Goal: Transaction & Acquisition: Obtain resource

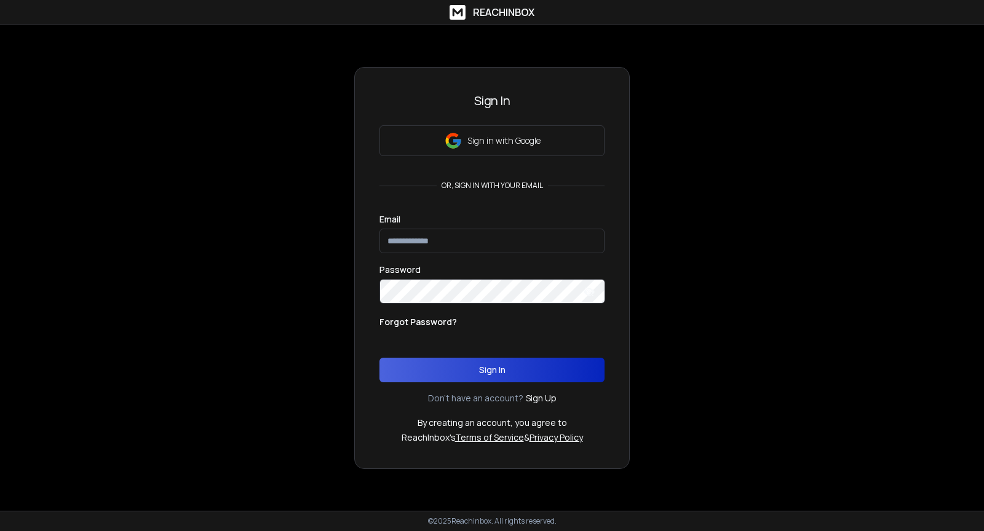
type input "**********"
click at [526, 368] on button "Sign In" at bounding box center [491, 370] width 225 height 25
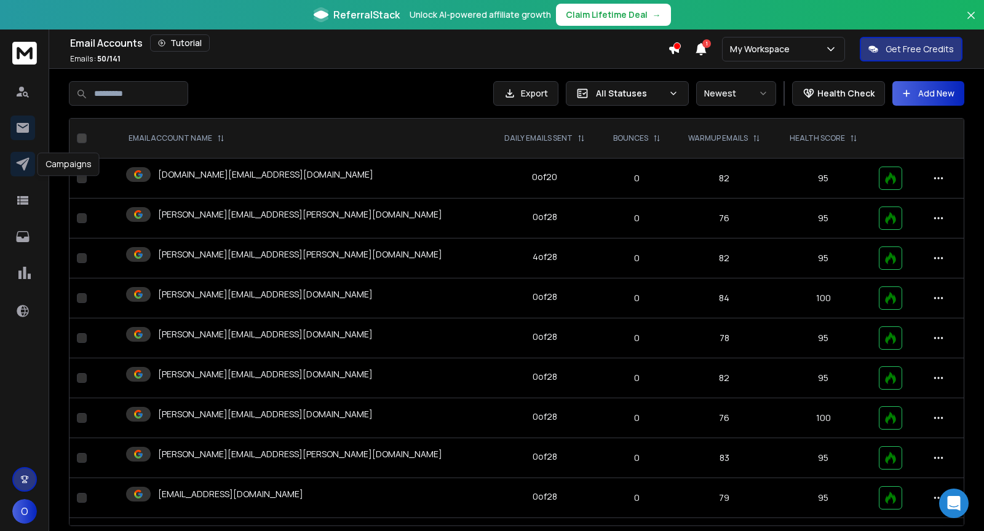
click at [28, 166] on icon at bounding box center [22, 164] width 15 height 15
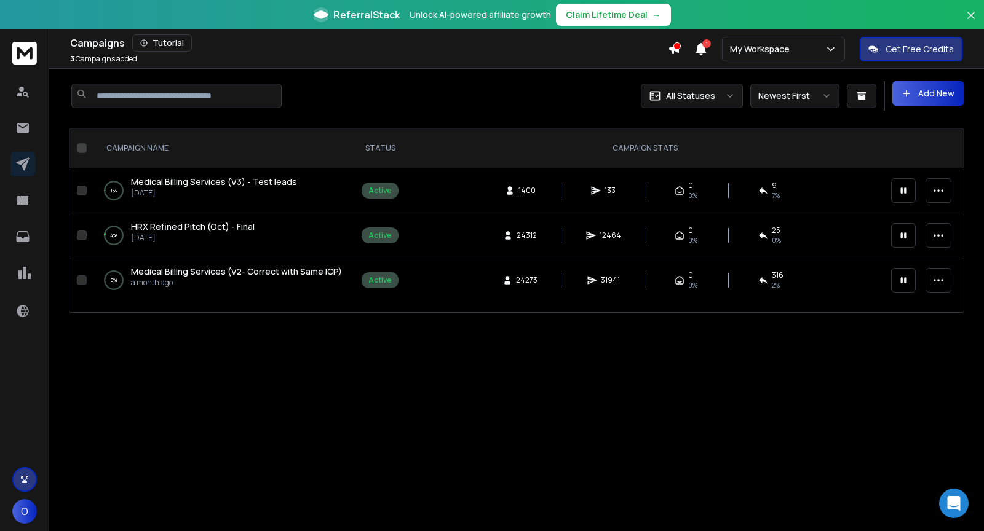
click at [252, 232] on div "4 % HRX Refined Pitch (Oct) - Final 11 days ago" at bounding box center [223, 236] width 238 height 30
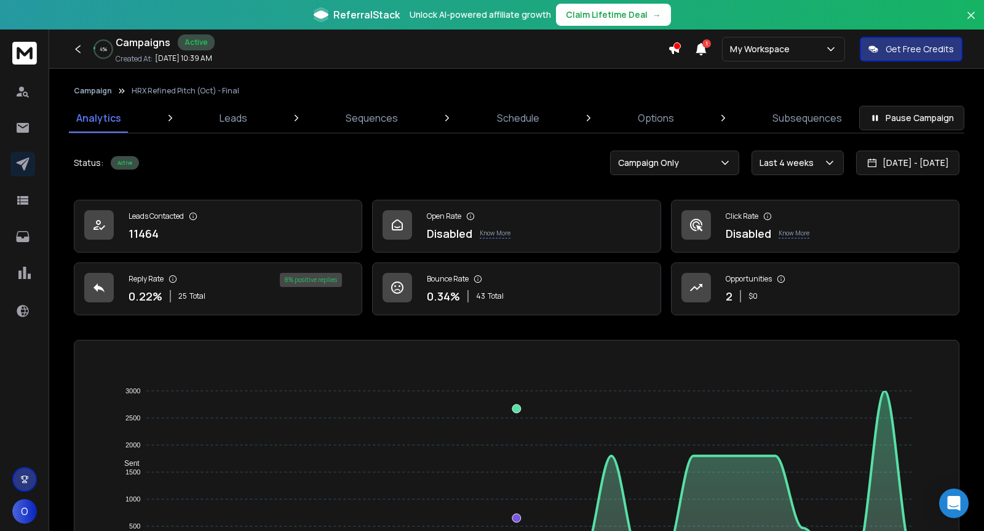
click at [971, 15] on icon "Close banner" at bounding box center [970, 15] width 7 height 7
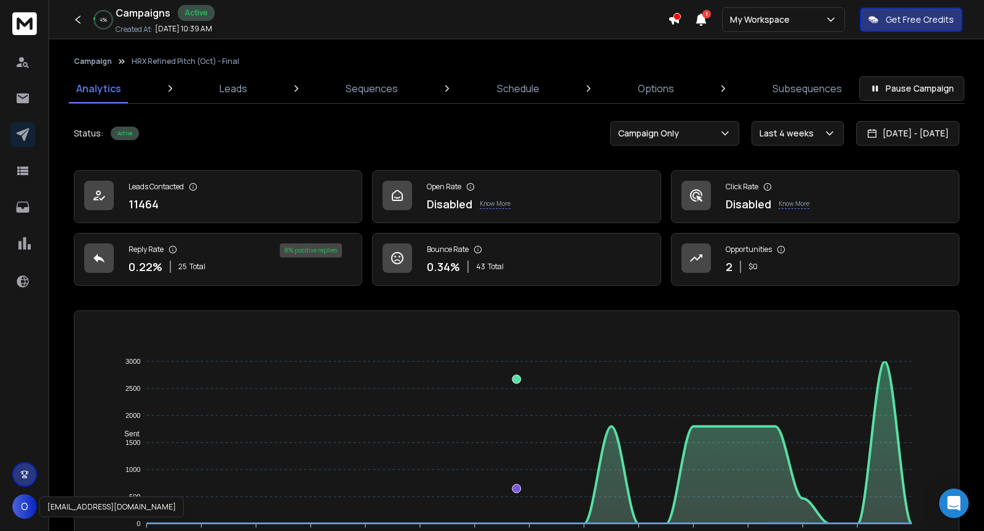
click at [27, 508] on span "O" at bounding box center [24, 506] width 25 height 25
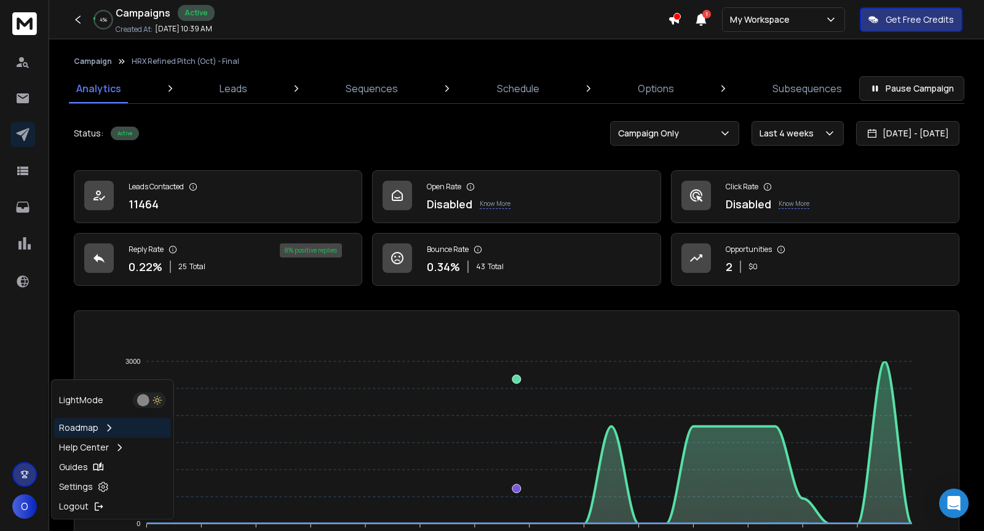
click at [155, 400] on icon at bounding box center [157, 400] width 10 height 10
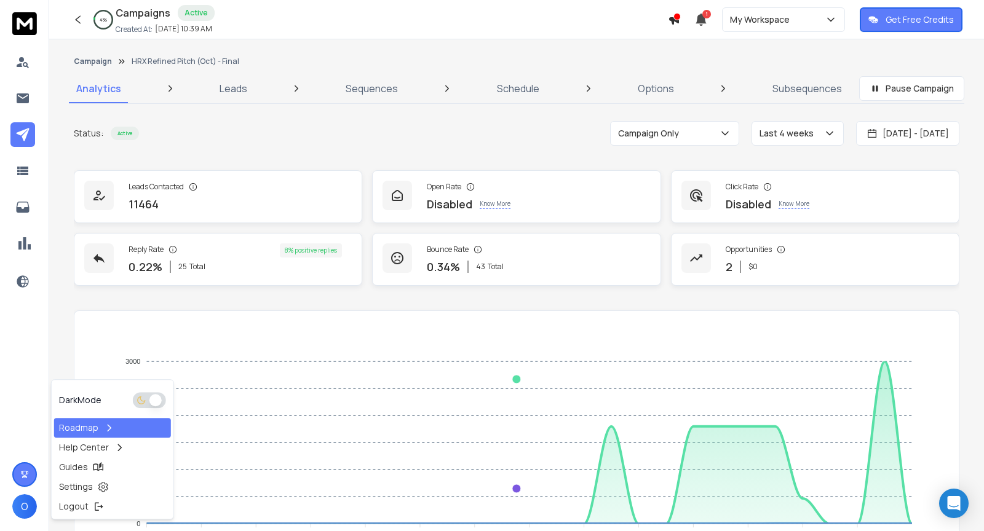
click at [53, 349] on div "Campaign HRX Refined Pitch (Oct) - Final Analytics Leads Sequences Schedule Opt…" at bounding box center [516, 466] width 934 height 855
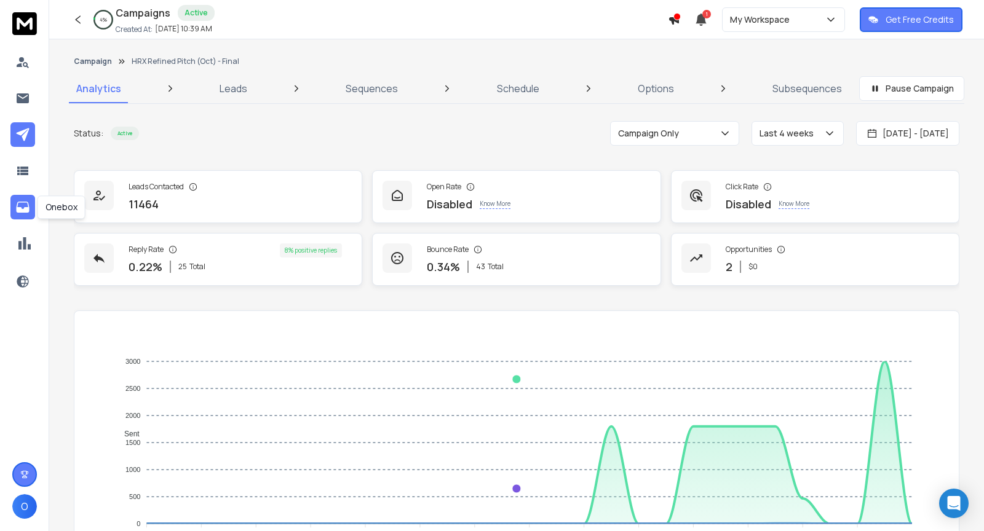
click at [28, 212] on icon at bounding box center [22, 207] width 13 height 11
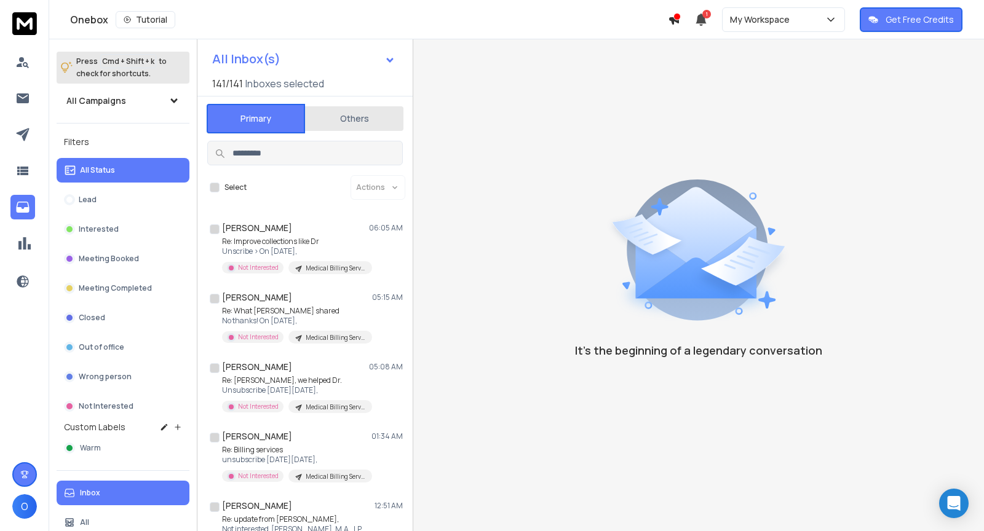
click at [126, 446] on button "Warm" at bounding box center [123, 448] width 133 height 25
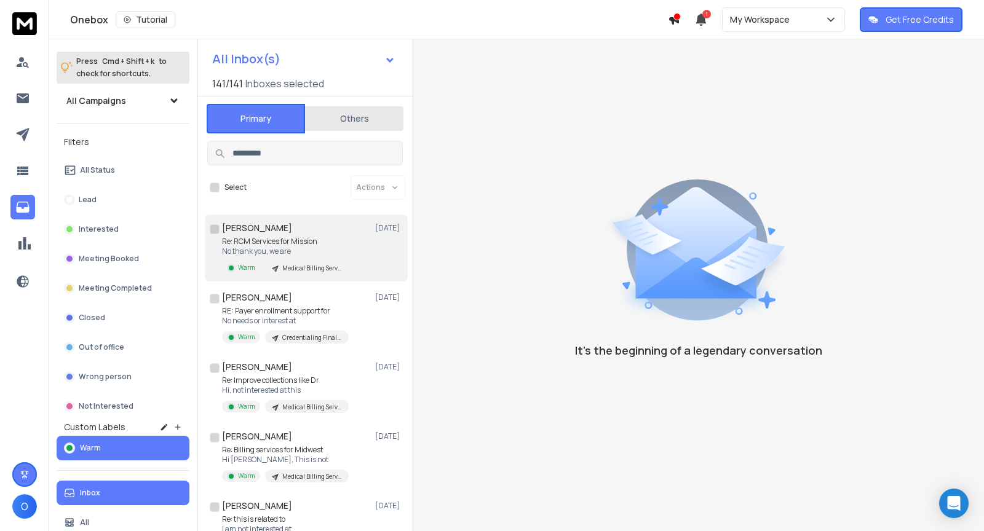
click at [339, 246] on p "No thank you, we are" at bounding box center [285, 251] width 127 height 10
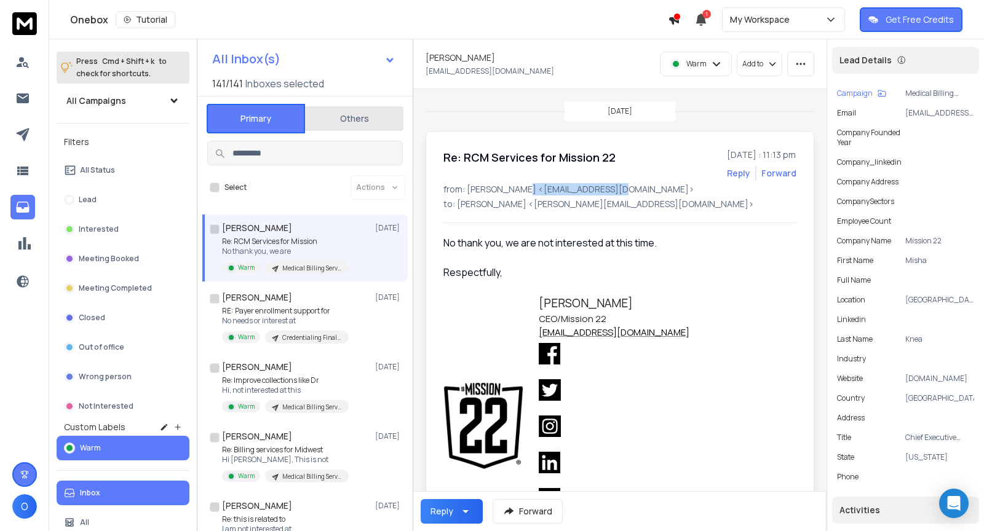
drag, startPoint x: 612, startPoint y: 191, endPoint x: 520, endPoint y: 189, distance: 91.6
click at [520, 189] on p "from: Misha Knea <misha@mission22.com>" at bounding box center [619, 189] width 353 height 12
copy p "misha@mission22.com>"
click at [917, 441] on p "Chief Executive Officer" at bounding box center [939, 438] width 69 height 10
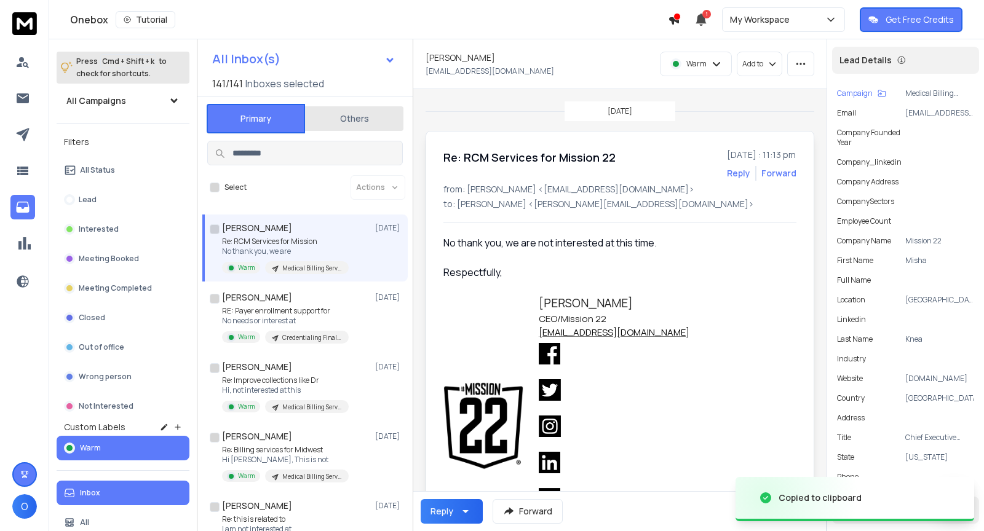
click at [919, 375] on p "mission22.com" at bounding box center [939, 379] width 69 height 10
click at [913, 262] on p "Misha" at bounding box center [939, 261] width 69 height 10
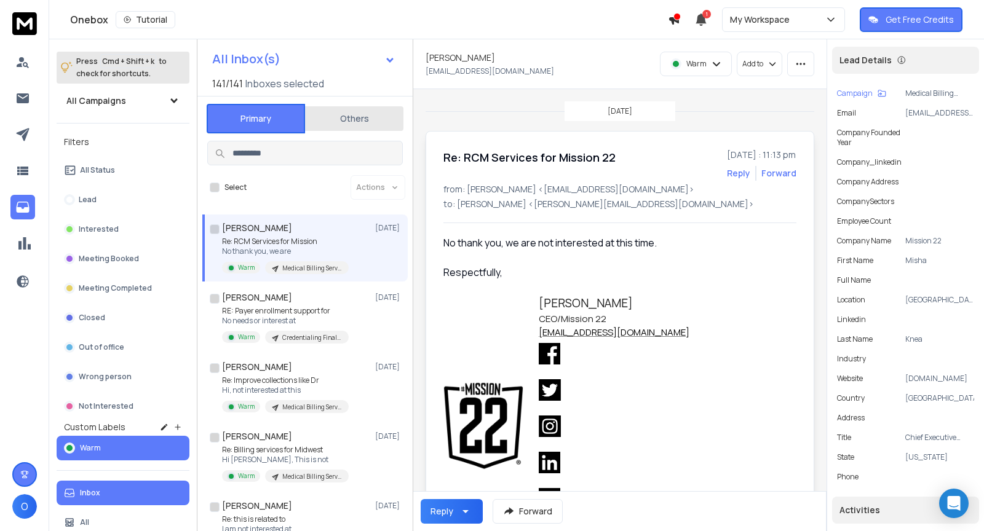
click at [913, 237] on p "Mission 22" at bounding box center [939, 241] width 69 height 10
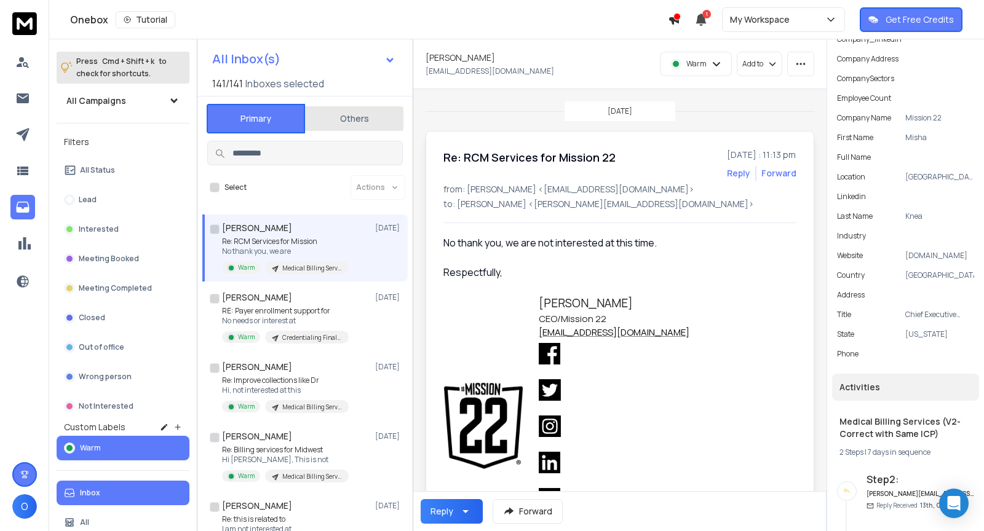
scroll to position [133, 0]
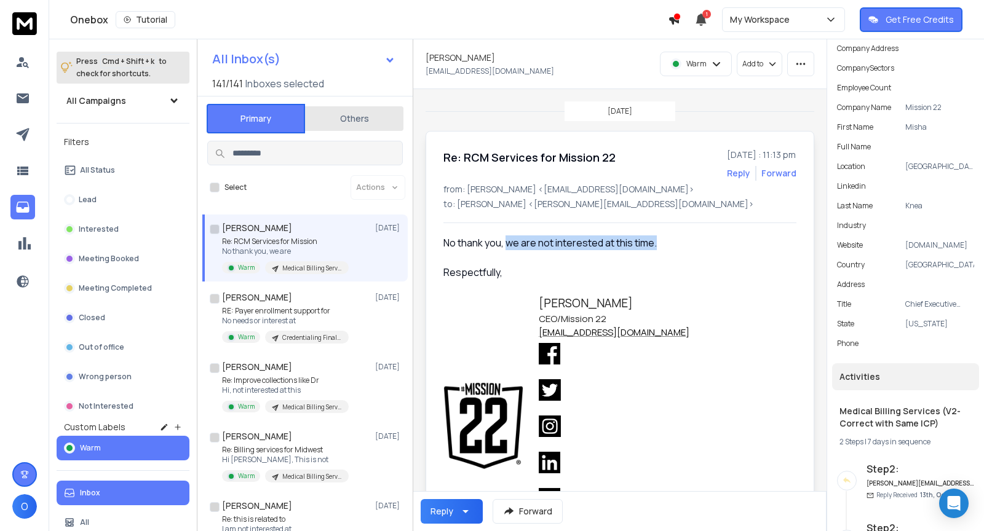
drag, startPoint x: 669, startPoint y: 242, endPoint x: 506, endPoint y: 244, distance: 162.9
click at [506, 244] on div "No thank you, we are not interested at this time." at bounding box center [614, 242] width 343 height 15
copy div "we are not interested at this time."
click at [555, 254] on div at bounding box center [614, 257] width 343 height 15
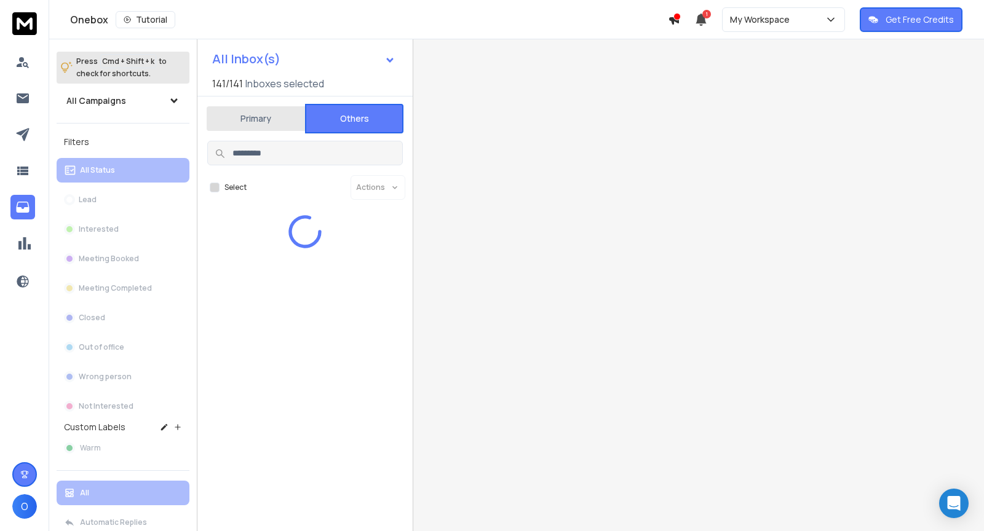
click at [353, 119] on button "Others" at bounding box center [354, 119] width 98 height 30
click at [275, 122] on button "Primary" at bounding box center [256, 118] width 98 height 27
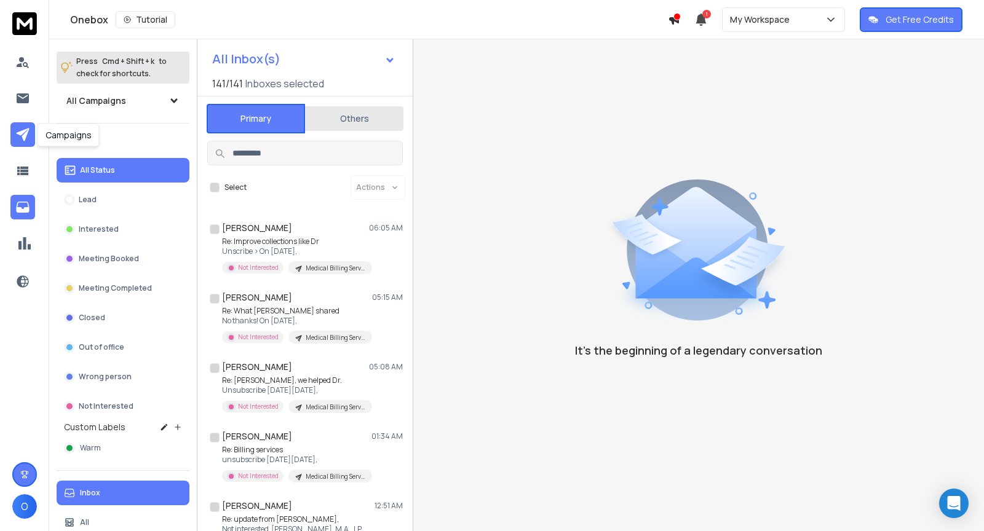
click at [30, 138] on link at bounding box center [22, 134] width 25 height 25
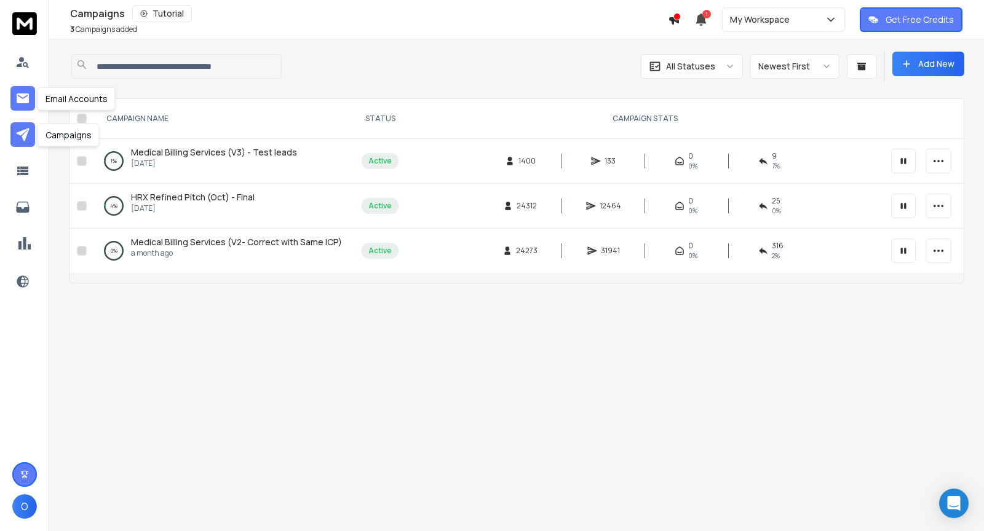
click at [22, 95] on icon at bounding box center [23, 98] width 12 height 10
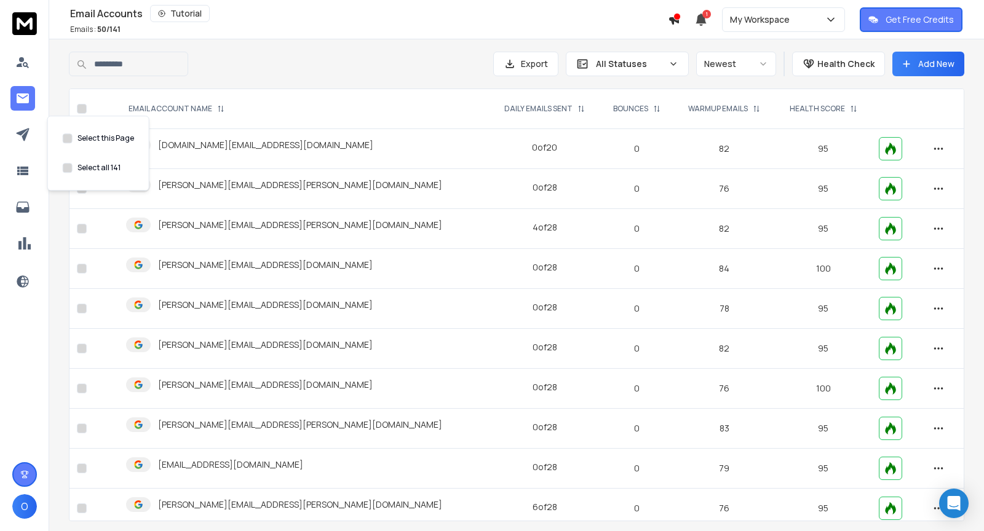
click at [69, 167] on button "Select this Page" at bounding box center [68, 168] width 10 height 10
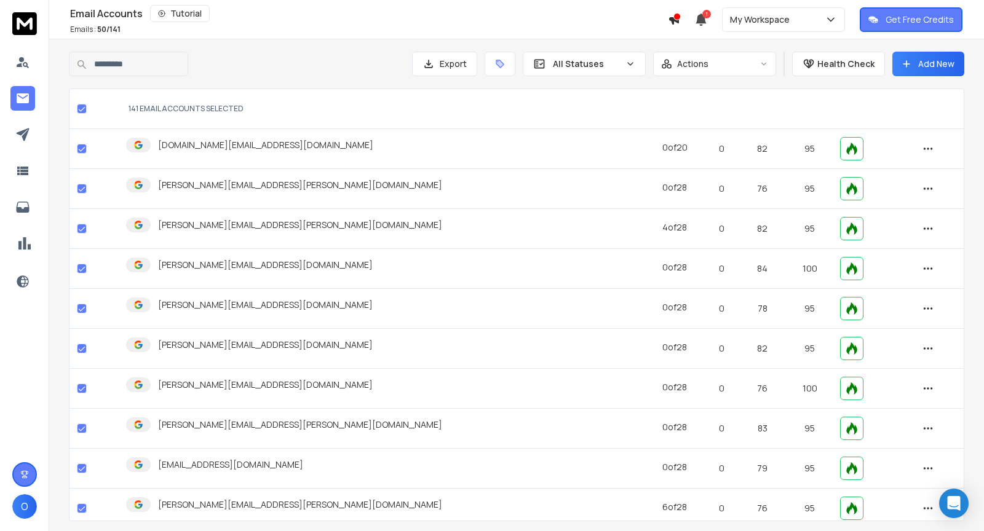
click at [104, 89] on th at bounding box center [93, 109] width 49 height 40
click at [85, 106] on button "Select this Page" at bounding box center [82, 109] width 10 height 10
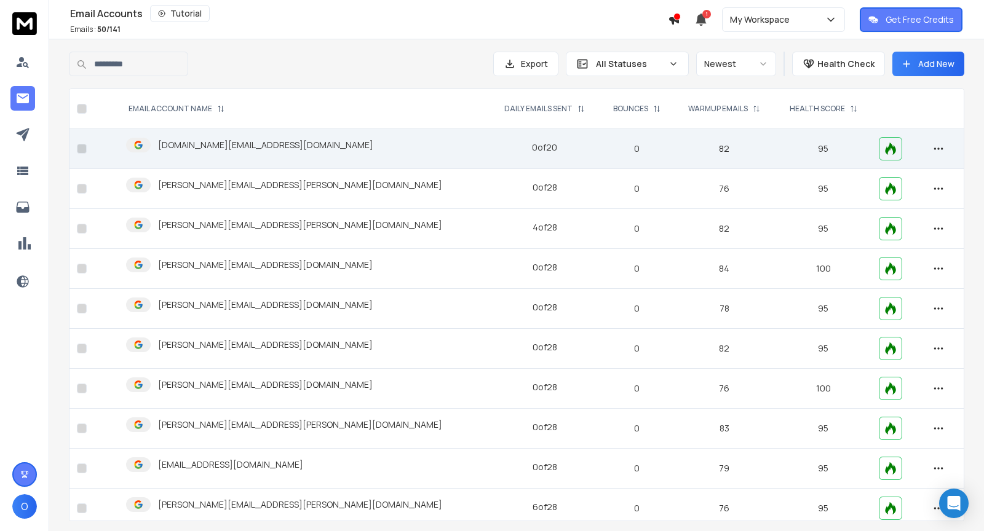
click at [83, 148] on button "button" at bounding box center [82, 149] width 10 height 10
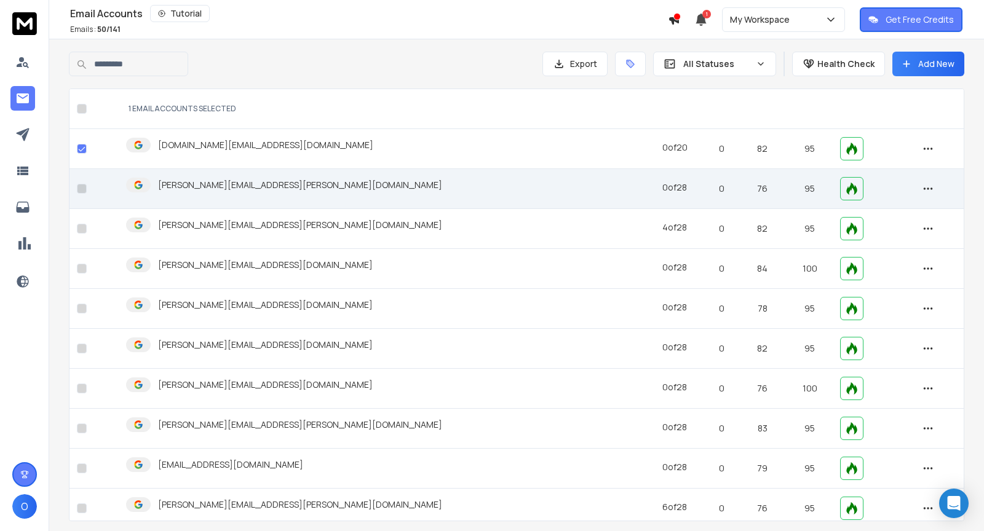
click at [82, 189] on button "button" at bounding box center [82, 189] width 10 height 10
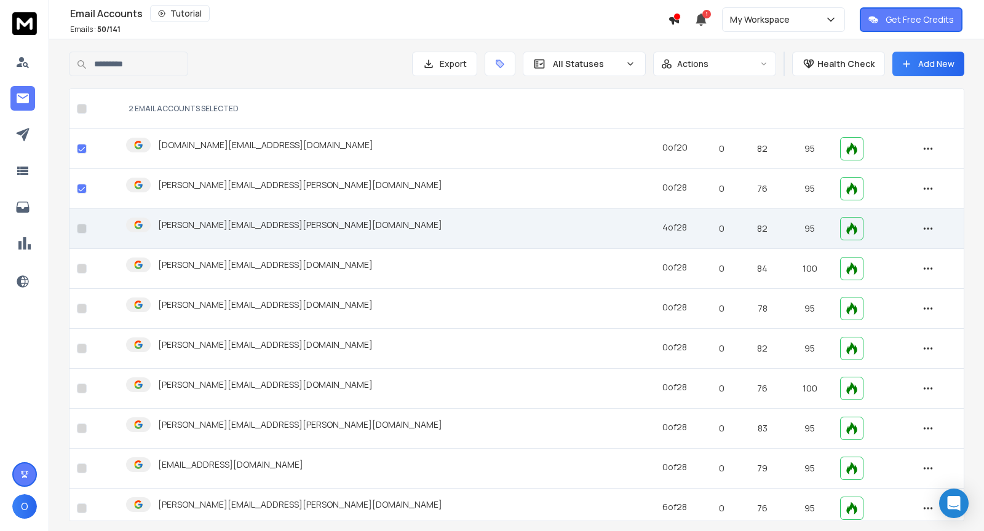
click at [82, 226] on button "button" at bounding box center [82, 229] width 10 height 10
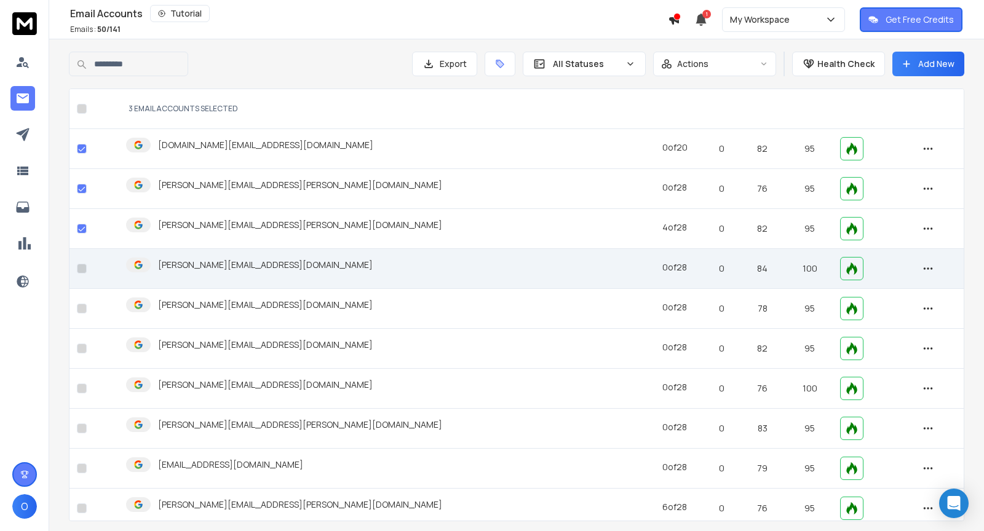
click at [83, 258] on td at bounding box center [93, 269] width 49 height 40
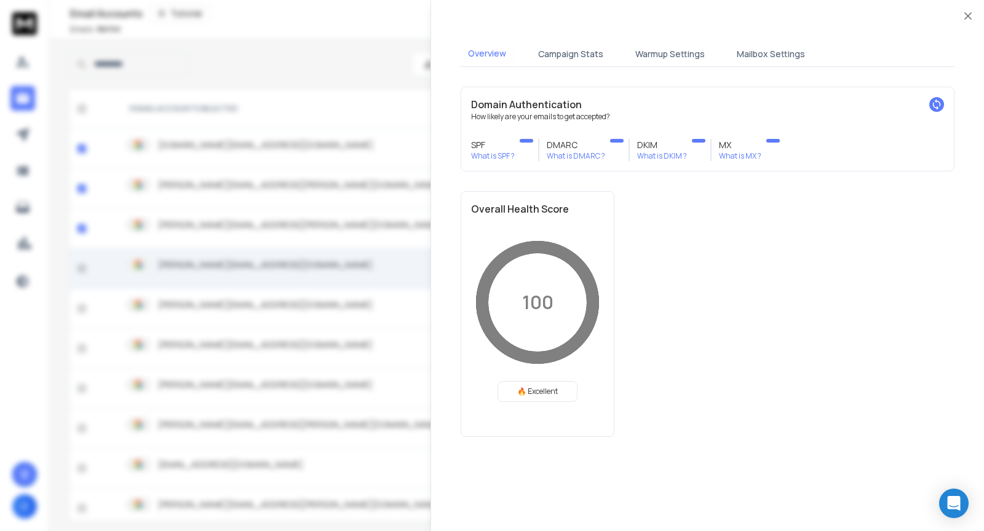
click at [83, 258] on div at bounding box center [492, 265] width 984 height 531
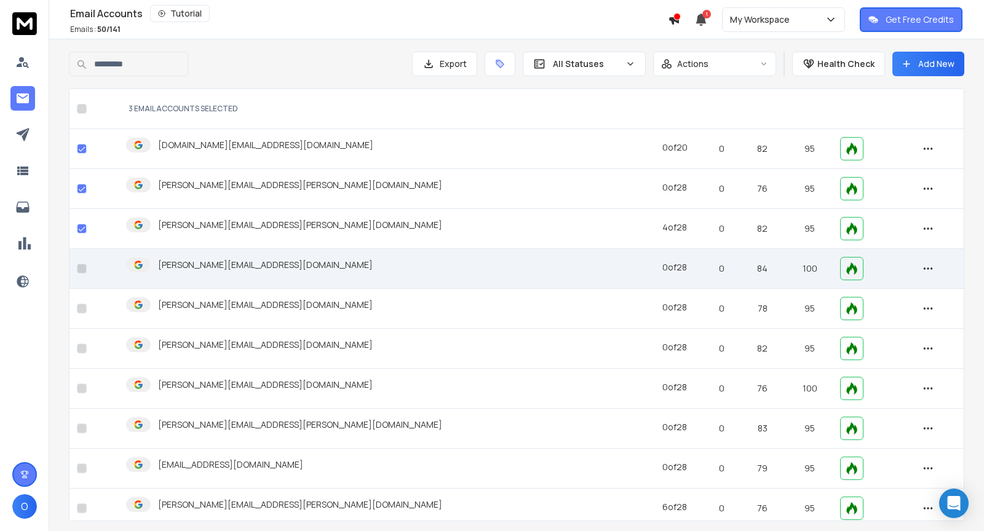
click at [82, 269] on button "button" at bounding box center [82, 269] width 10 height 10
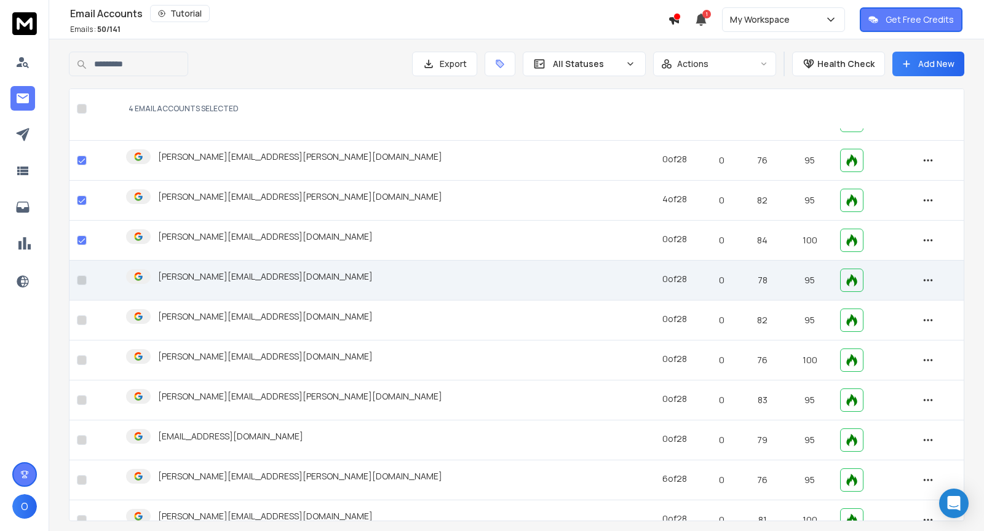
click at [81, 276] on button "button" at bounding box center [82, 280] width 10 height 10
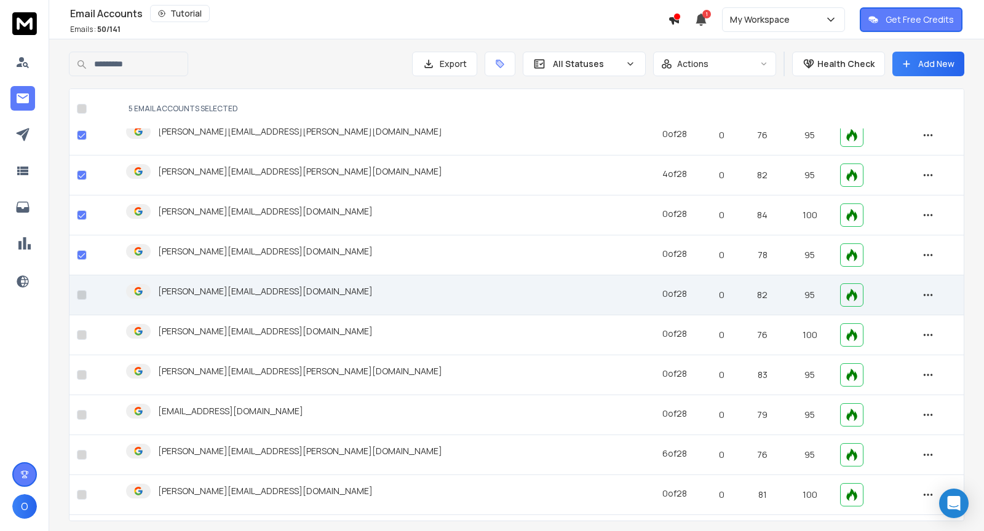
click at [80, 293] on button "button" at bounding box center [82, 295] width 10 height 10
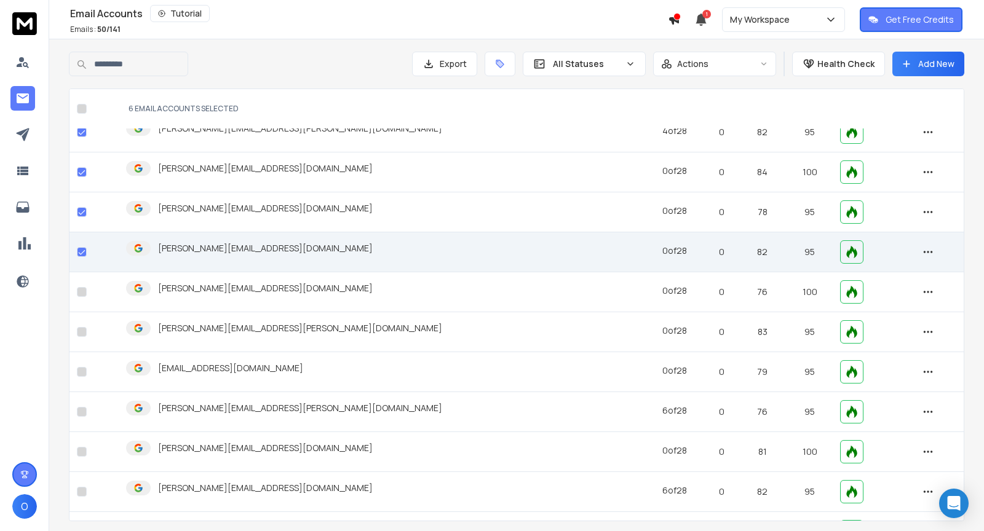
click at [80, 293] on button "button" at bounding box center [82, 292] width 10 height 10
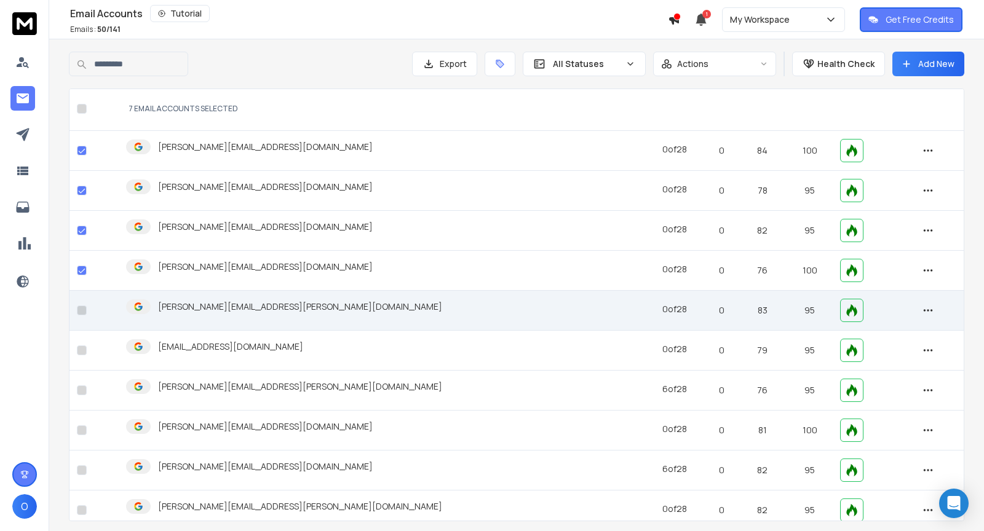
click at [82, 306] on button "button" at bounding box center [82, 311] width 10 height 10
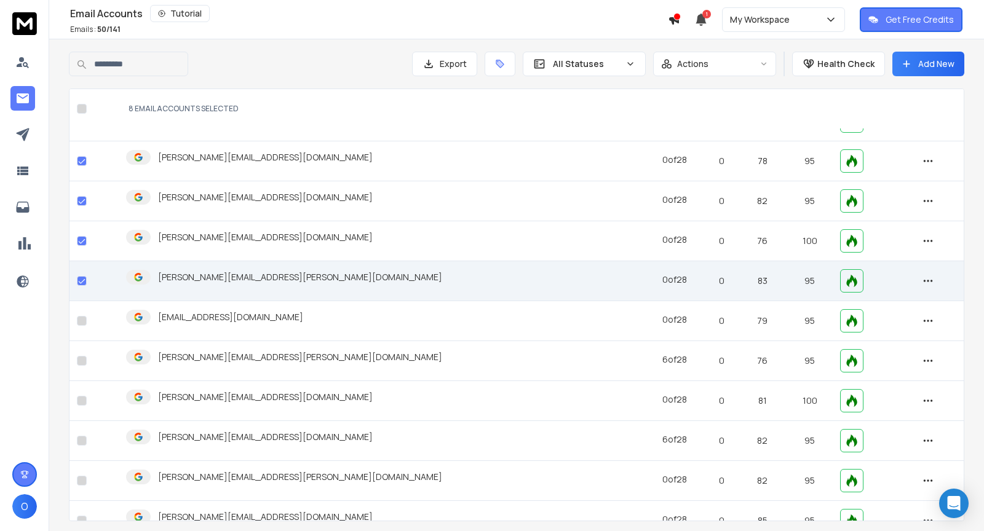
scroll to position [152, 0]
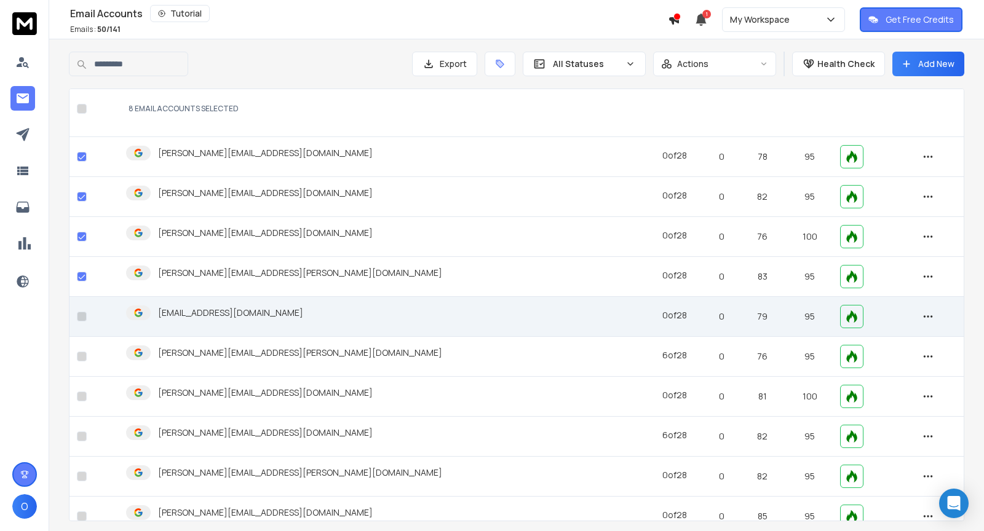
click at [82, 306] on td at bounding box center [93, 317] width 49 height 40
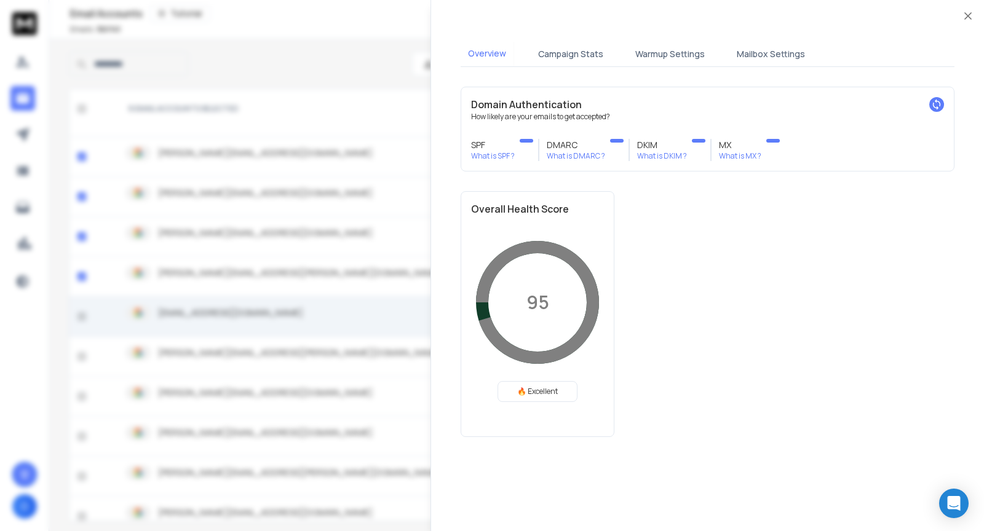
click at [82, 306] on div at bounding box center [492, 265] width 984 height 531
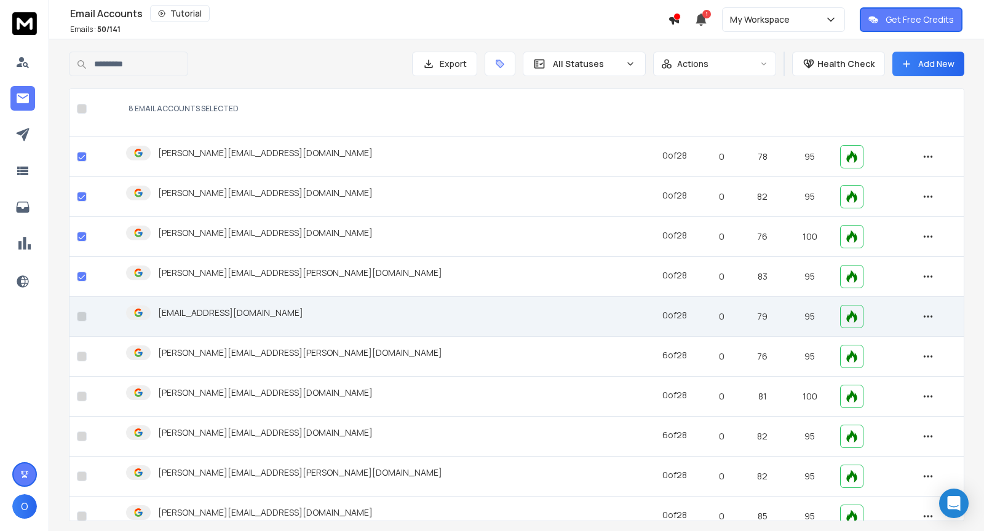
click at [82, 312] on button "button" at bounding box center [82, 317] width 10 height 10
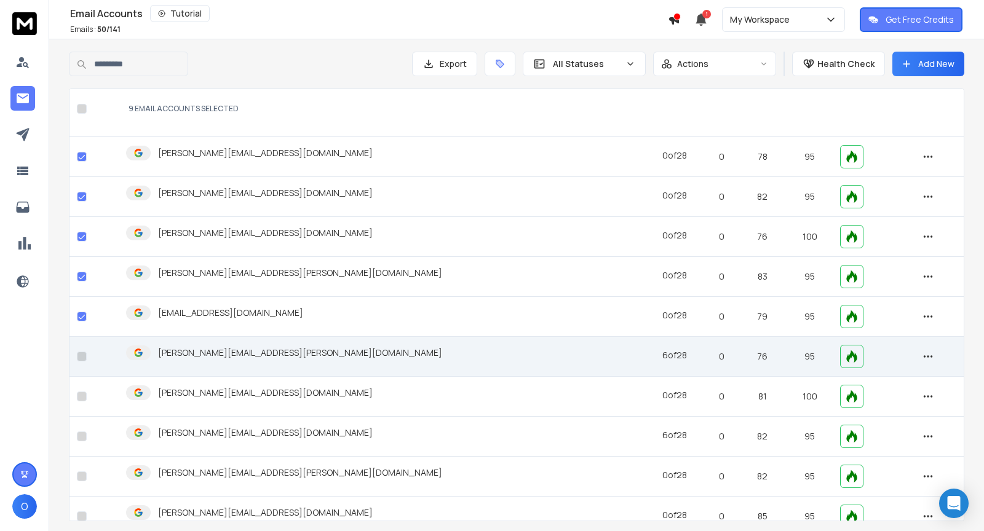
click at [82, 353] on button "button" at bounding box center [82, 357] width 10 height 10
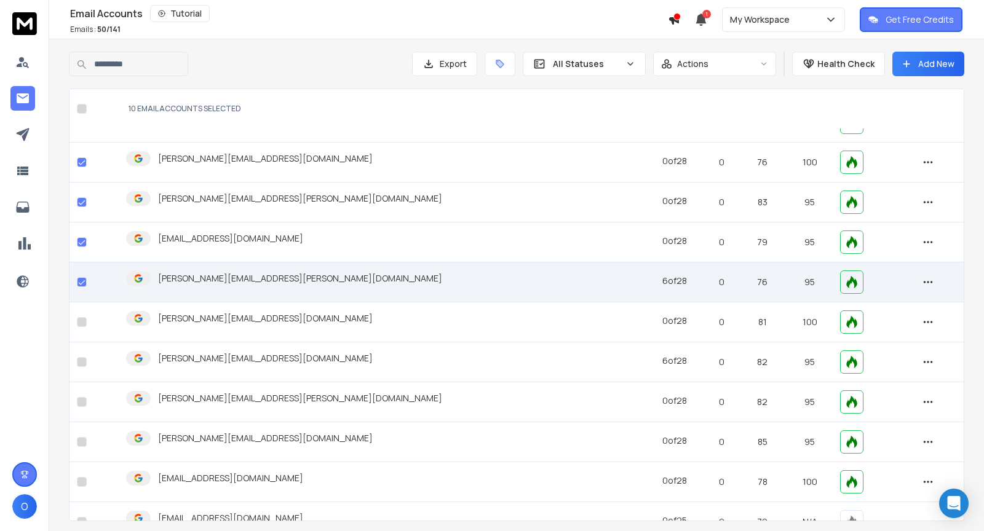
scroll to position [241, 0]
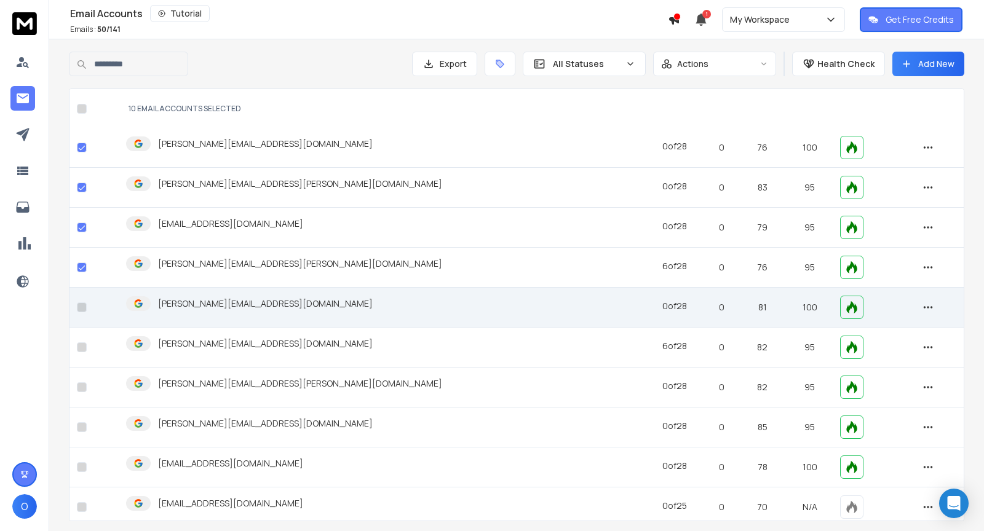
click at [84, 305] on button "button" at bounding box center [82, 307] width 10 height 10
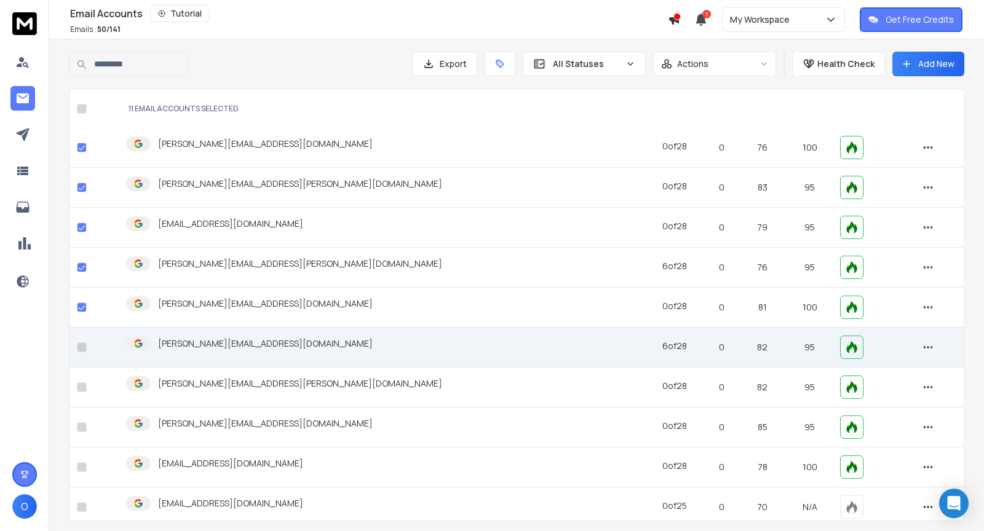
click at [84, 345] on button "button" at bounding box center [82, 347] width 10 height 10
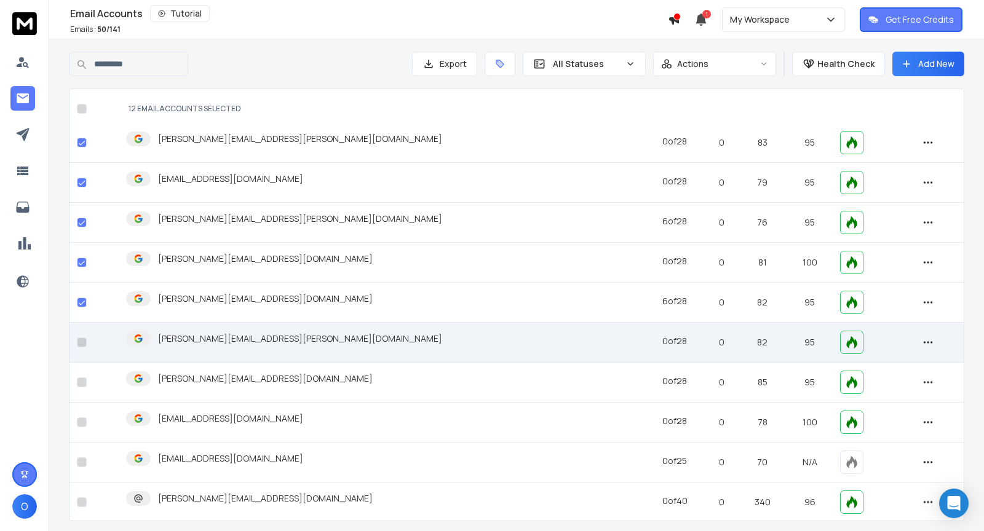
click at [82, 337] on button "button" at bounding box center [82, 342] width 10 height 10
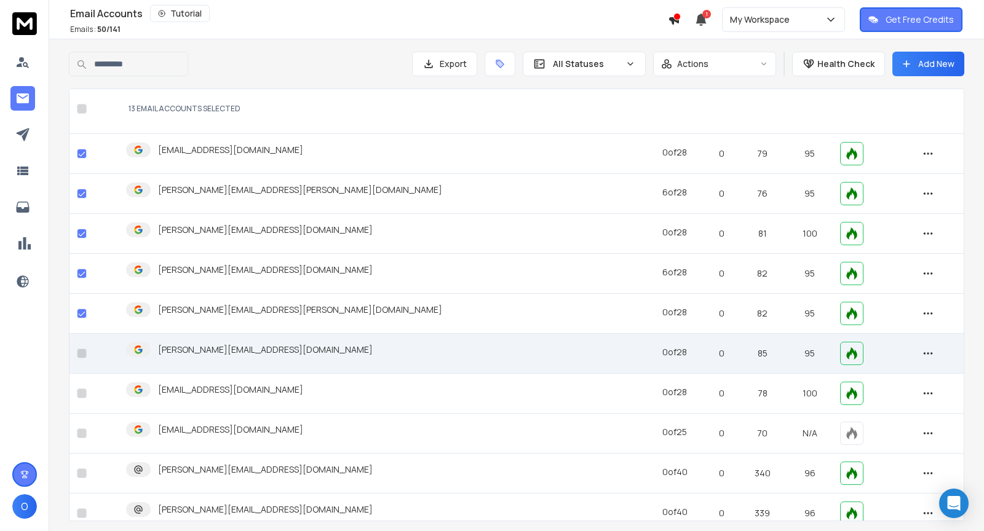
click at [79, 350] on button "button" at bounding box center [82, 354] width 10 height 10
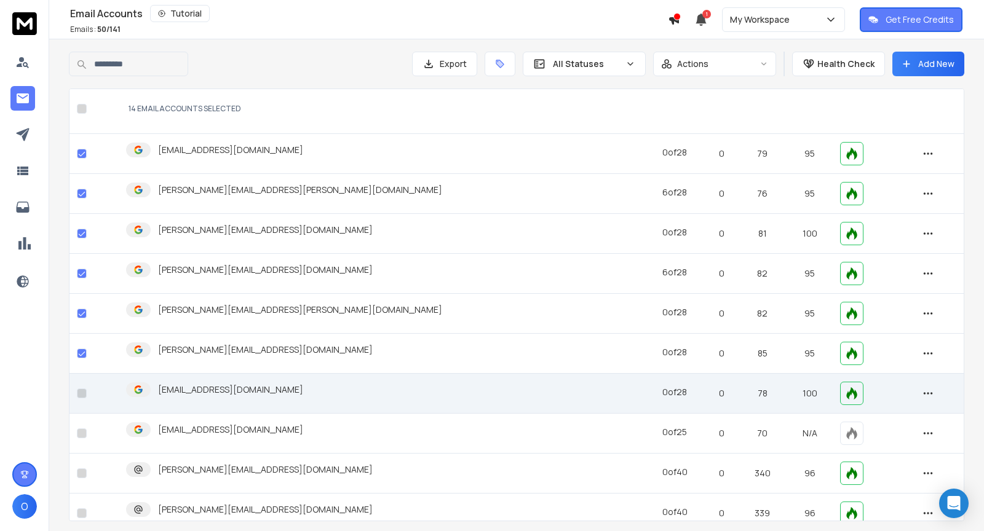
click at [79, 388] on button "button" at bounding box center [82, 393] width 10 height 10
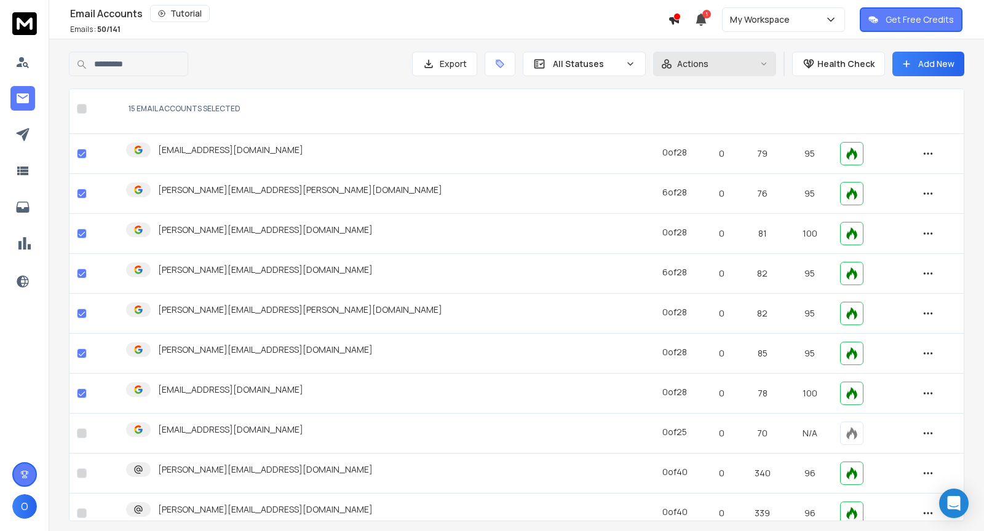
click at [679, 61] on div "Actions" at bounding box center [707, 64] width 93 height 12
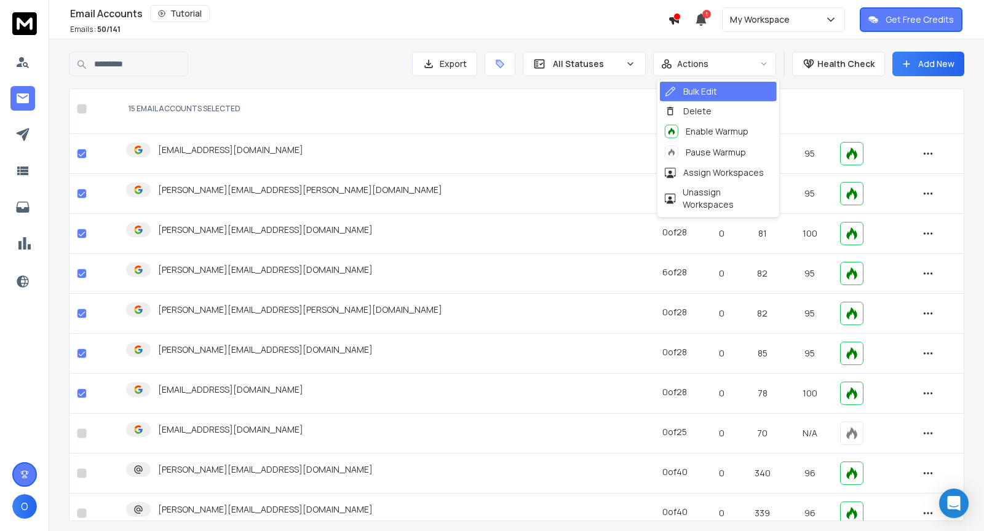
click at [685, 89] on div "Bulk Edit" at bounding box center [691, 91] width 52 height 12
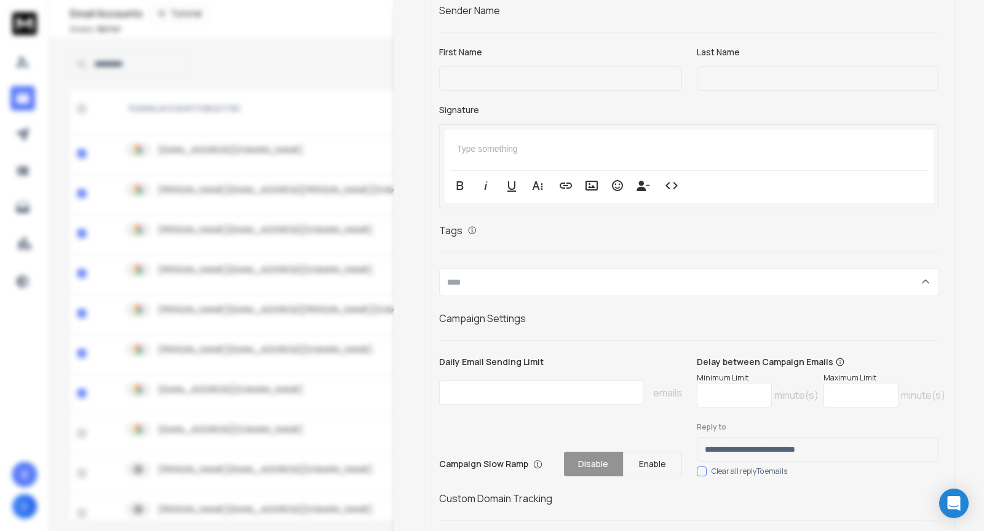
scroll to position [87, 0]
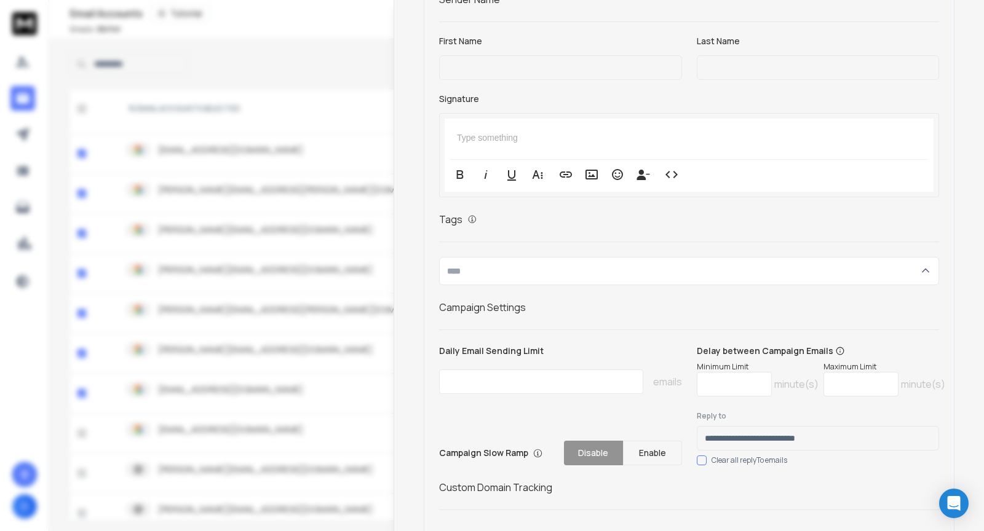
click at [525, 385] on input "number" at bounding box center [541, 381] width 204 height 25
type input "**"
click at [743, 382] on input "number" at bounding box center [733, 384] width 75 height 25
click at [835, 382] on input "number" at bounding box center [860, 384] width 75 height 25
type input "**"
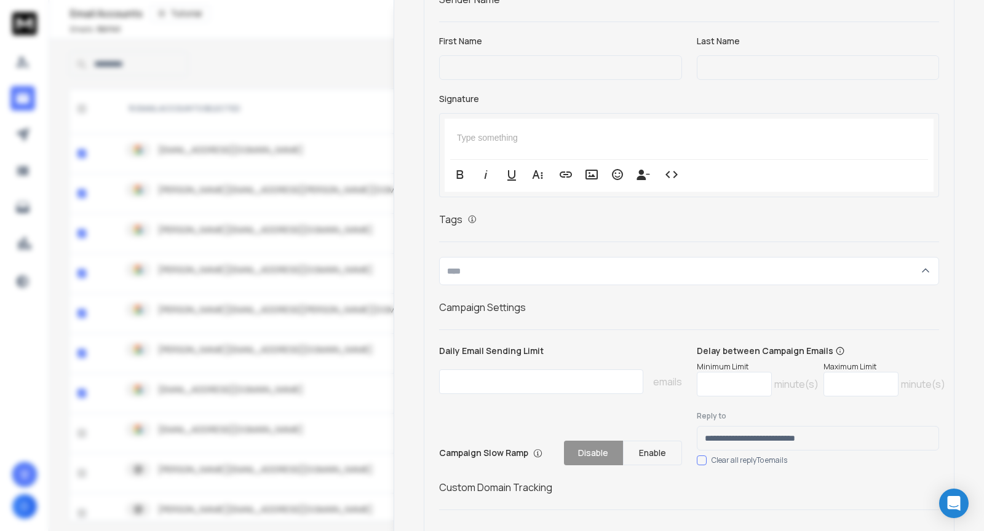
click at [747, 377] on input "number" at bounding box center [733, 384] width 75 height 25
type input "*"
click at [502, 412] on div "Campaign Slow Ramp Disable Enable" at bounding box center [560, 438] width 243 height 54
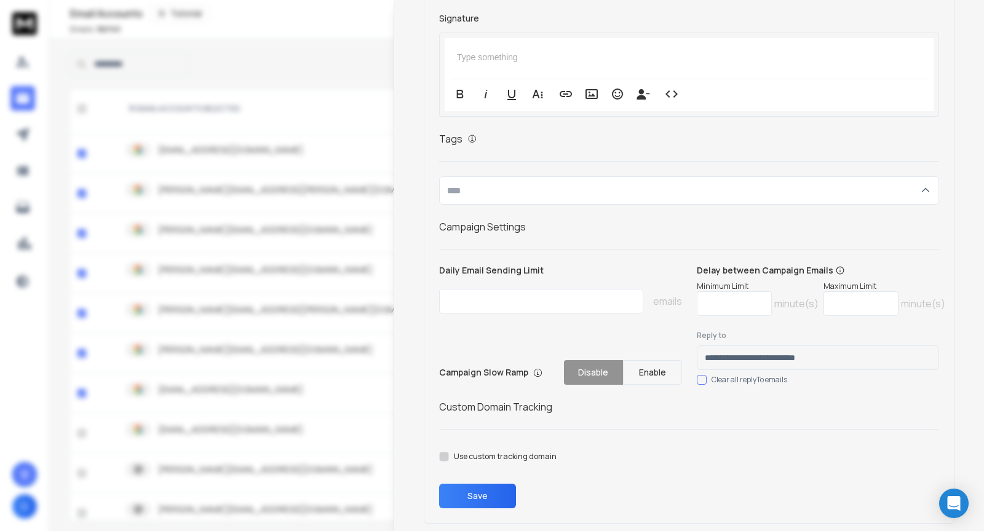
scroll to position [192, 0]
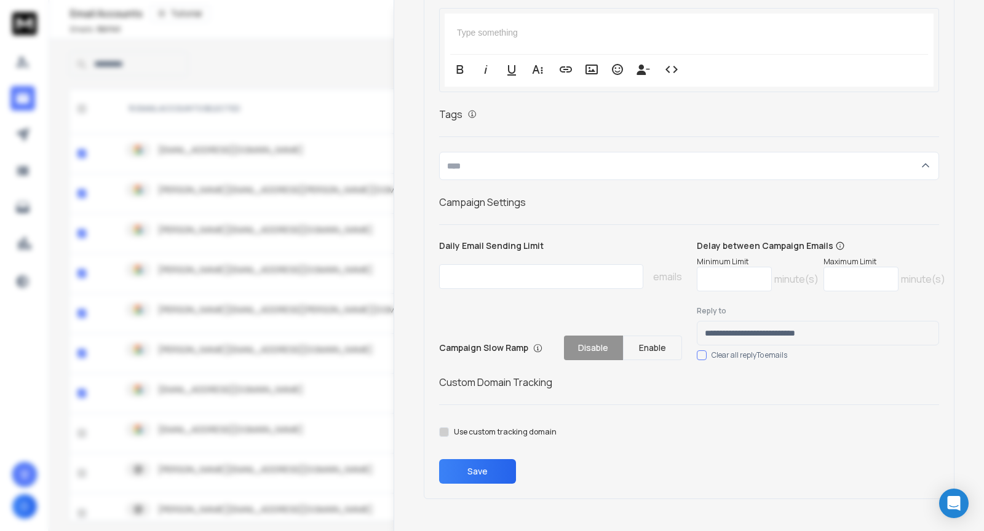
click at [476, 468] on button "Save" at bounding box center [477, 471] width 77 height 25
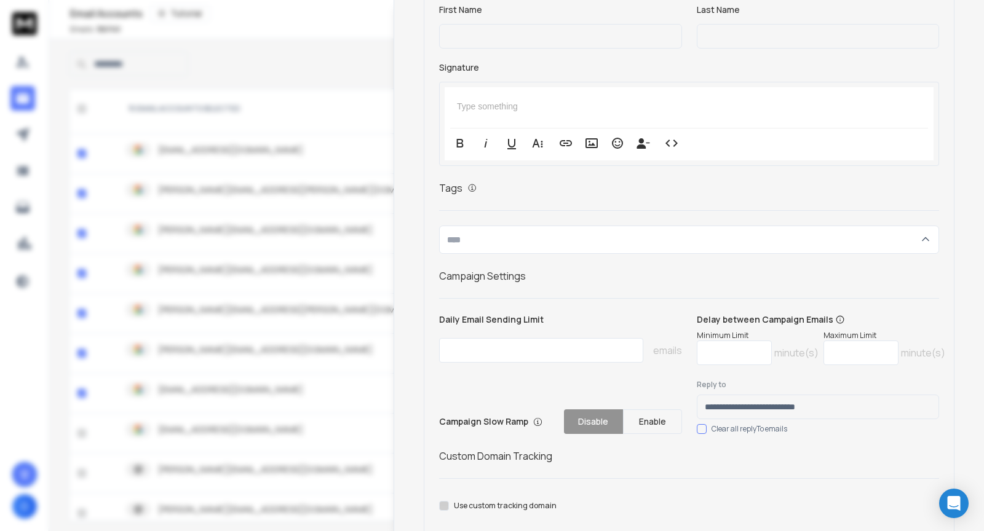
scroll to position [0, 0]
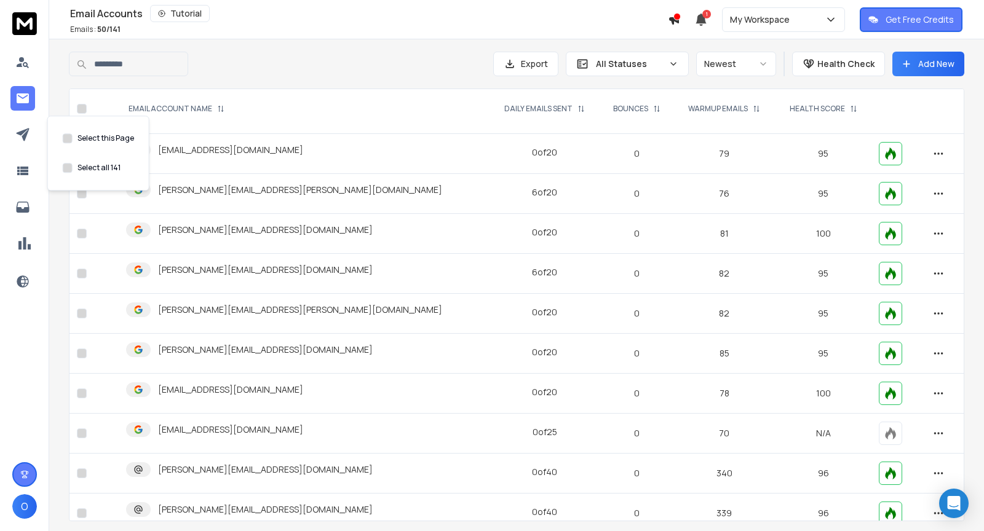
click at [67, 170] on button "Select this Page" at bounding box center [68, 168] width 10 height 10
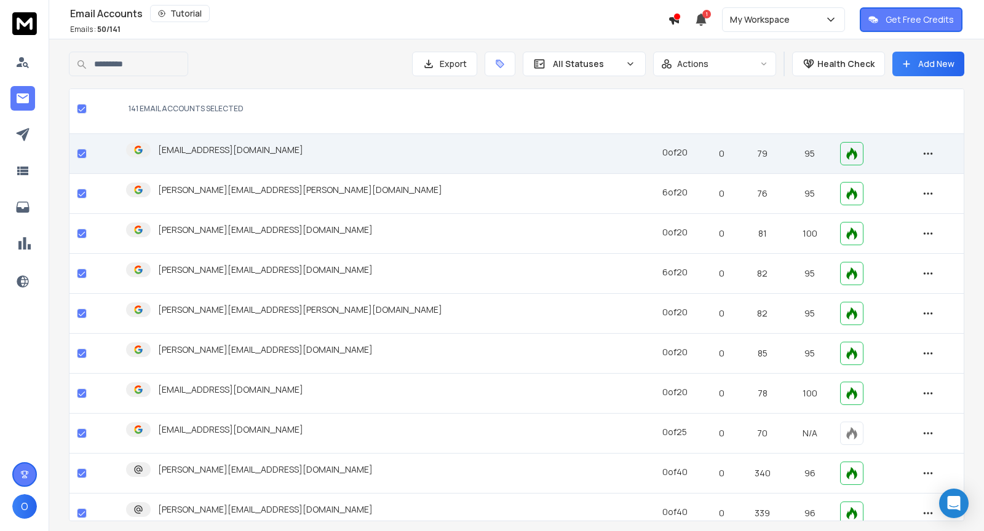
click at [78, 154] on button "button" at bounding box center [82, 154] width 10 height 10
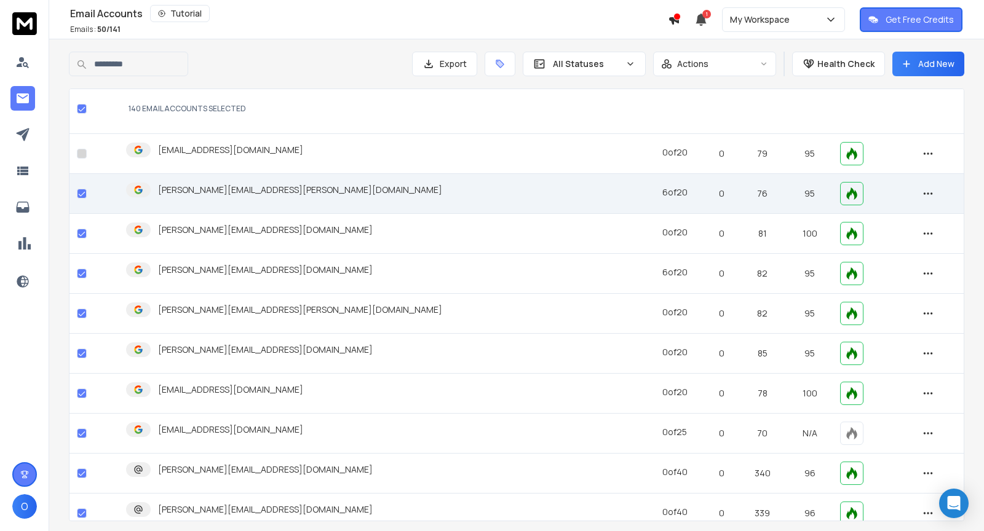
click at [83, 189] on button "button" at bounding box center [82, 194] width 10 height 10
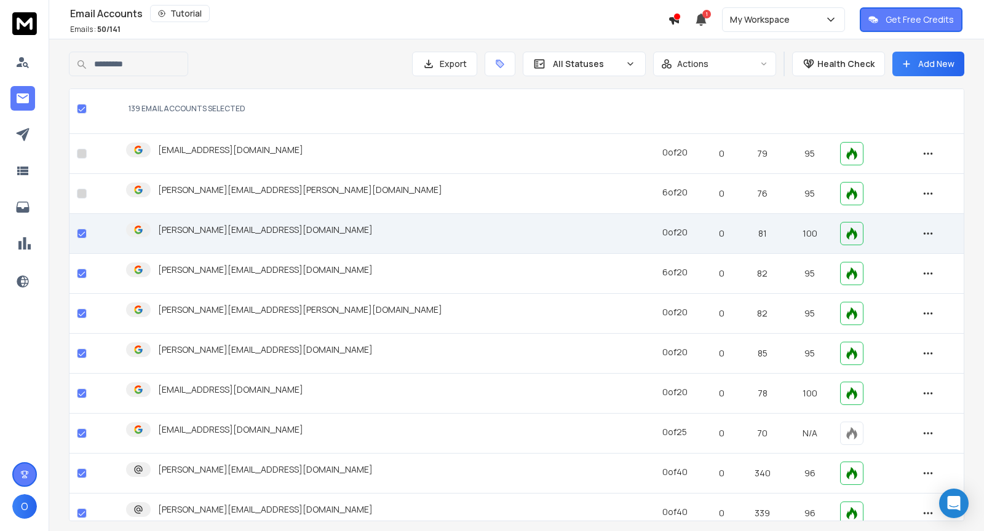
click at [84, 229] on button "button" at bounding box center [82, 234] width 10 height 10
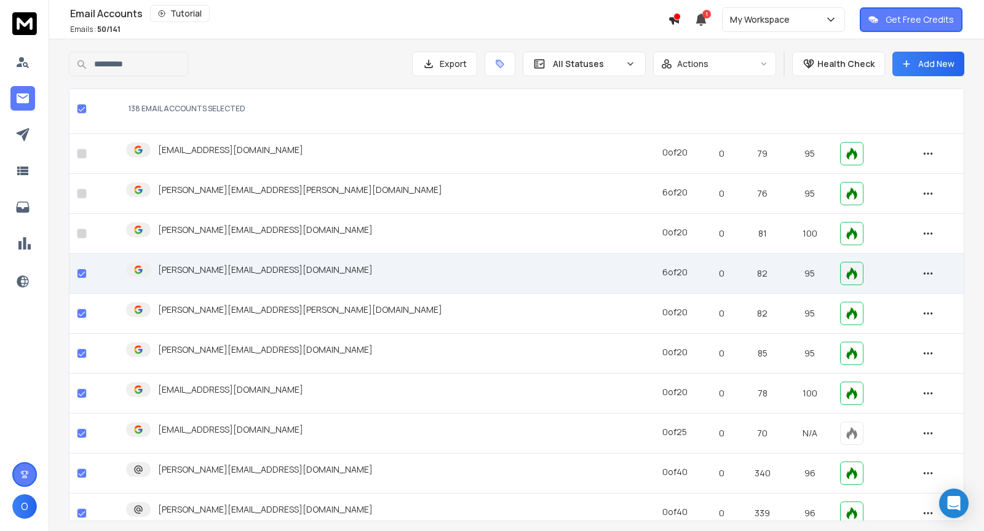
click at [81, 269] on button "button" at bounding box center [82, 274] width 10 height 10
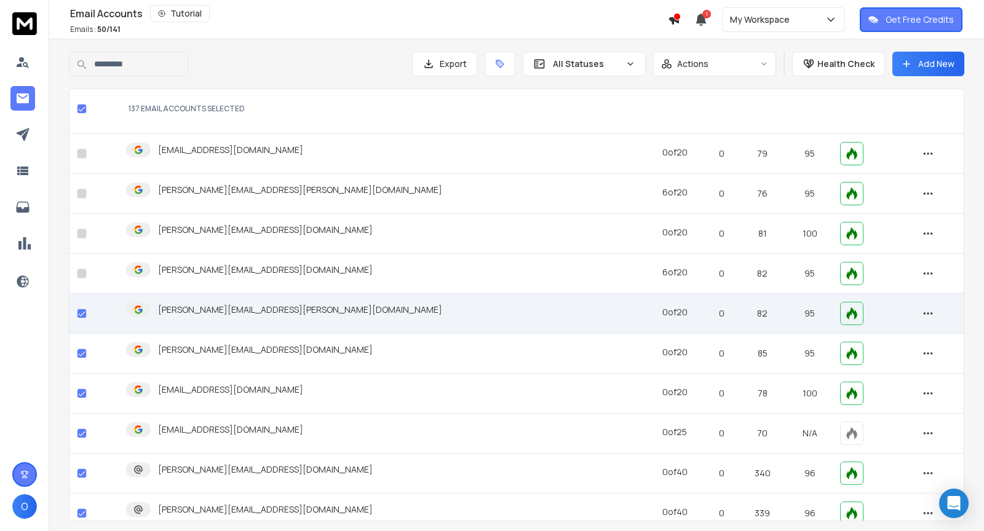
click at [84, 309] on button "button" at bounding box center [82, 314] width 10 height 10
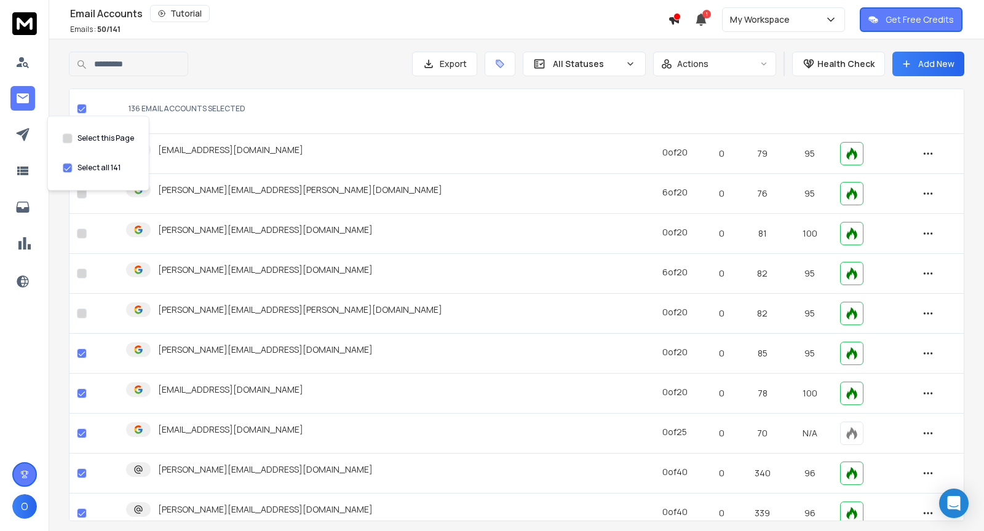
click at [85, 109] on button "Select this Page" at bounding box center [82, 109] width 10 height 10
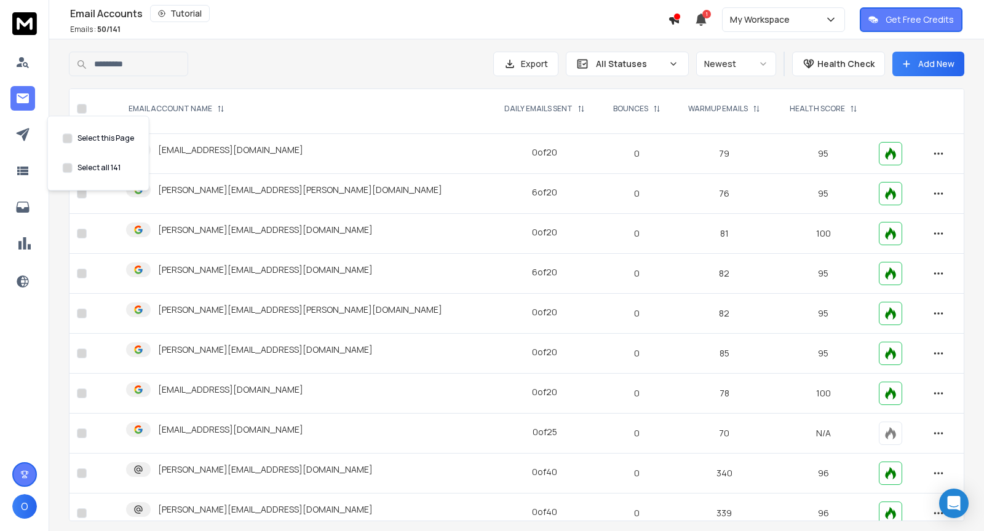
click at [84, 110] on button "Select this Page" at bounding box center [82, 109] width 10 height 10
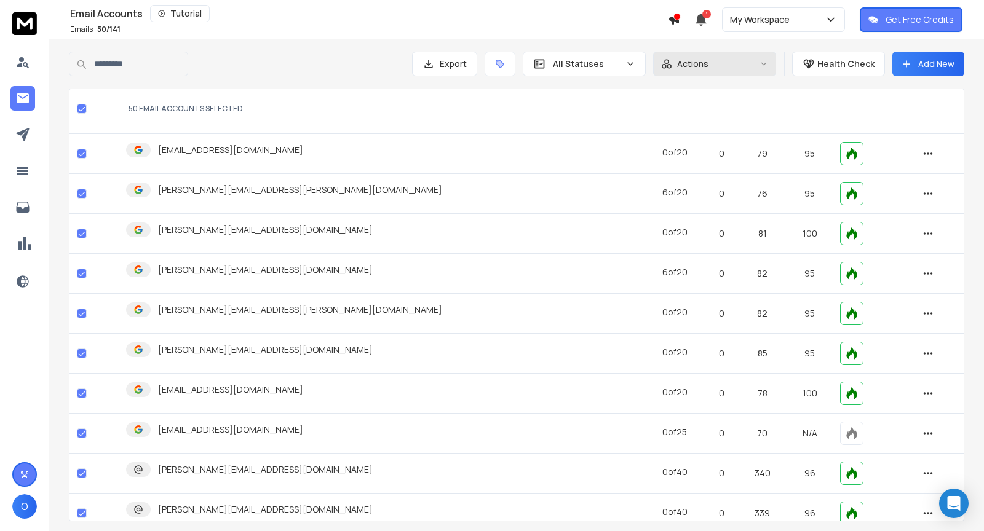
click at [680, 70] on button "Actions" at bounding box center [714, 64] width 123 height 25
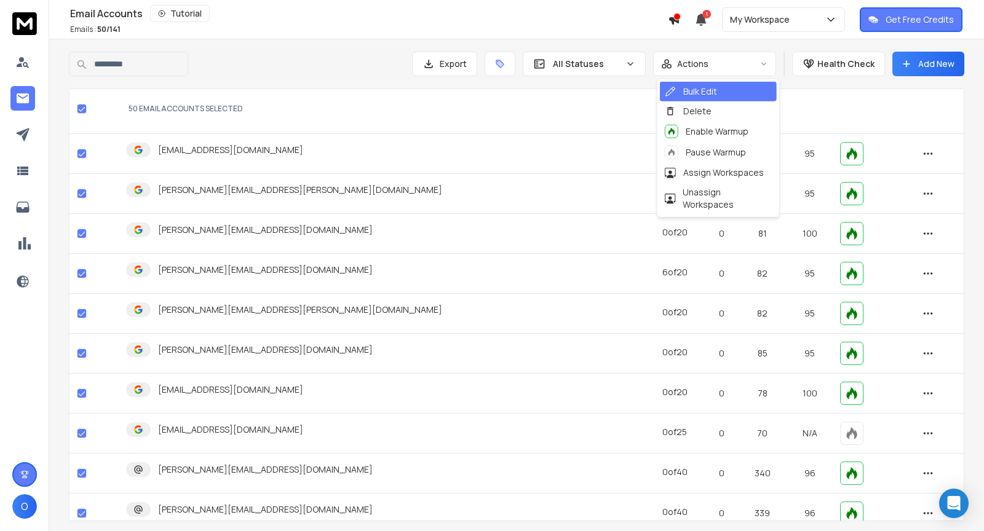
click at [702, 93] on div "Bulk Edit" at bounding box center [691, 91] width 52 height 12
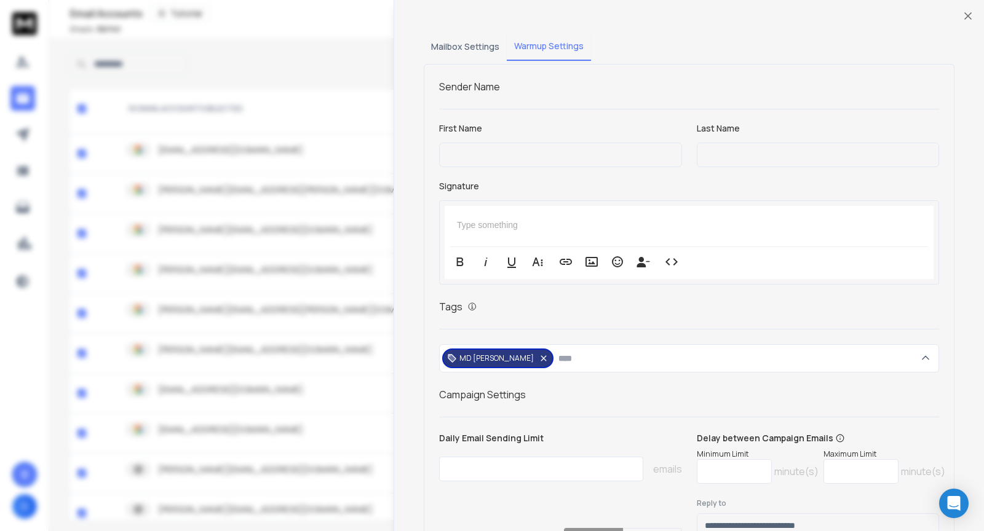
click at [565, 52] on button "Warmup Settings" at bounding box center [549, 47] width 84 height 28
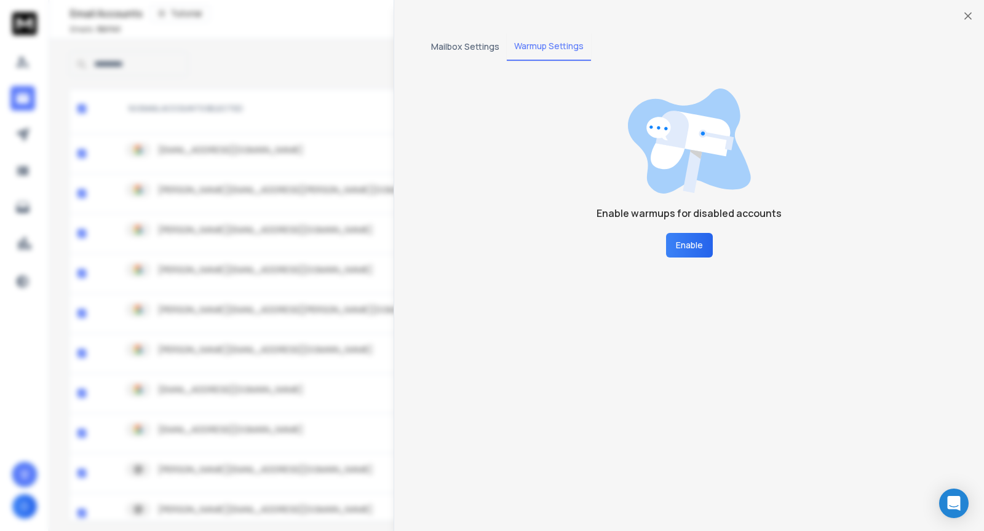
click at [238, 222] on div at bounding box center [492, 265] width 984 height 531
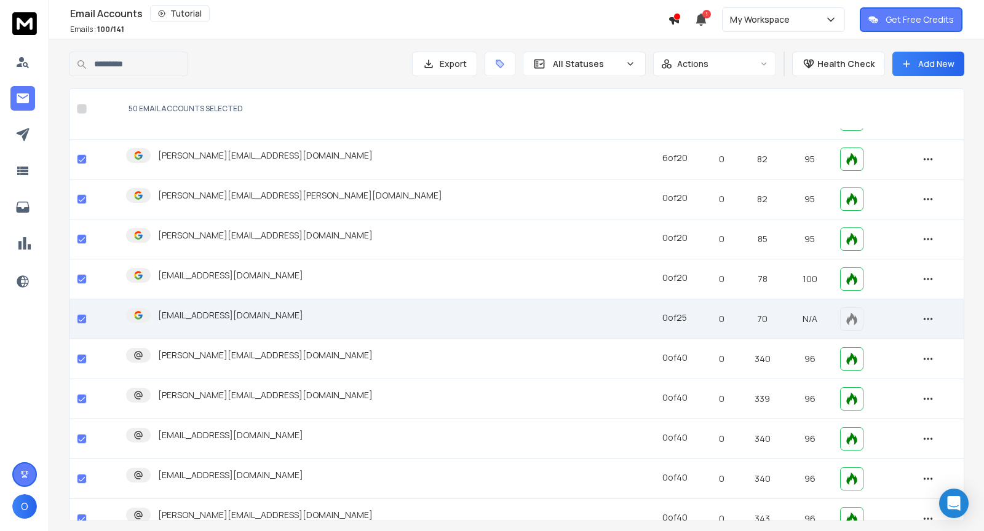
scroll to position [431, 0]
click at [846, 314] on icon at bounding box center [851, 317] width 10 height 12
click at [79, 312] on button "button" at bounding box center [82, 317] width 10 height 10
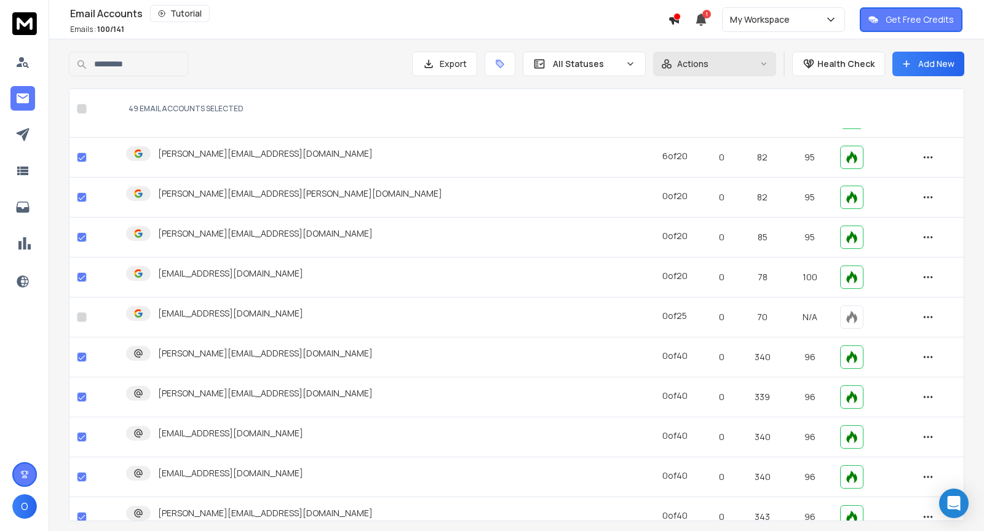
click at [676, 67] on div "Actions" at bounding box center [707, 64] width 93 height 12
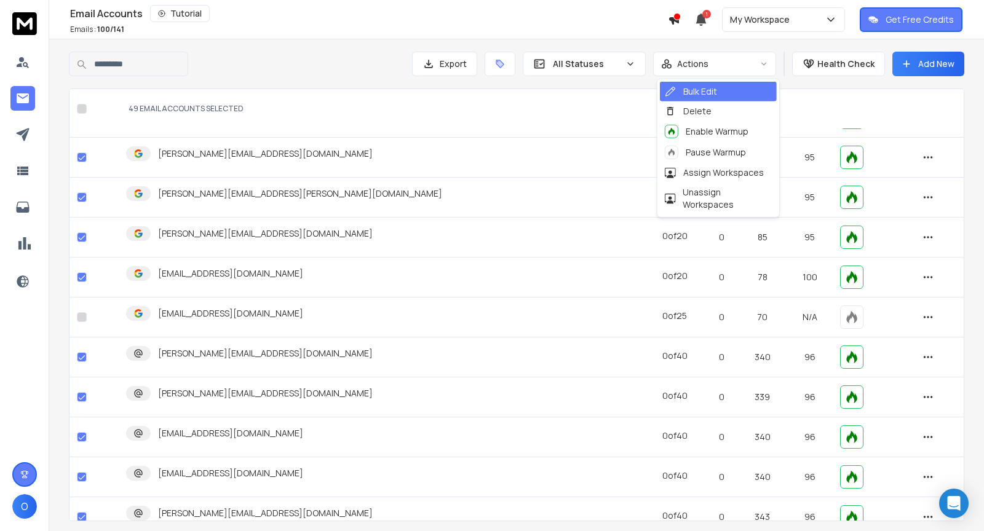
click at [690, 94] on div "Bulk Edit" at bounding box center [691, 91] width 52 height 12
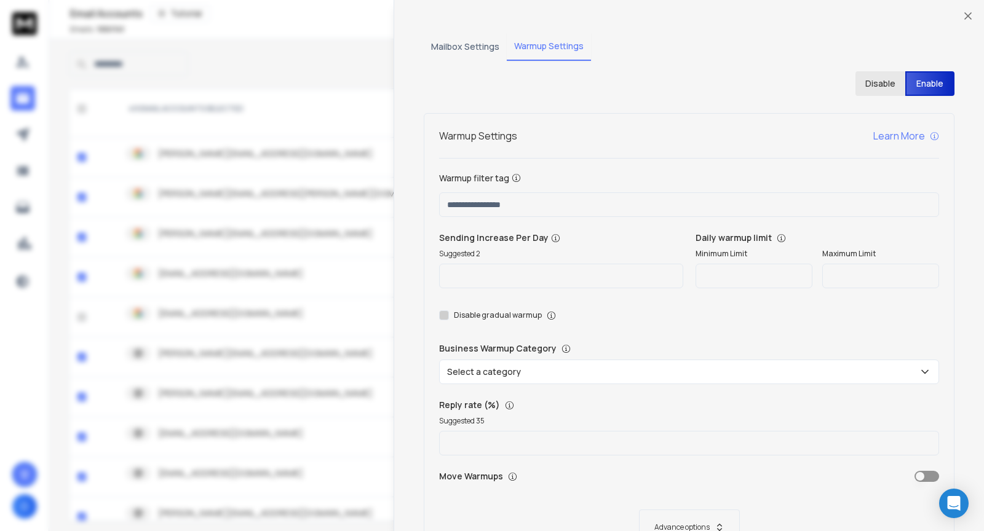
click at [554, 55] on button "Warmup Settings" at bounding box center [549, 47] width 84 height 28
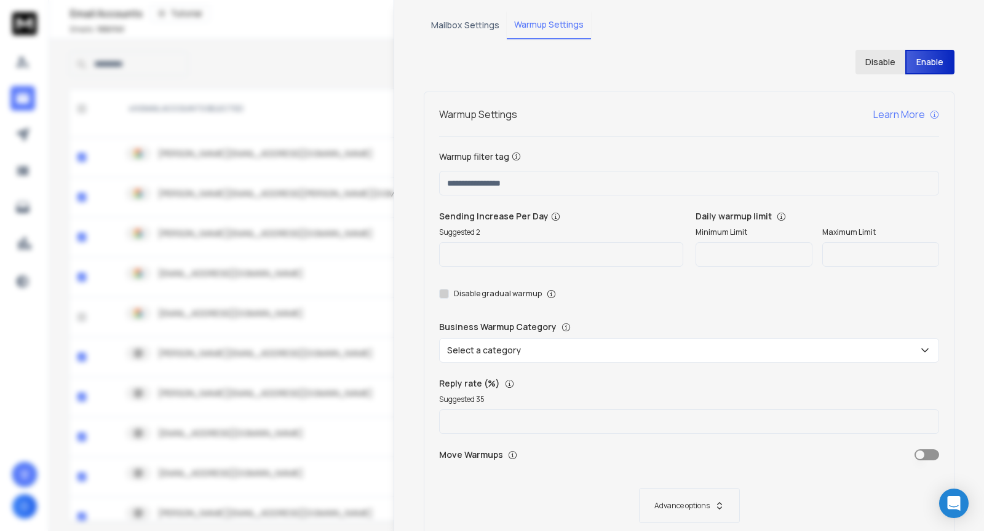
scroll to position [23, 0]
click at [443, 290] on button "Disable gradual warmup" at bounding box center [444, 292] width 10 height 10
click at [708, 258] on input "number" at bounding box center [753, 252] width 117 height 25
type input "**"
click at [851, 256] on input "number" at bounding box center [880, 252] width 117 height 25
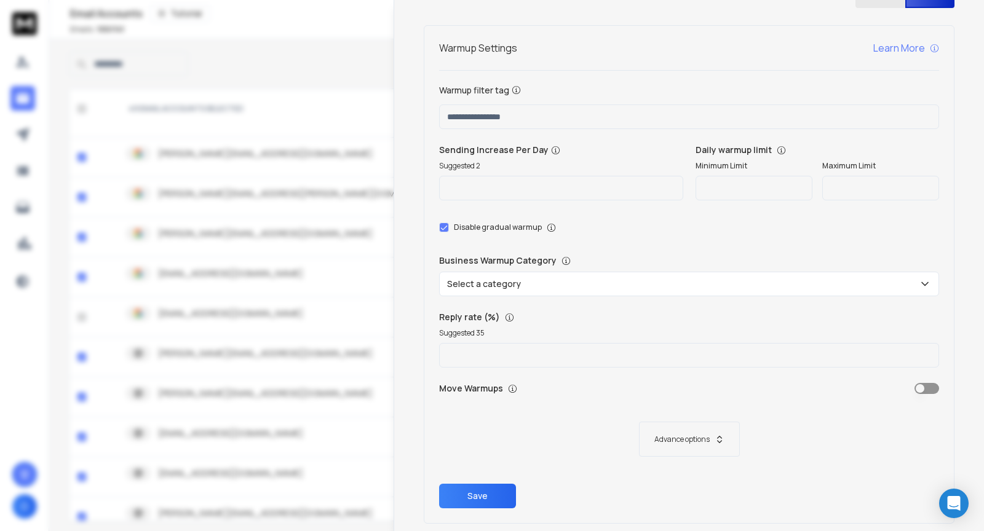
scroll to position [105, 0]
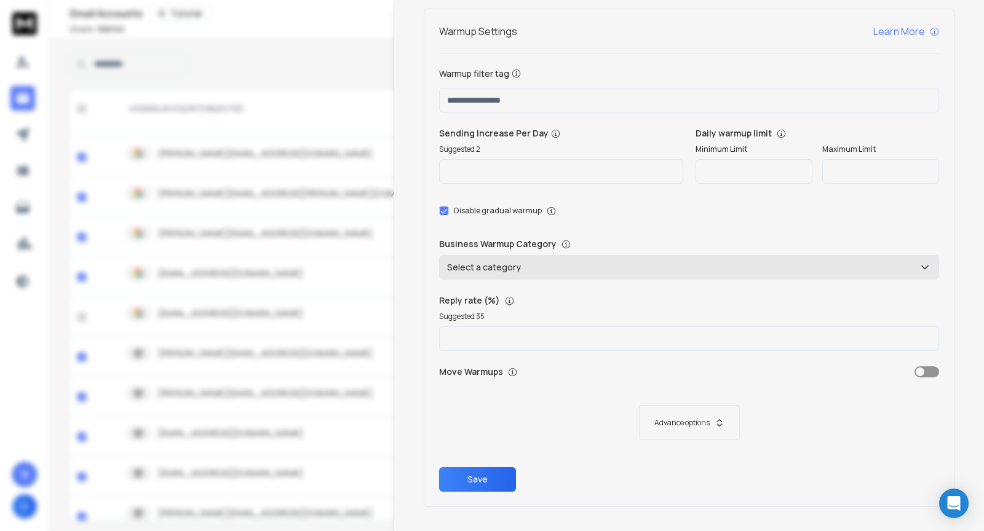
type input "**"
click at [527, 270] on div "Select a category" at bounding box center [689, 267] width 484 height 12
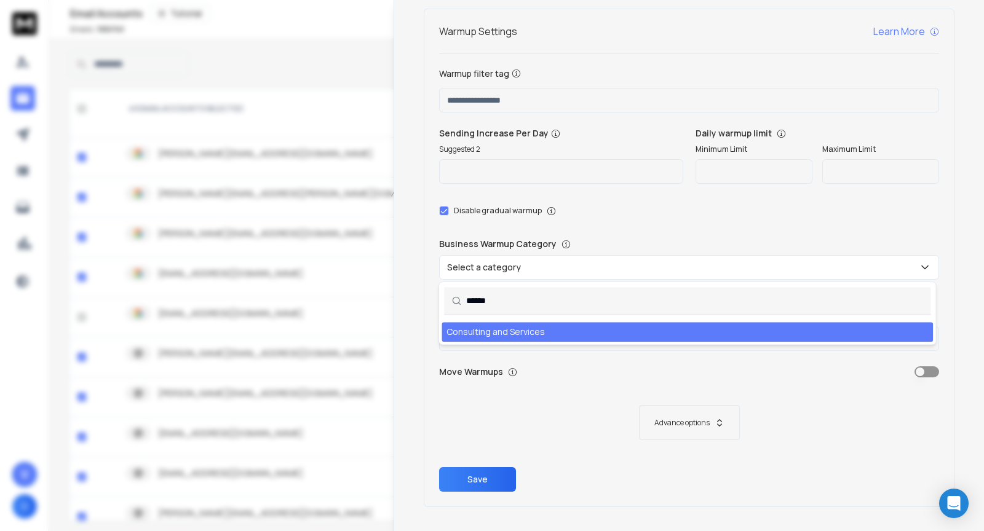
type input "******"
click at [508, 329] on span "Consulting and Services" at bounding box center [495, 332] width 98 height 12
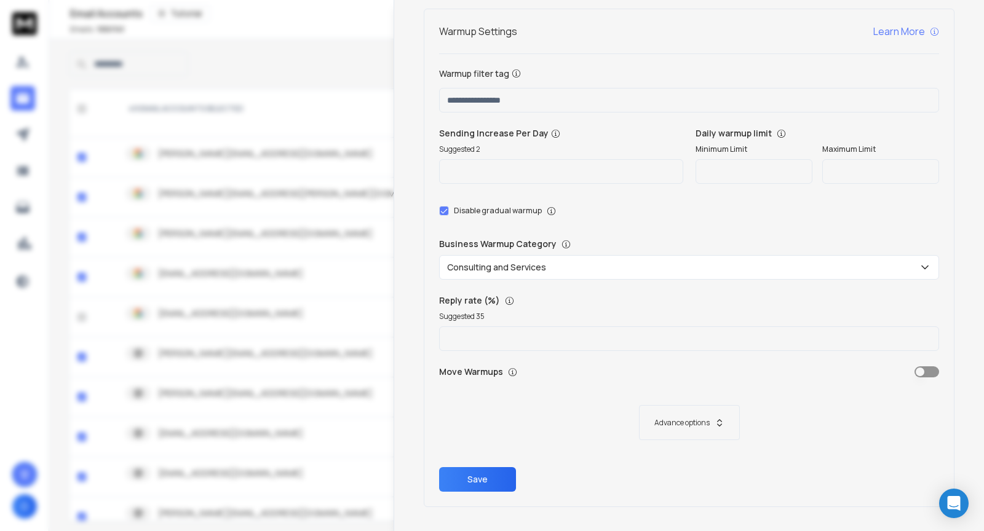
click at [575, 342] on input "number" at bounding box center [689, 338] width 500 height 25
type input "**"
click at [416, 360] on div "Mailbox Settings Warmup Settings Disable Enable Warmup Settings Learn More Warm…" at bounding box center [689, 218] width 560 height 617
click at [699, 422] on p "Advance options" at bounding box center [681, 421] width 55 height 10
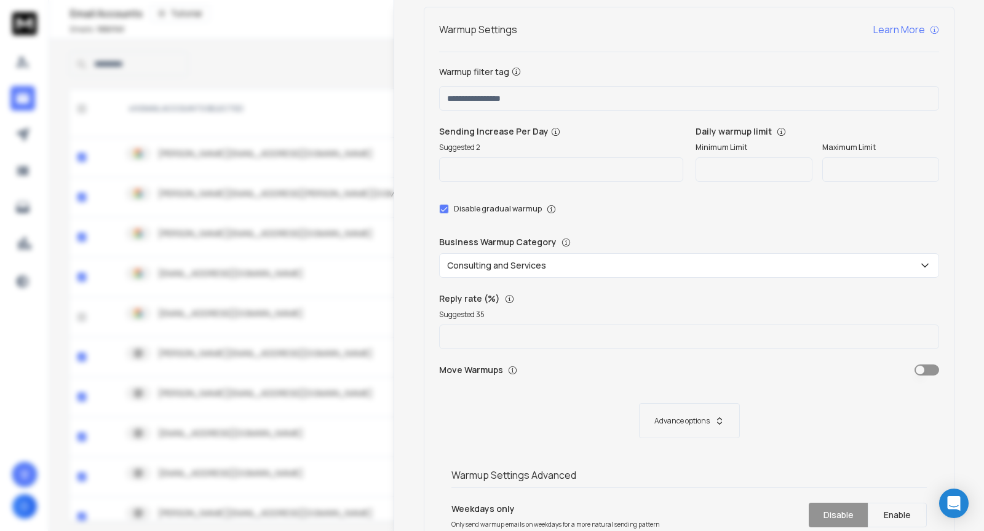
scroll to position [473, 0]
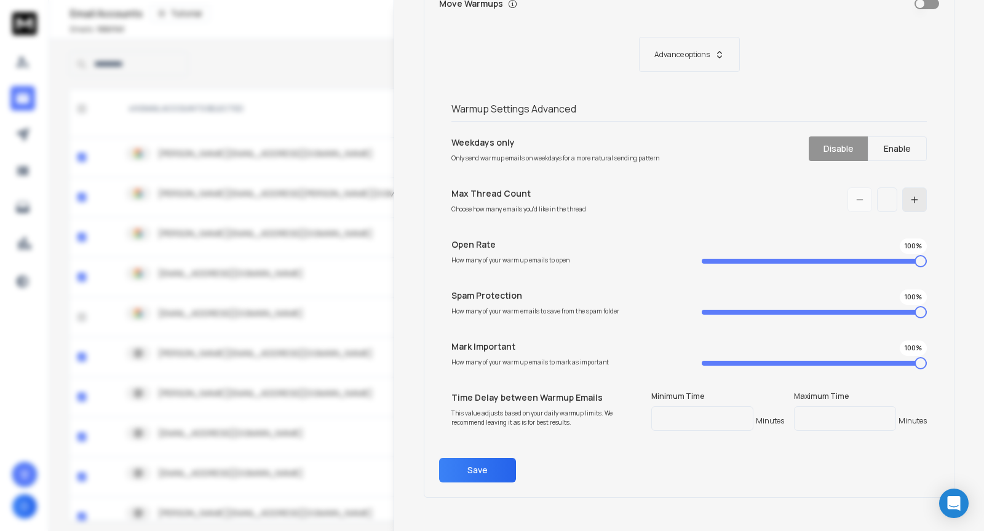
click at [905, 205] on button "button" at bounding box center [914, 199] width 25 height 25
click at [904, 205] on button "button" at bounding box center [914, 199] width 25 height 25
type input "*"
click at [904, 205] on div "*" at bounding box center [814, 199] width 226 height 25
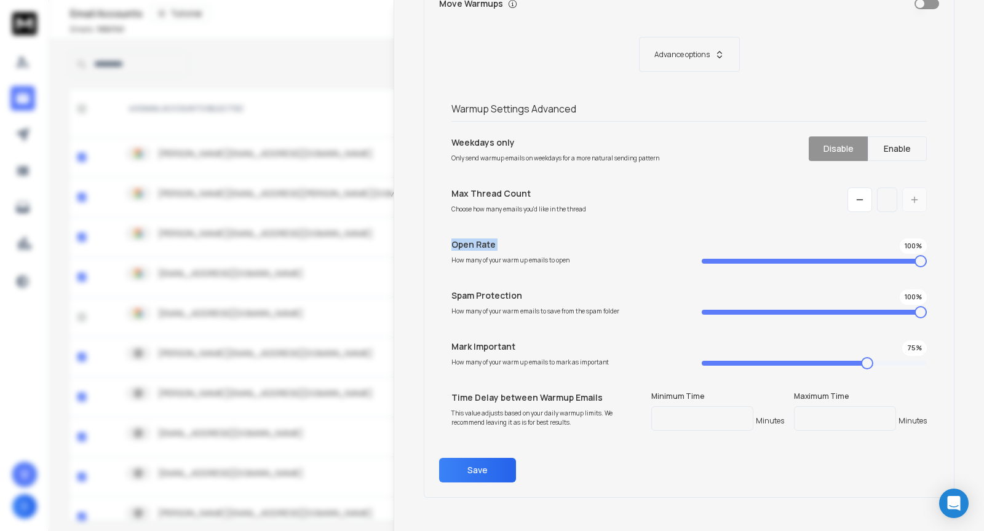
click at [867, 361] on span at bounding box center [785, 363] width 169 height 5
click at [475, 453] on form "Warmup Settings Learn More Warmup filter tag Sending Increase Per Day Suggested…" at bounding box center [689, 69] width 500 height 827
click at [484, 473] on button "Save" at bounding box center [477, 470] width 77 height 25
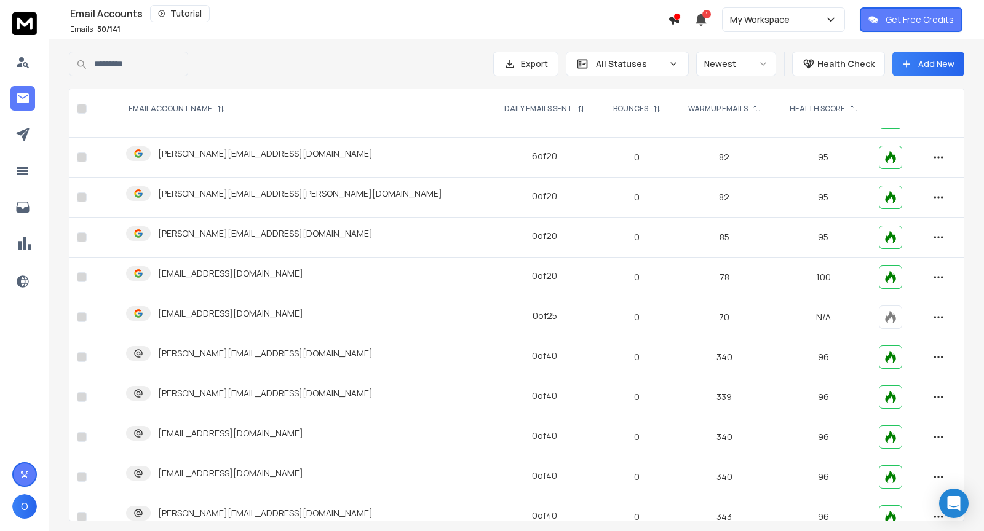
click at [668, 63] on div "All Statuses" at bounding box center [627, 64] width 123 height 25
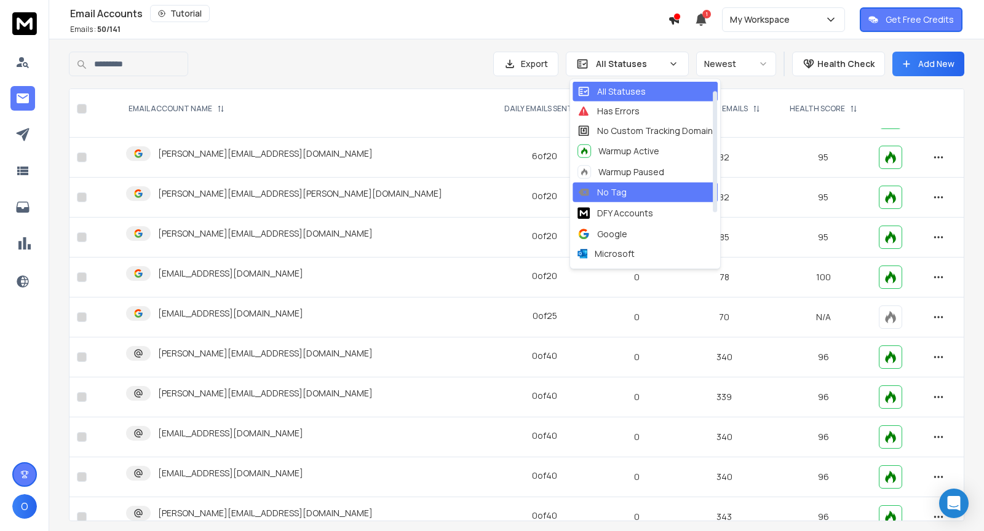
scroll to position [26, 0]
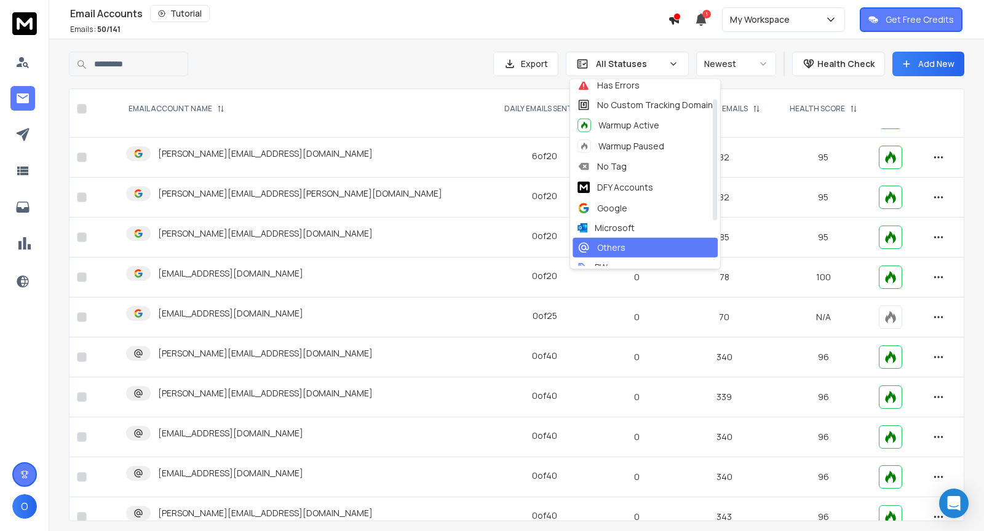
click at [626, 241] on div "Others" at bounding box center [644, 248] width 145 height 20
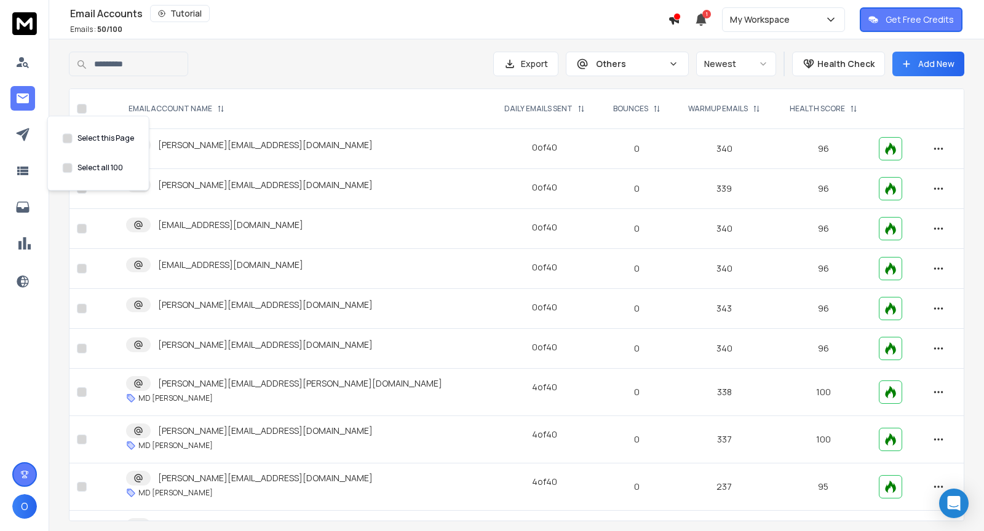
click at [65, 168] on button "Select this Page" at bounding box center [68, 168] width 10 height 10
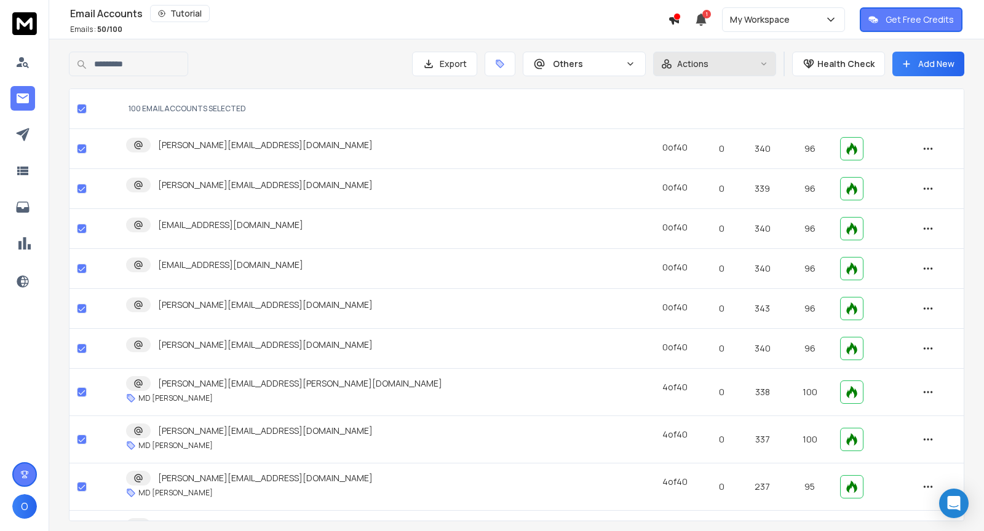
click at [685, 61] on p "Actions" at bounding box center [692, 64] width 31 height 12
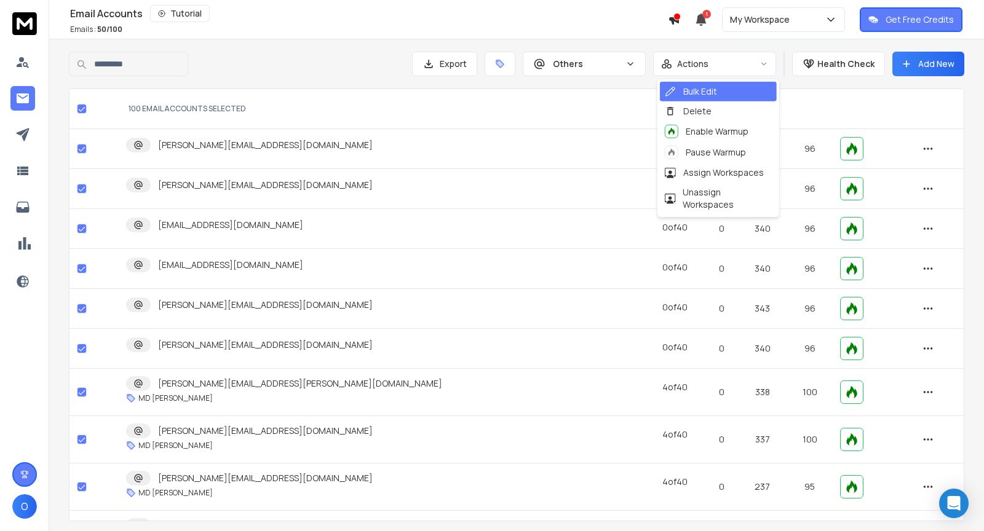
click at [705, 92] on div "Bulk Edit" at bounding box center [691, 91] width 52 height 12
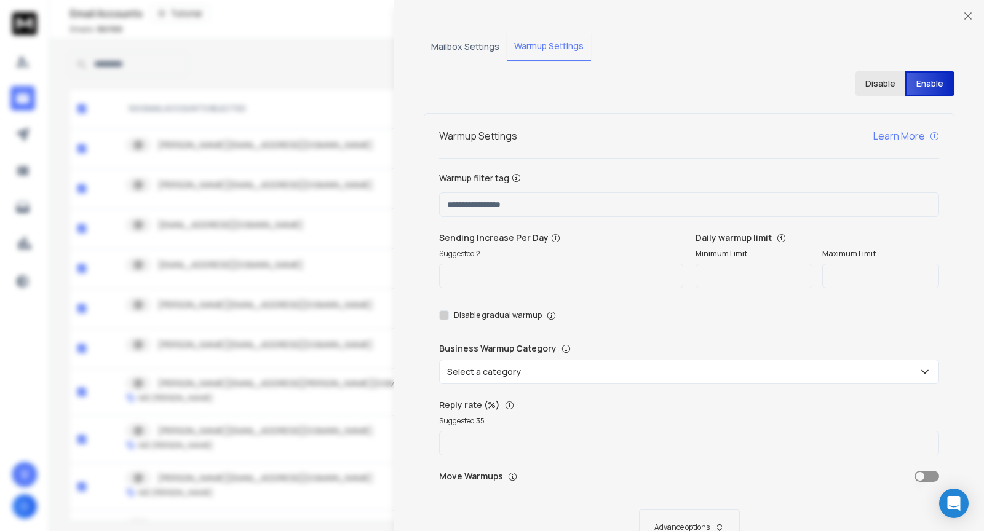
click at [554, 49] on button "Warmup Settings" at bounding box center [549, 47] width 84 height 28
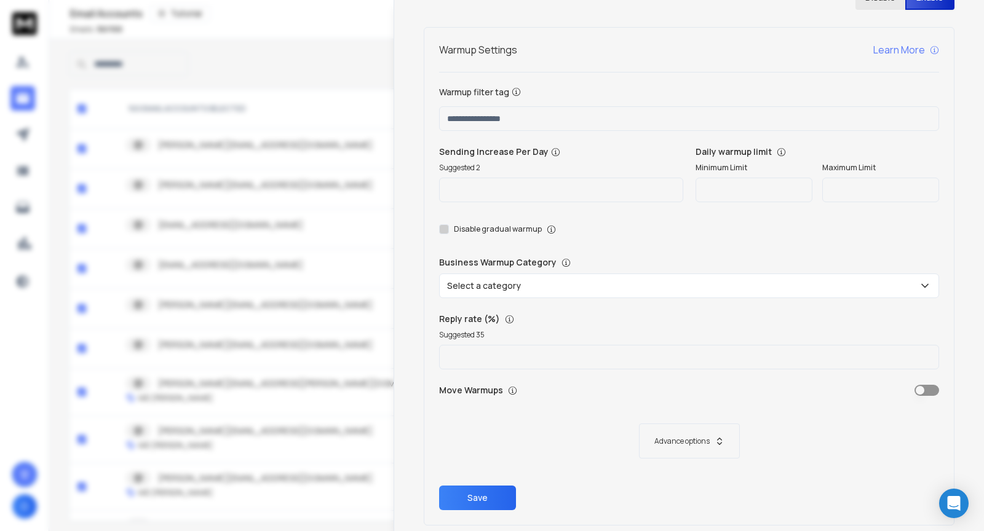
scroll to position [105, 0]
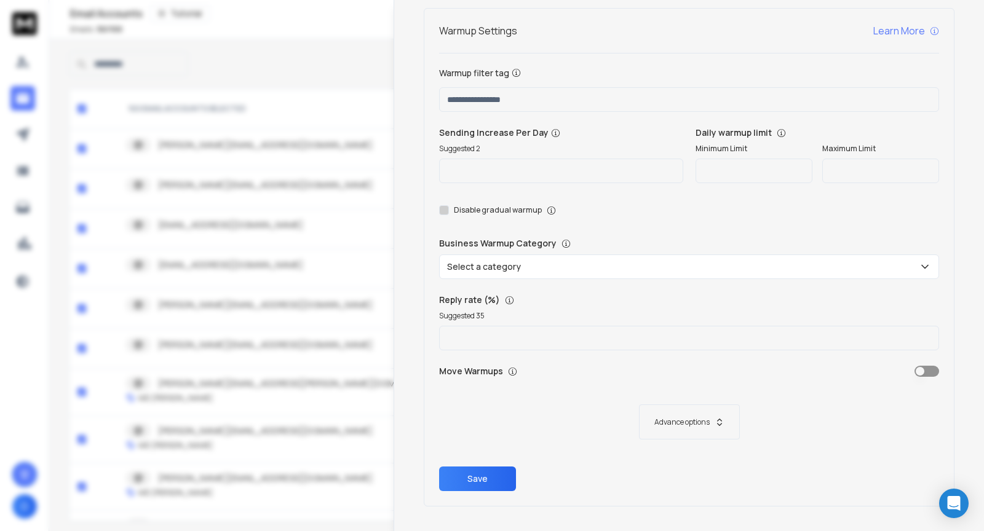
click at [442, 213] on button "Disable gradual warmup" at bounding box center [444, 210] width 10 height 10
click at [707, 172] on input "number" at bounding box center [753, 171] width 117 height 25
type input "**"
click at [837, 172] on input "number" at bounding box center [880, 171] width 117 height 25
type input "**"
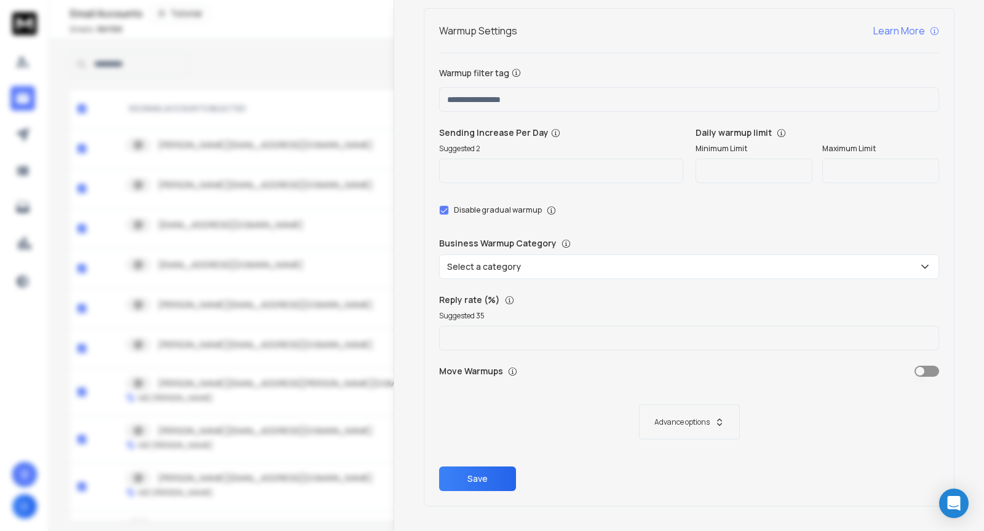
click at [559, 339] on input "number" at bounding box center [689, 338] width 500 height 25
type input "**"
click at [684, 394] on div "Advance options" at bounding box center [689, 422] width 500 height 60
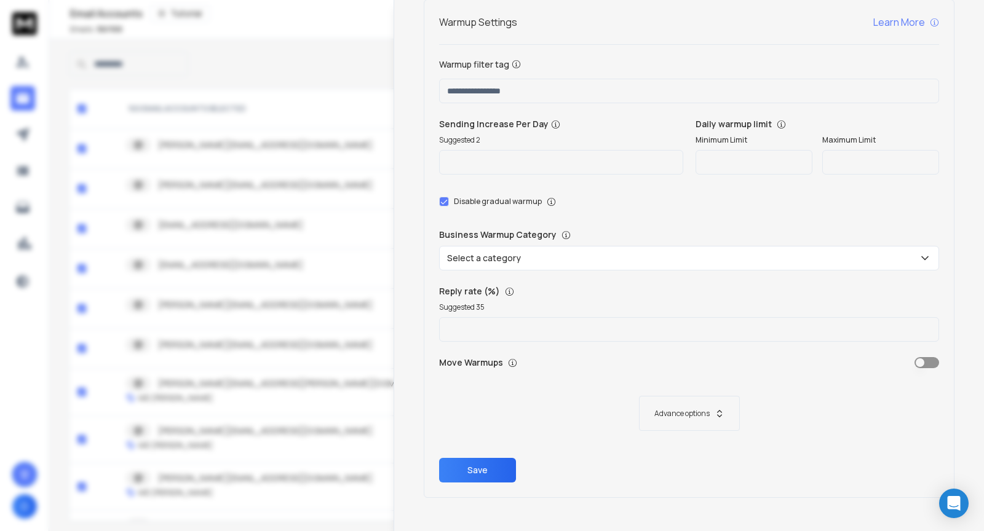
click at [695, 407] on div "Advance options" at bounding box center [689, 413] width 101 height 35
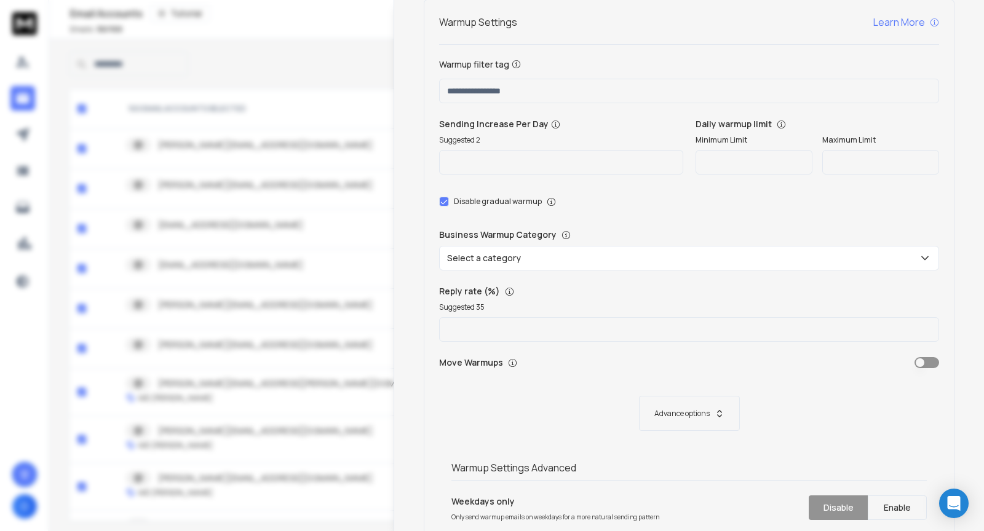
scroll to position [473, 0]
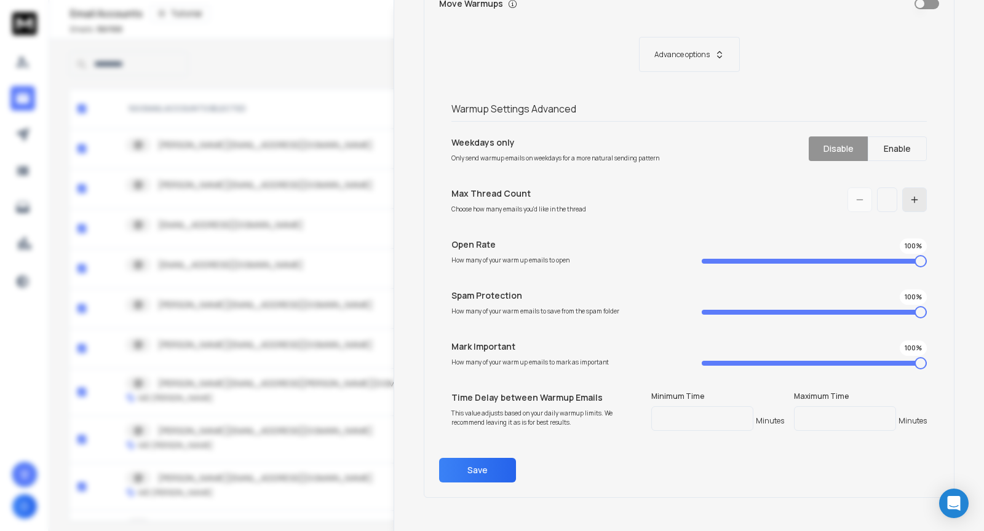
click at [905, 199] on button "button" at bounding box center [914, 199] width 25 height 25
type input "*"
click at [856, 361] on span at bounding box center [780, 363] width 158 height 5
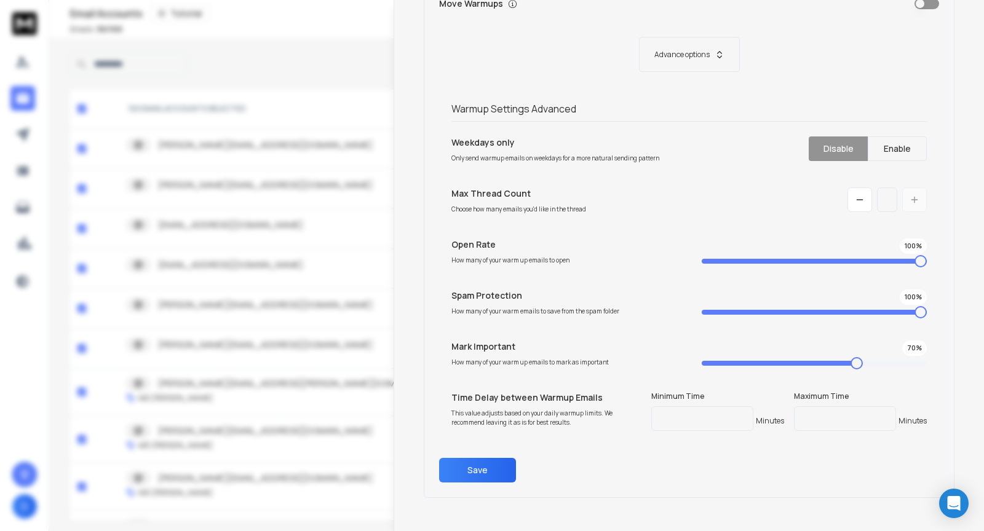
click at [475, 473] on button "Save" at bounding box center [477, 470] width 77 height 25
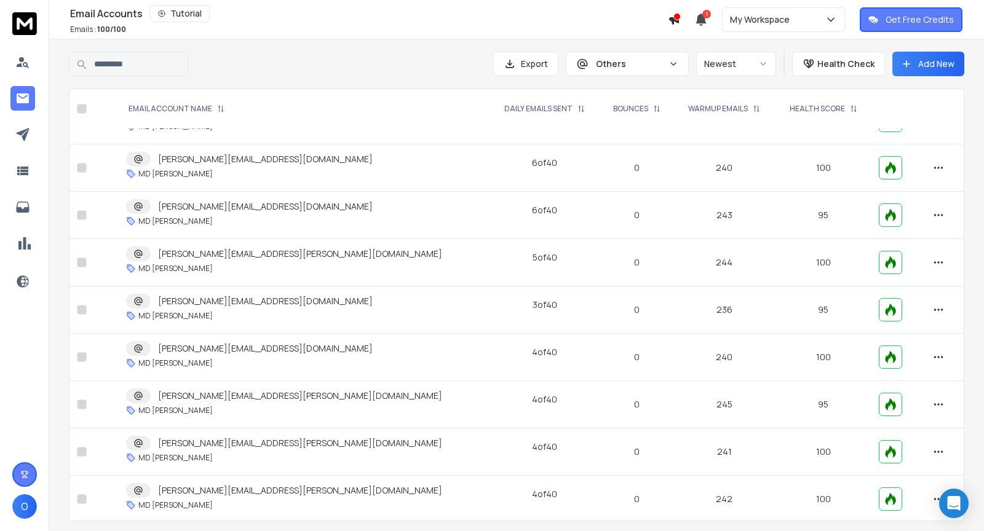
scroll to position [0, 0]
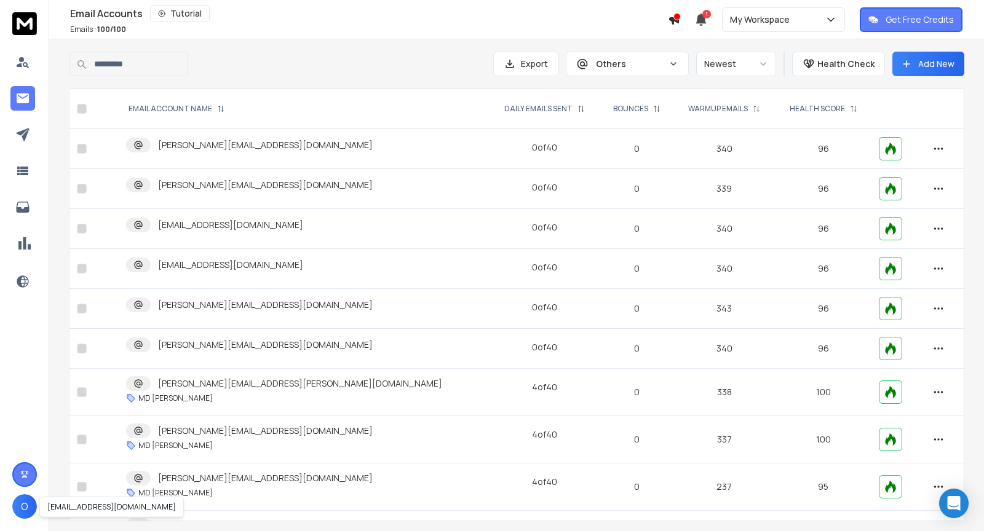
click at [26, 502] on span "O" at bounding box center [24, 506] width 25 height 25
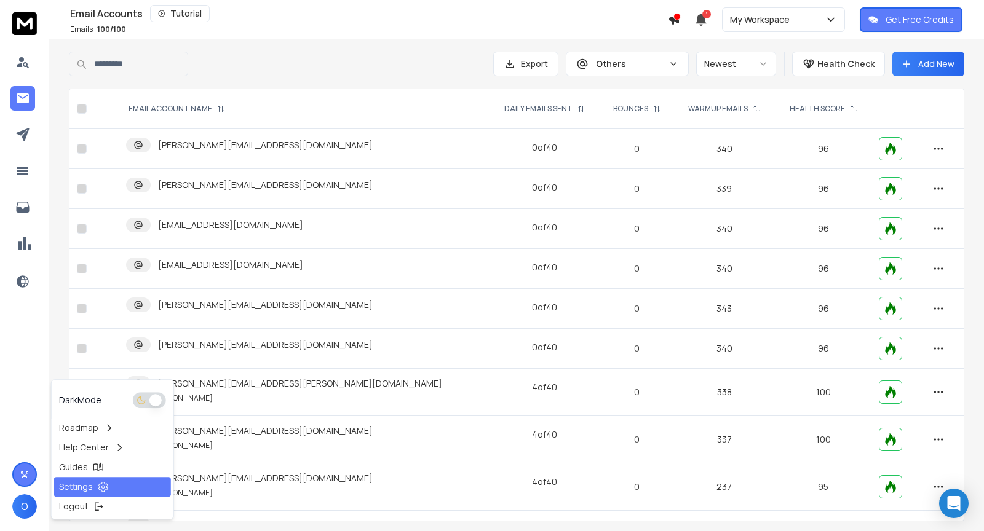
click at [92, 488] on div "Settings" at bounding box center [112, 487] width 117 height 20
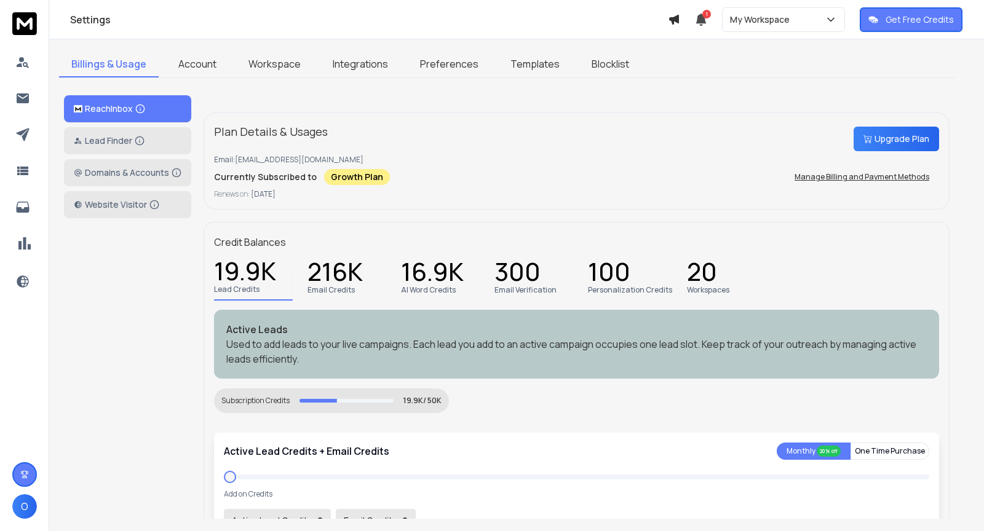
click at [105, 141] on button "Lead Finder" at bounding box center [127, 140] width 127 height 27
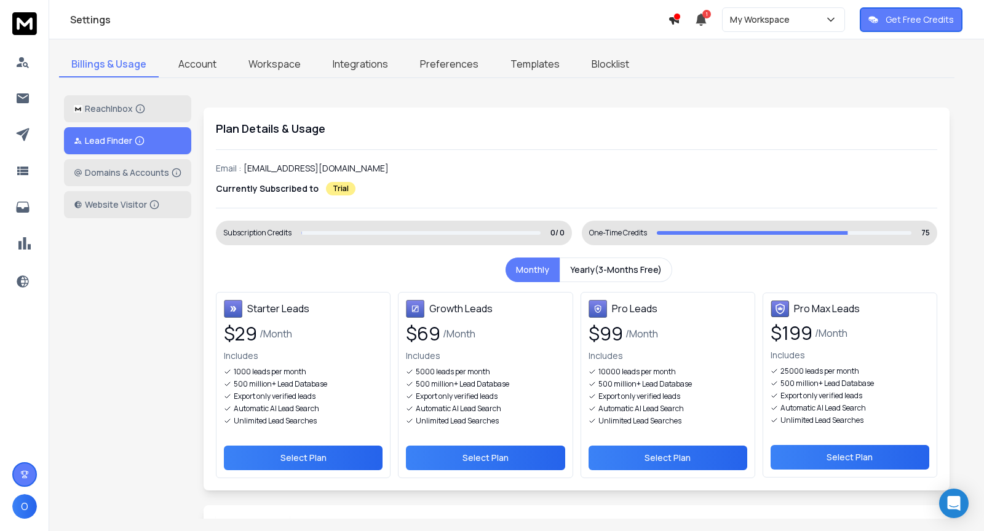
click at [112, 166] on button "Domains & Accounts" at bounding box center [127, 172] width 127 height 27
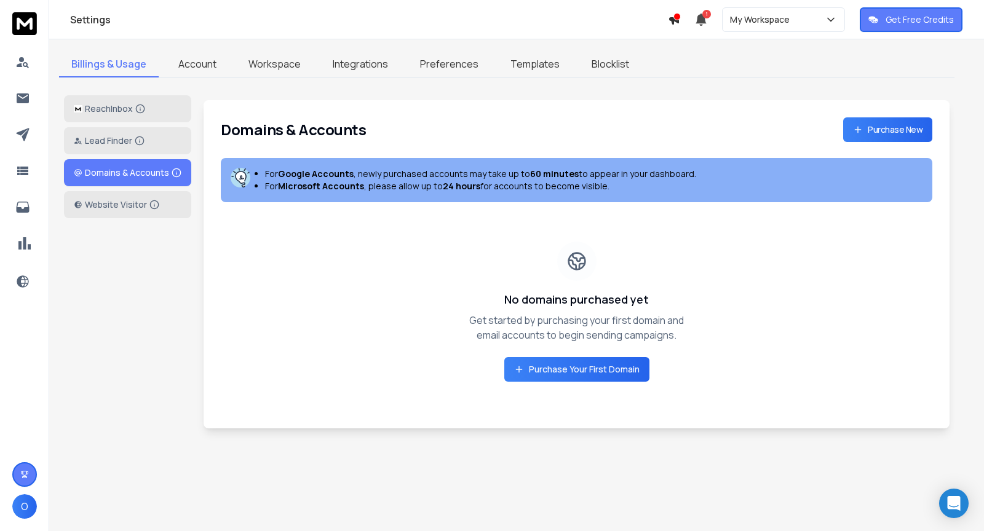
click at [117, 210] on button "Website Visitor" at bounding box center [127, 204] width 127 height 27
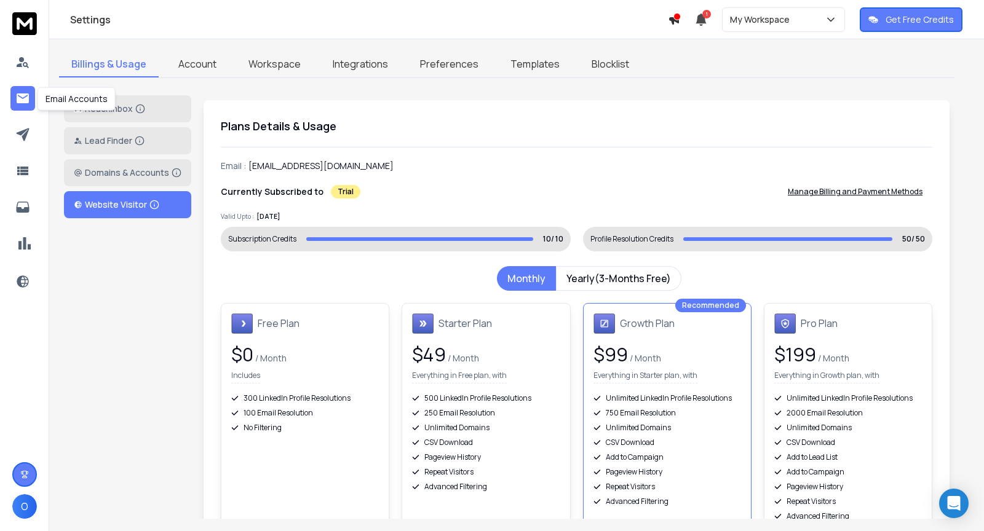
click at [23, 106] on link at bounding box center [22, 98] width 25 height 25
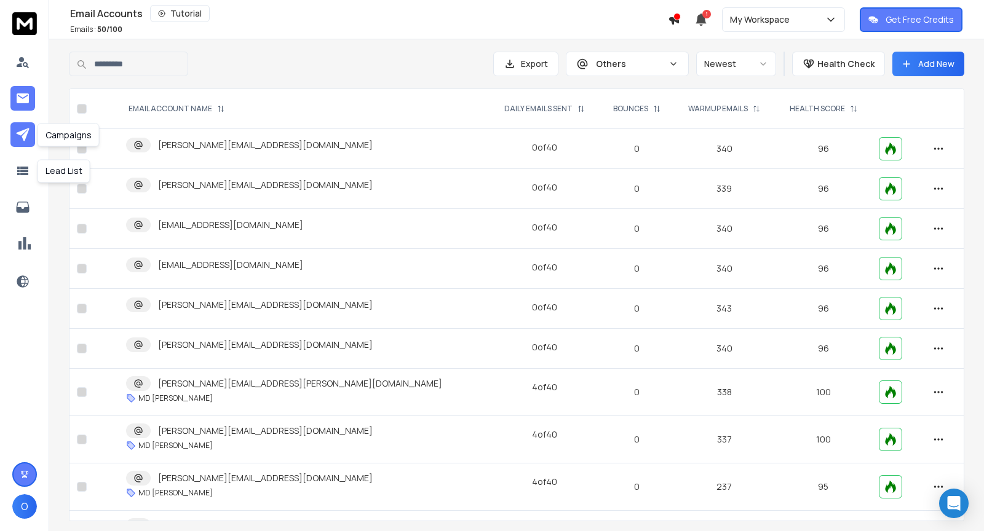
click at [28, 143] on link at bounding box center [22, 134] width 25 height 25
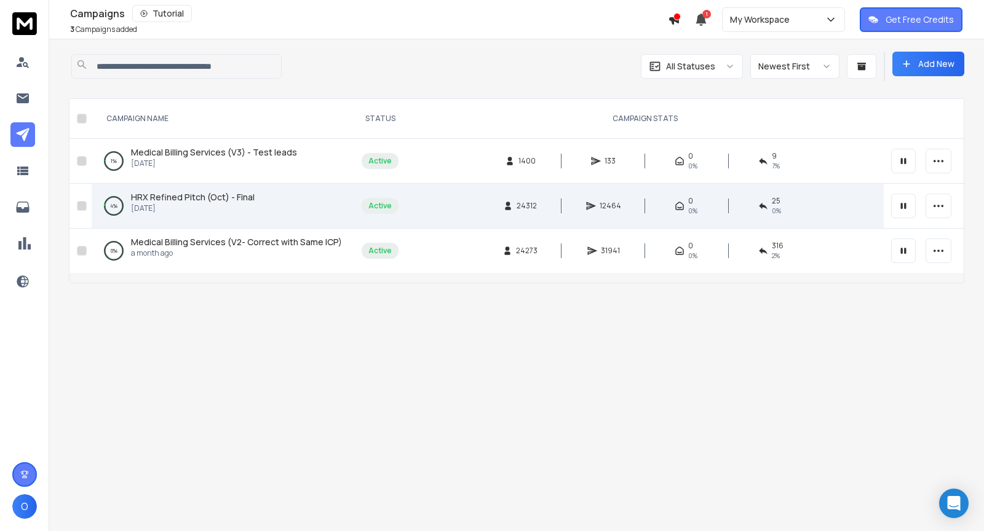
click at [199, 208] on p "11 days ago" at bounding box center [193, 208] width 124 height 10
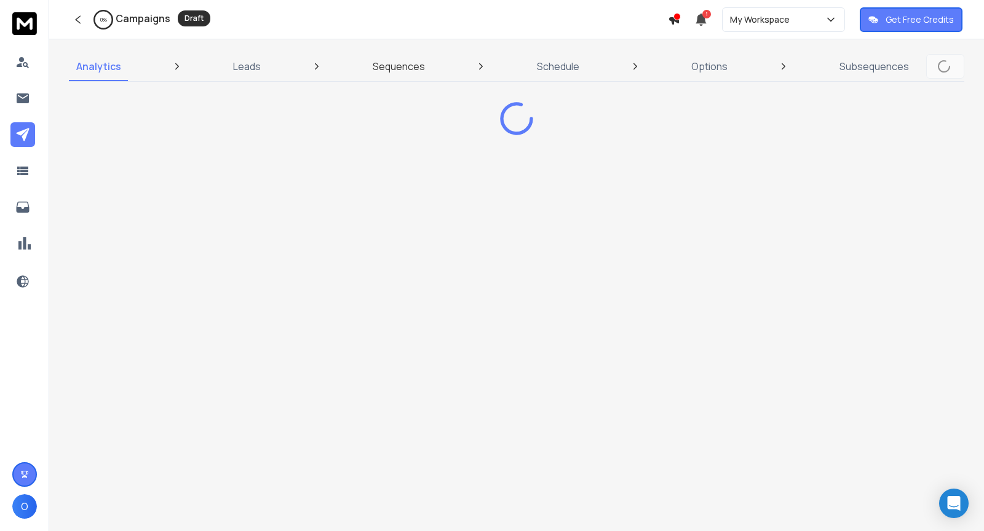
click at [403, 75] on link "Sequences" at bounding box center [398, 67] width 67 height 30
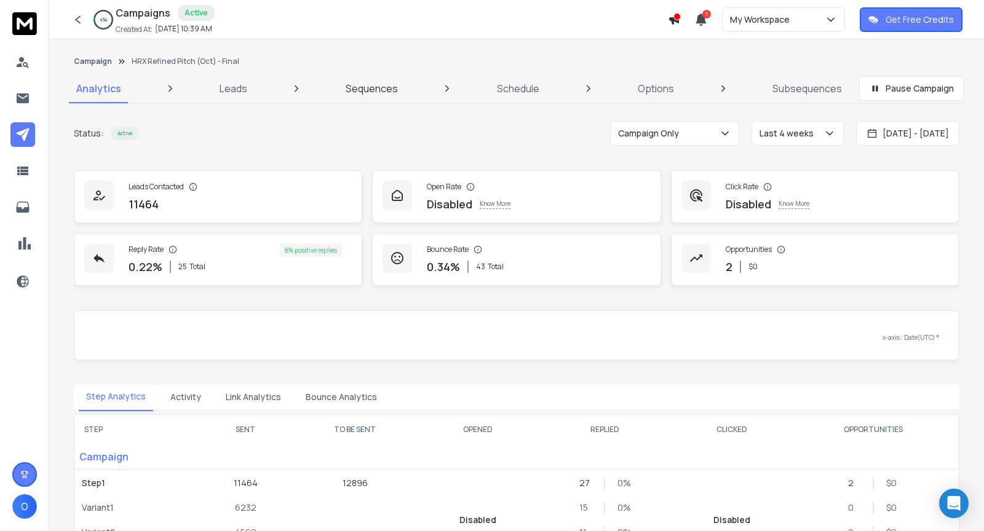
click at [374, 90] on p "Sequences" at bounding box center [371, 88] width 52 height 15
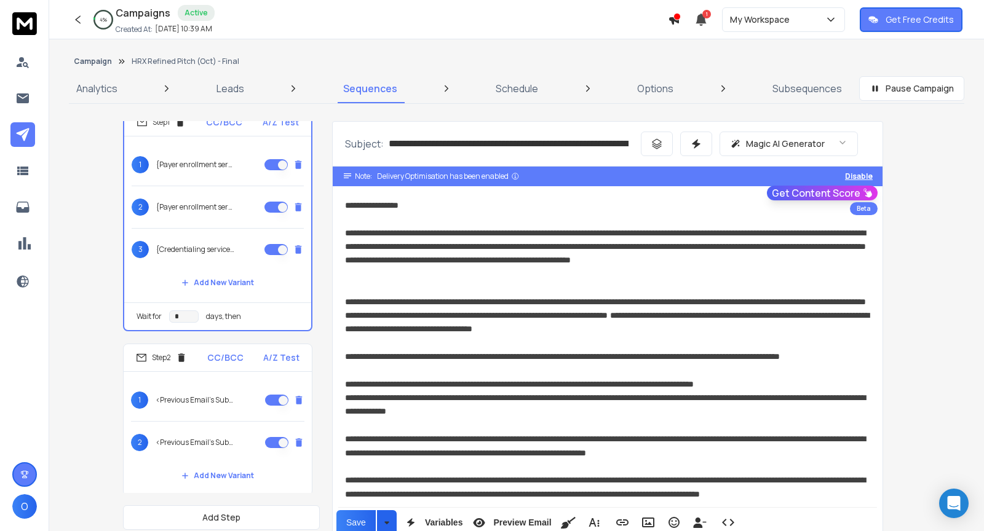
scroll to position [25, 0]
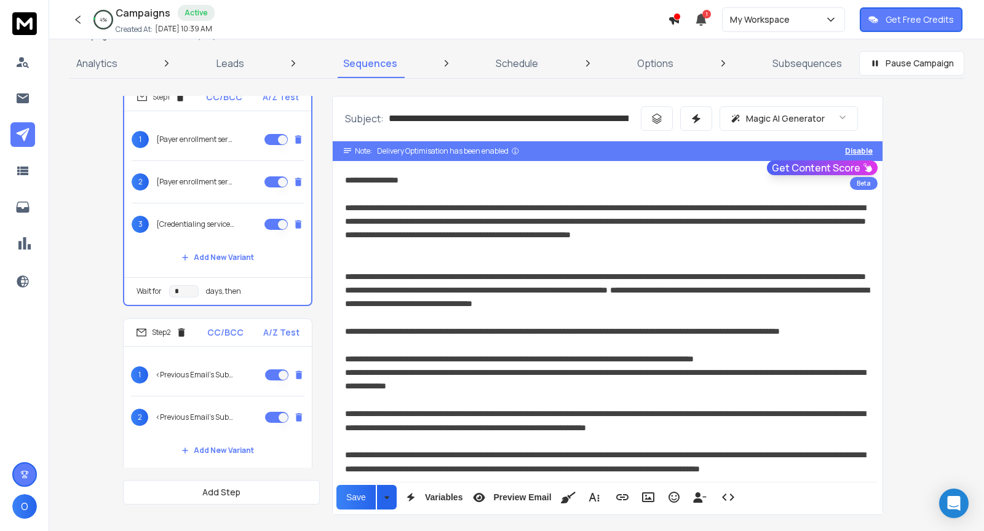
click at [179, 374] on p "<Previous Email's Subject>" at bounding box center [195, 375] width 79 height 10
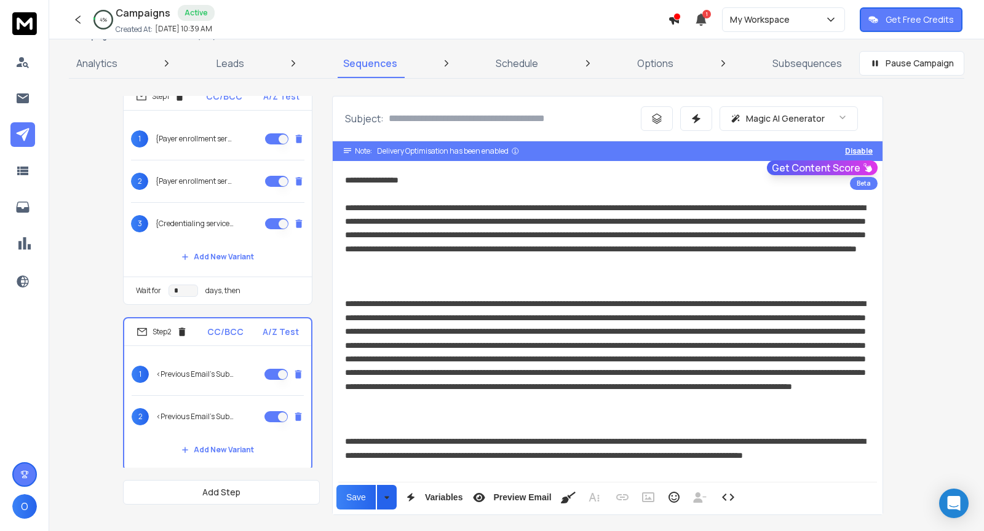
click at [189, 412] on p "<Previous Email's Subject>" at bounding box center [195, 417] width 79 height 10
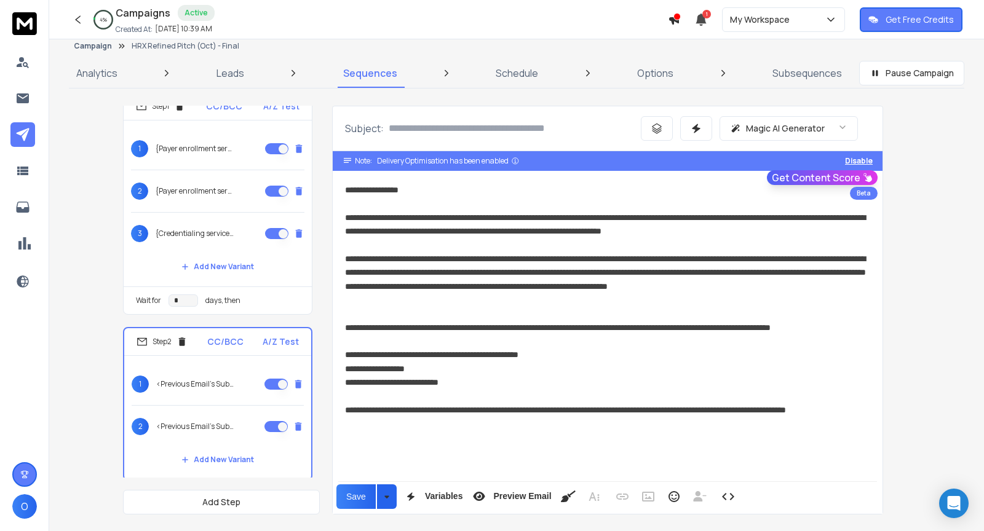
click at [32, 130] on link at bounding box center [22, 134] width 25 height 25
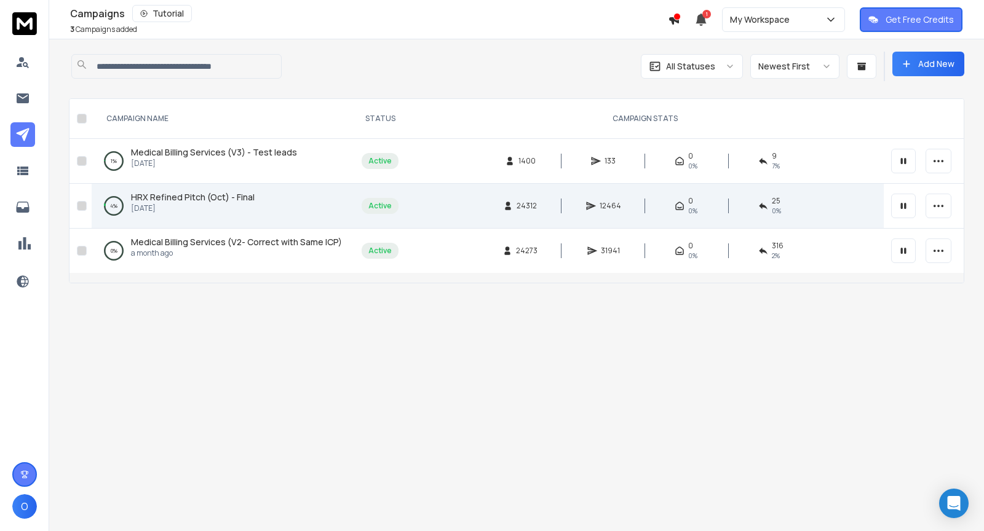
click at [281, 201] on div "4 % HRX Refined Pitch (Oct) - Final 11 days ago" at bounding box center [223, 206] width 238 height 30
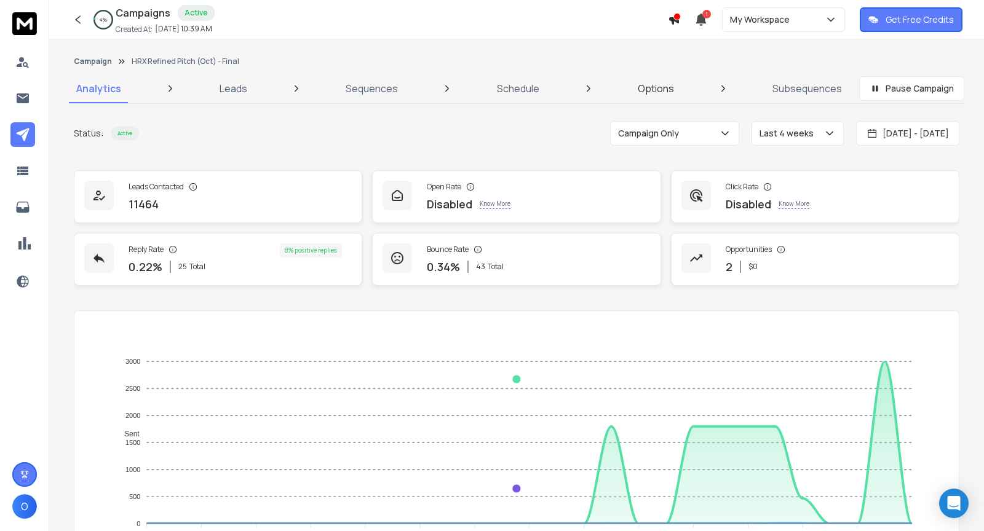
click at [651, 86] on p "Options" at bounding box center [655, 88] width 36 height 15
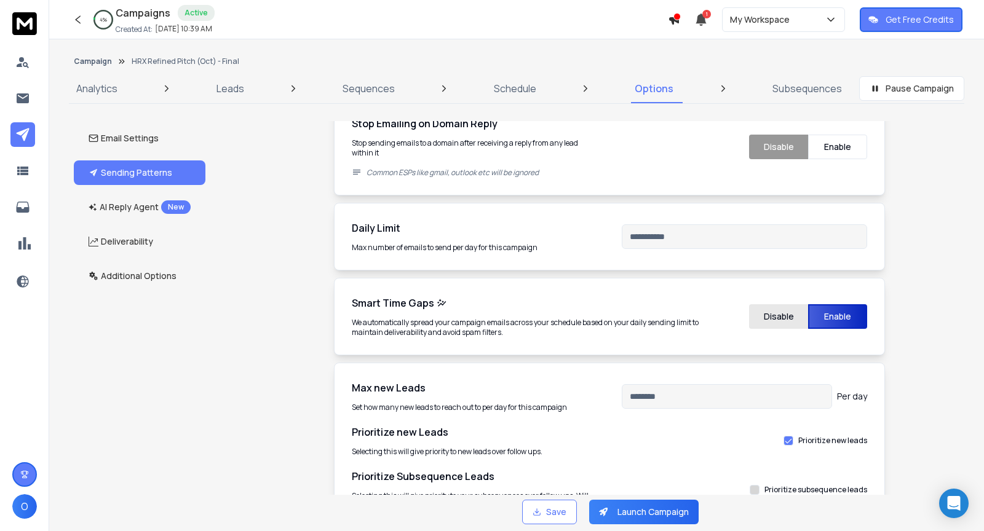
scroll to position [548, 0]
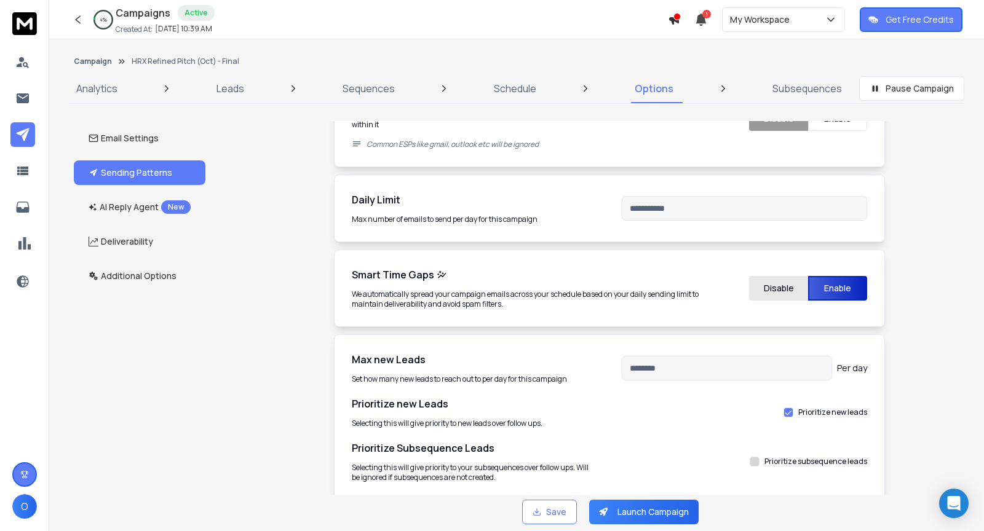
drag, startPoint x: 655, startPoint y: 364, endPoint x: 605, endPoint y: 365, distance: 49.8
click at [605, 365] on div "Max new Leads Set how many new leads to reach out to per day for this campaign …" at bounding box center [609, 368] width 515 height 32
type input "****"
click at [909, 377] on div "Email Accounts Accounts to Use Select one or more accounts to send emails from …" at bounding box center [616, 308] width 783 height 374
click at [554, 511] on button "Save" at bounding box center [549, 512] width 55 height 25
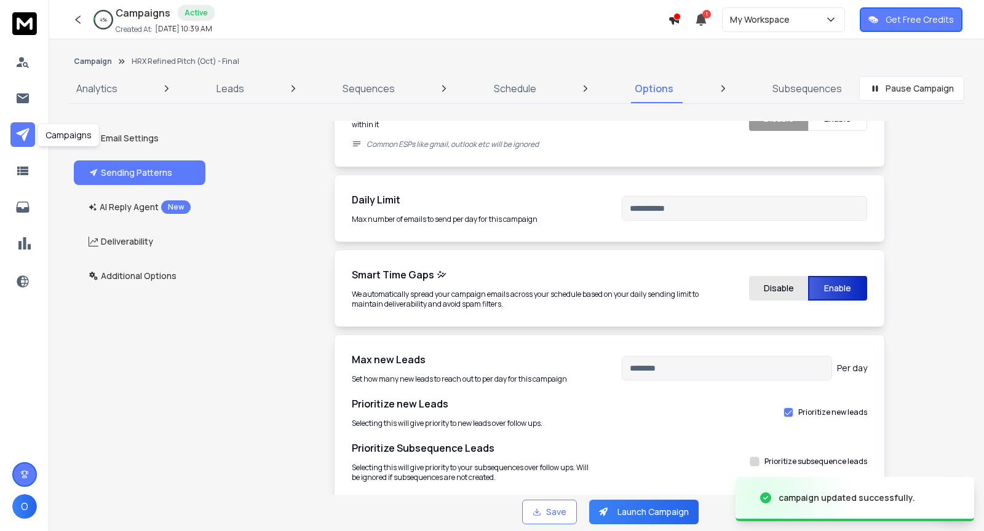
click at [25, 133] on icon at bounding box center [22, 134] width 13 height 13
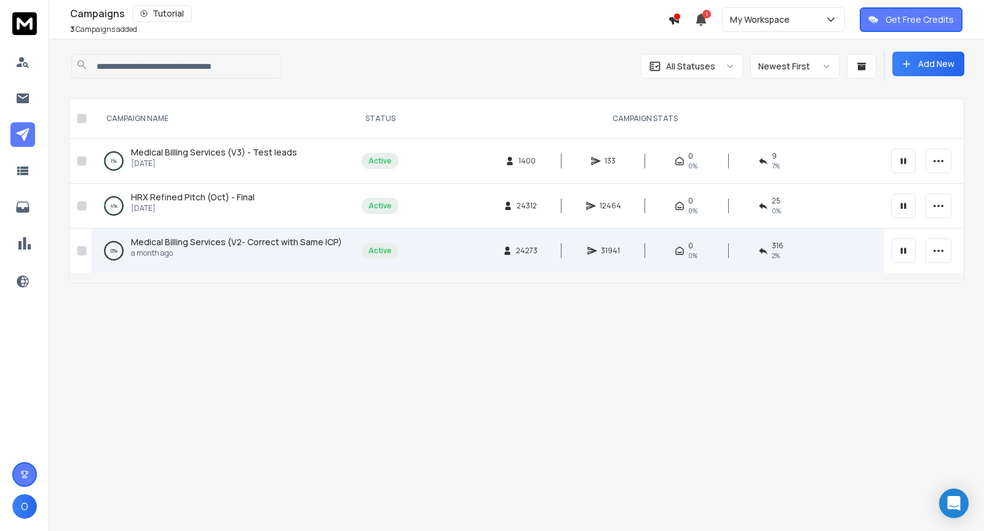
click at [341, 248] on td "0 % Medical Billing Services (V2- Correct with Same ICP) a month ago" at bounding box center [223, 251] width 262 height 45
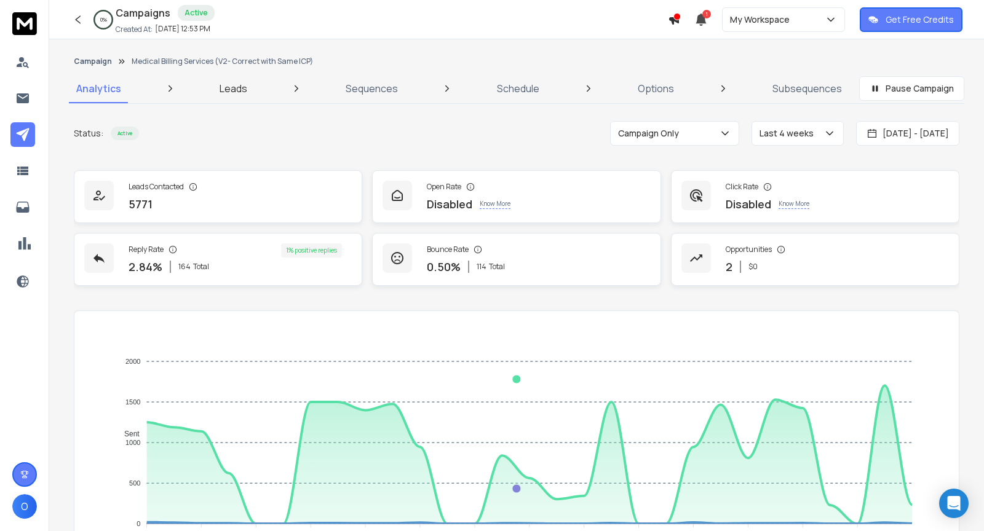
click at [239, 87] on p "Leads" at bounding box center [233, 88] width 28 height 15
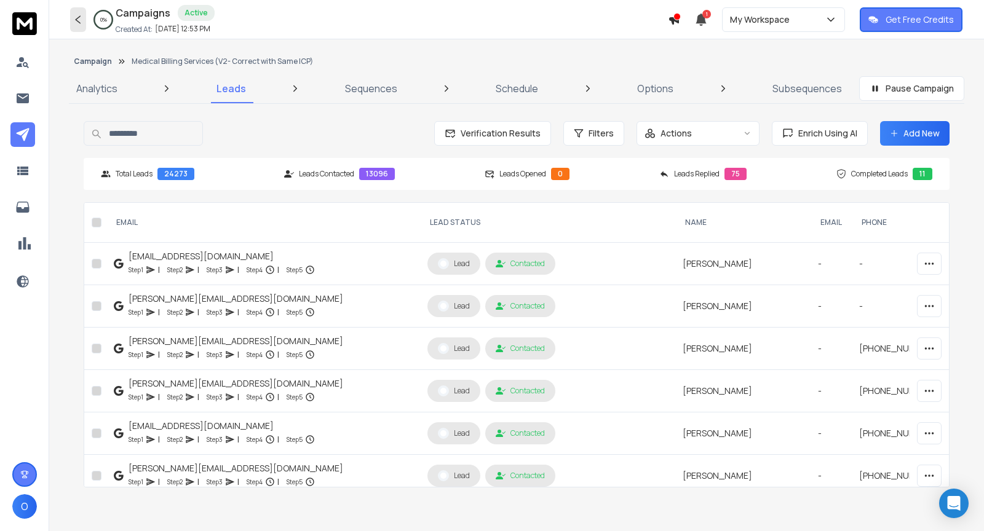
click at [84, 12] on button at bounding box center [78, 19] width 16 height 25
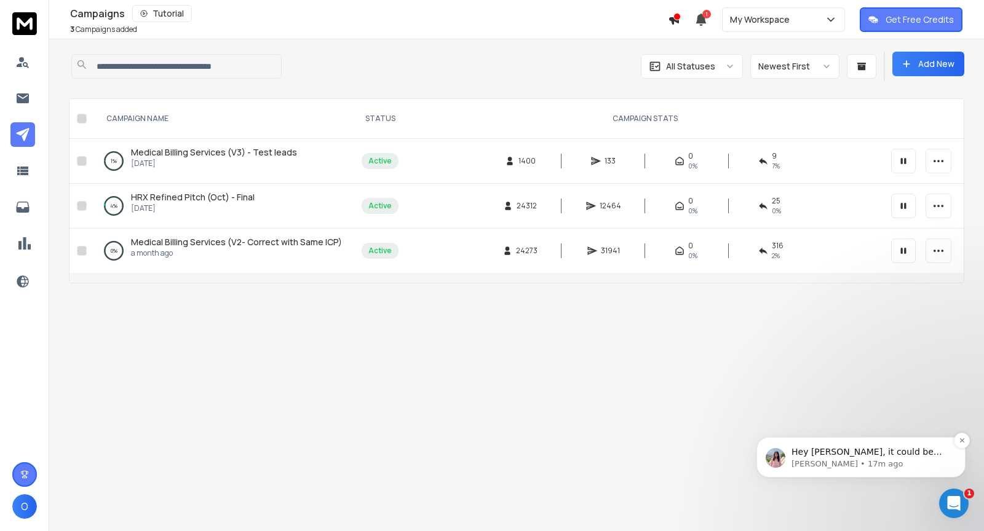
click at [818, 442] on div "Hey [PERSON_NAME], it could be that since the lead replied "unscribe" which was…" at bounding box center [860, 457] width 209 height 41
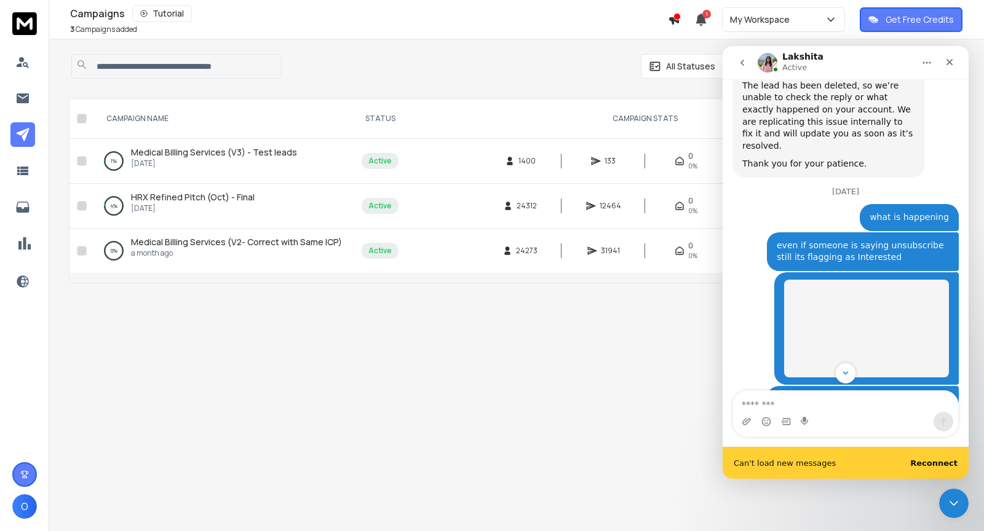
scroll to position [1422, 0]
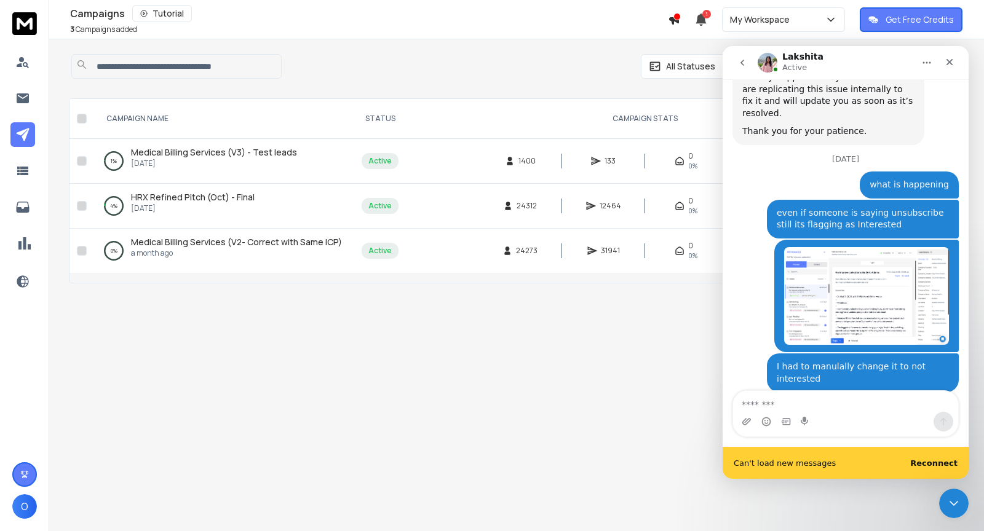
click at [940, 460] on b "Reconnect" at bounding box center [933, 463] width 47 height 9
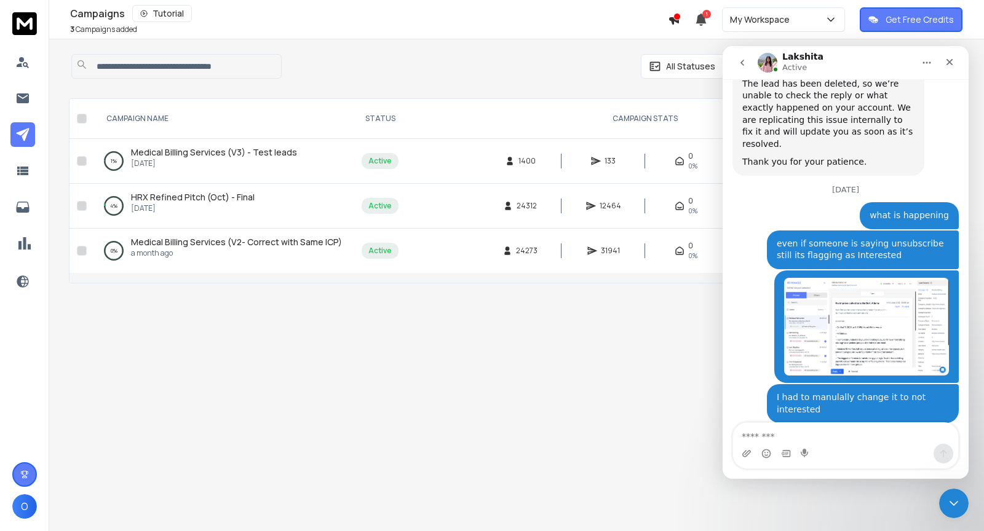
scroll to position [1390, 0]
click at [392, 348] on div "Campaigns 3 Campaigns Added All Statuses Newest First Add New CAMPAIGN NAME STA…" at bounding box center [516, 317] width 895 height 531
click at [25, 508] on span "O" at bounding box center [24, 506] width 25 height 25
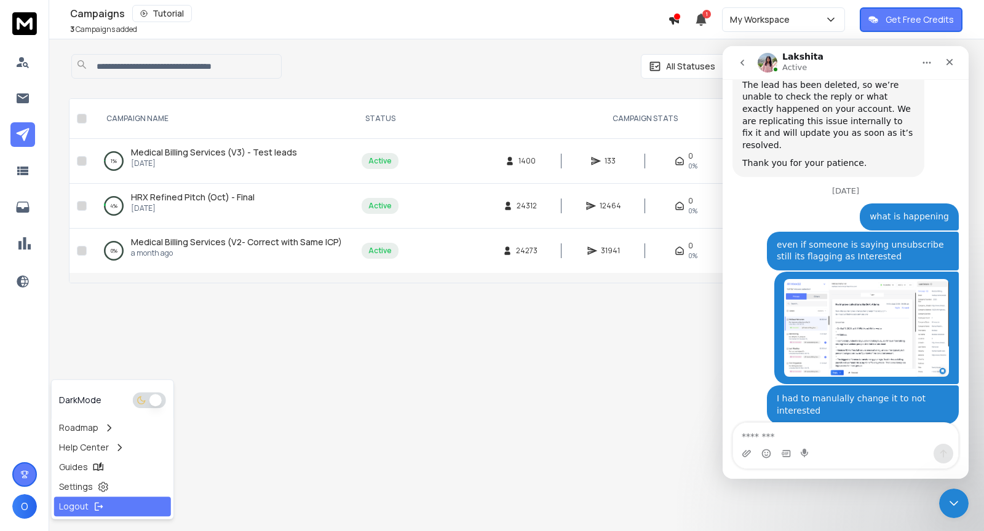
click at [65, 507] on p "Logout" at bounding box center [74, 506] width 30 height 12
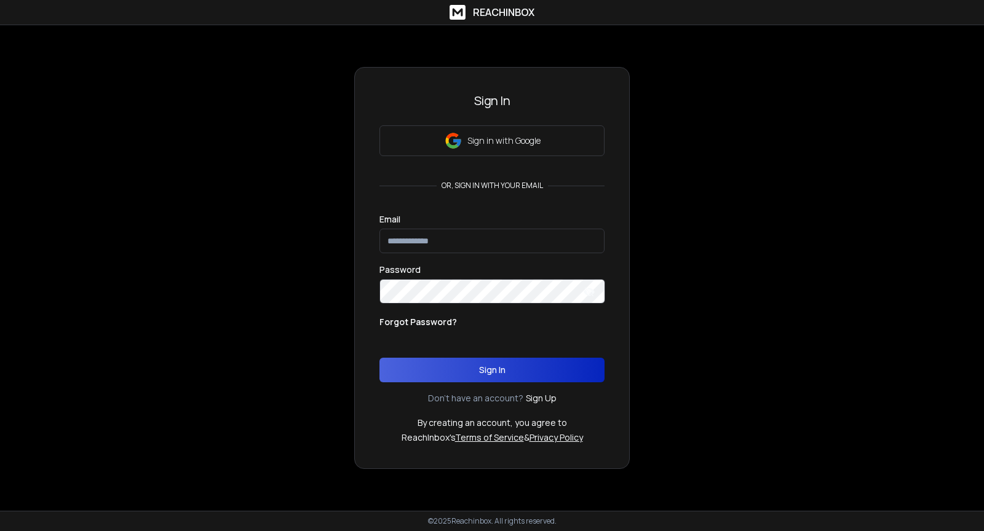
type input "**********"
click at [483, 368] on button "Sign In" at bounding box center [491, 370] width 225 height 25
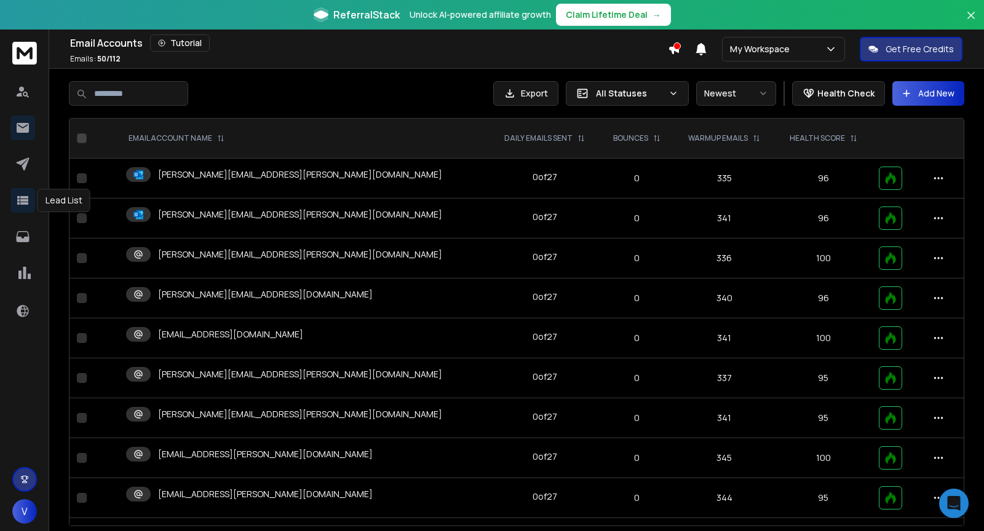
click at [30, 205] on link at bounding box center [22, 200] width 25 height 25
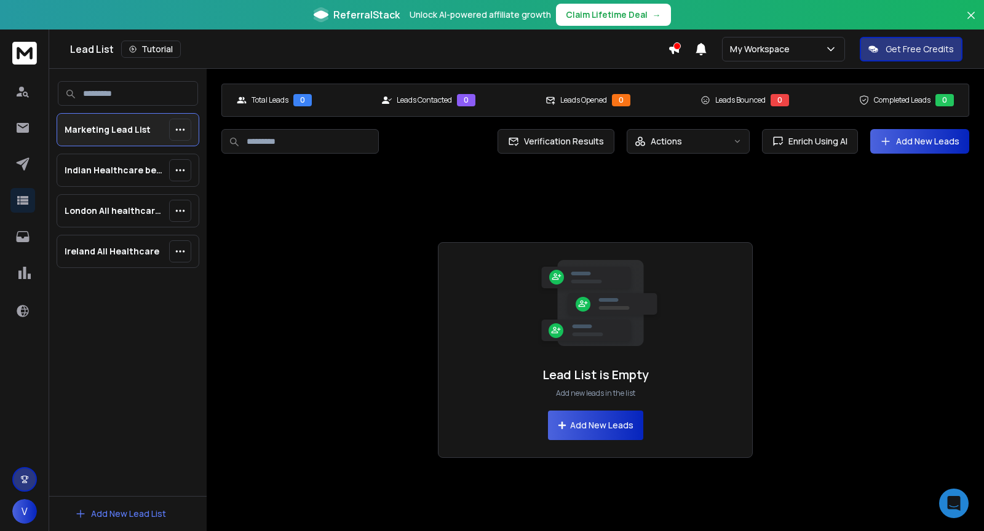
click at [109, 250] on p "Ireland All Healthcare" at bounding box center [112, 251] width 95 height 12
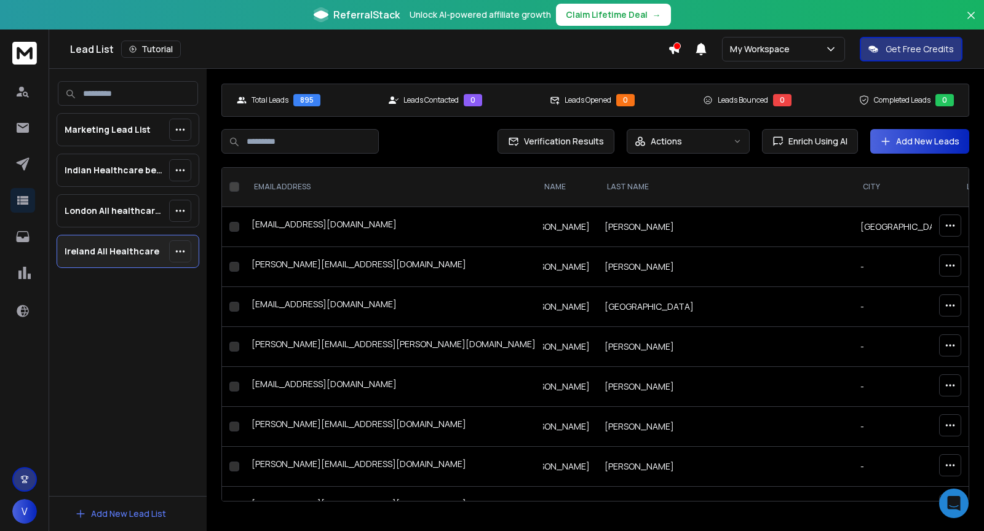
scroll to position [1, 0]
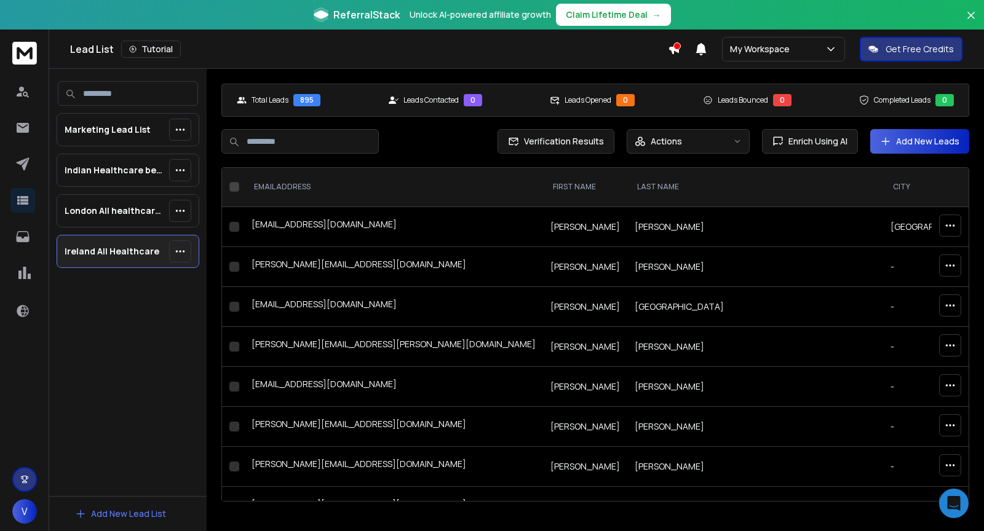
click at [77, 205] on p "London All healthcare under 25" at bounding box center [115, 211] width 100 height 12
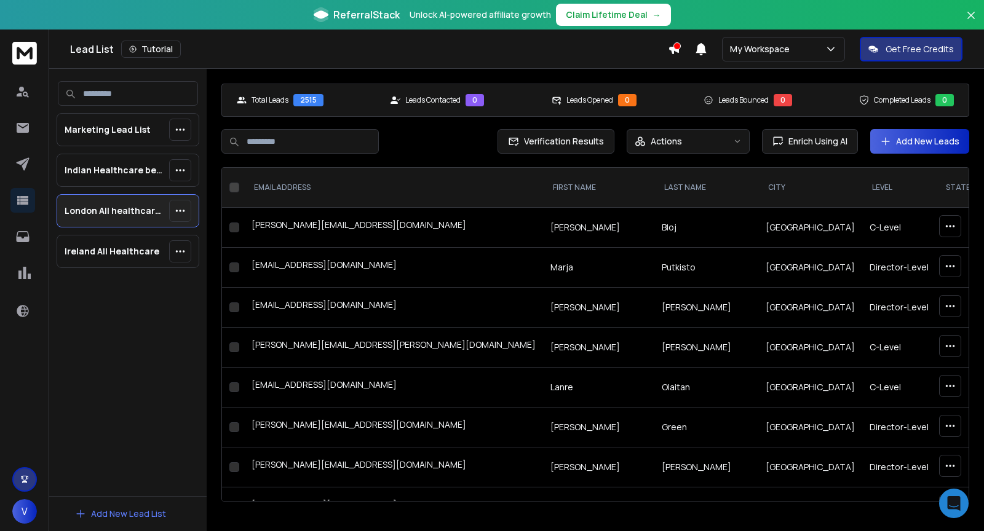
click at [88, 167] on p "Indian Healthcare below 25 all" at bounding box center [115, 170] width 100 height 12
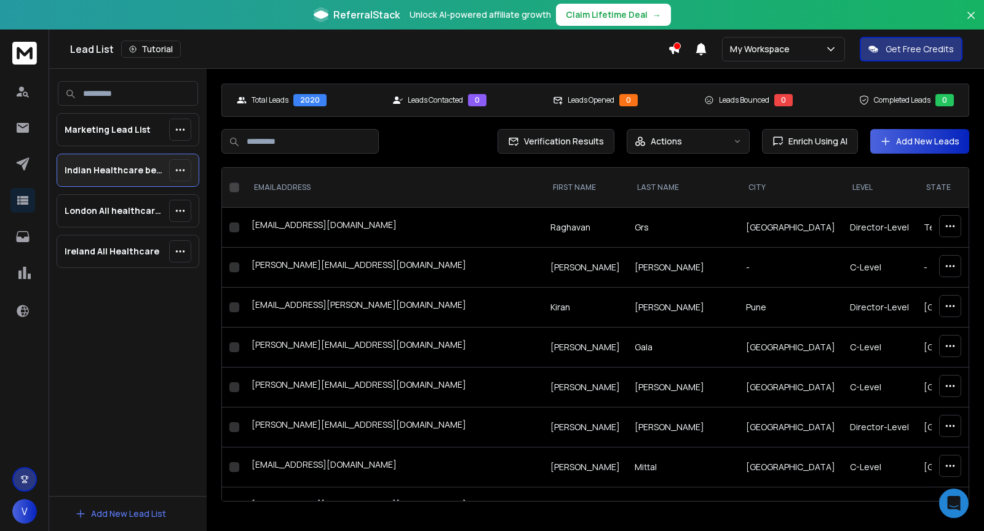
click at [102, 130] on p "Marketing Lead List" at bounding box center [108, 130] width 86 height 12
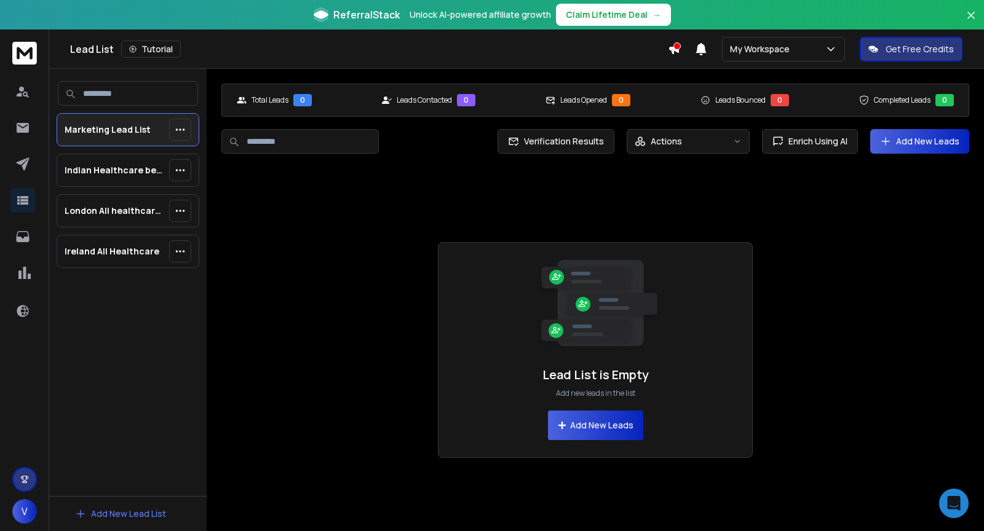
click at [111, 164] on p "Indian Healthcare below 25 all" at bounding box center [115, 170] width 100 height 12
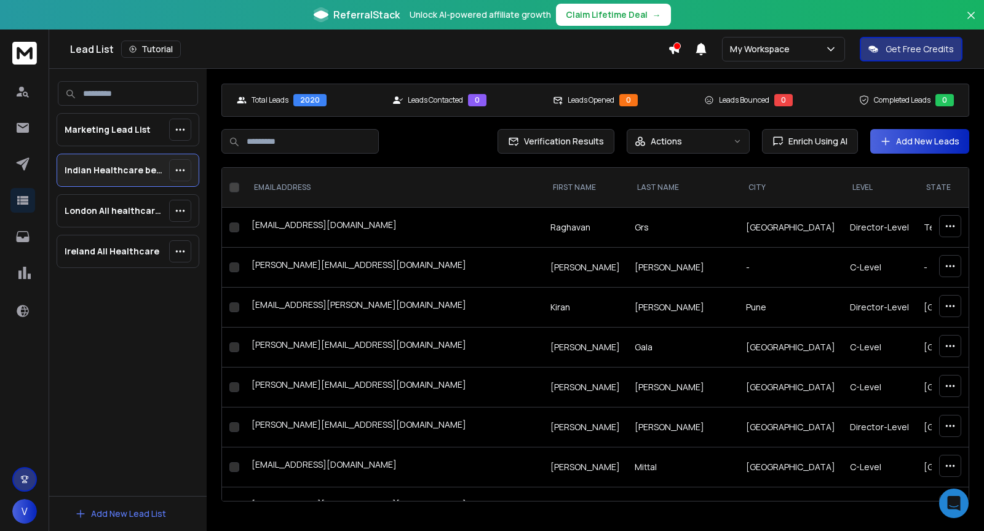
click at [124, 132] on p "Marketing Lead List" at bounding box center [108, 130] width 86 height 12
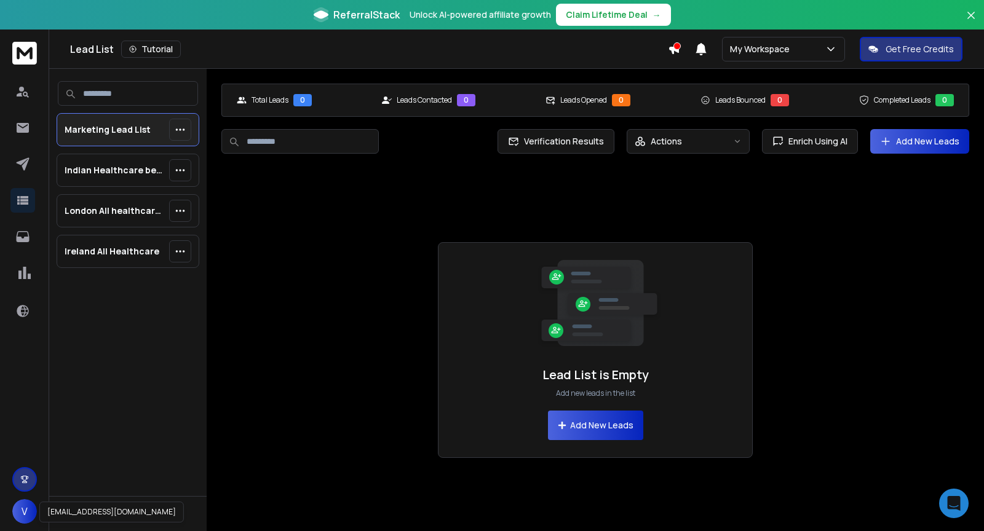
click at [33, 512] on span "V" at bounding box center [24, 511] width 25 height 25
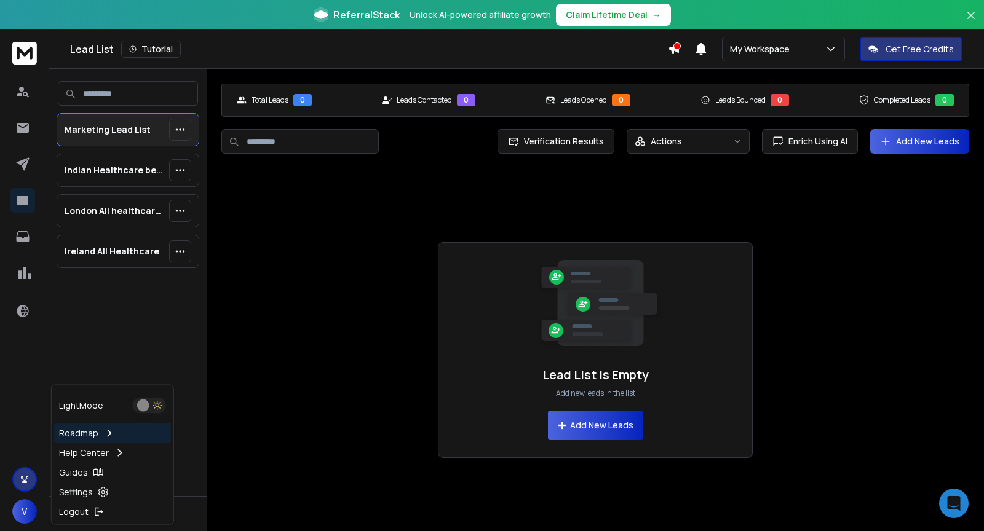
click at [147, 406] on button "button" at bounding box center [149, 406] width 33 height 16
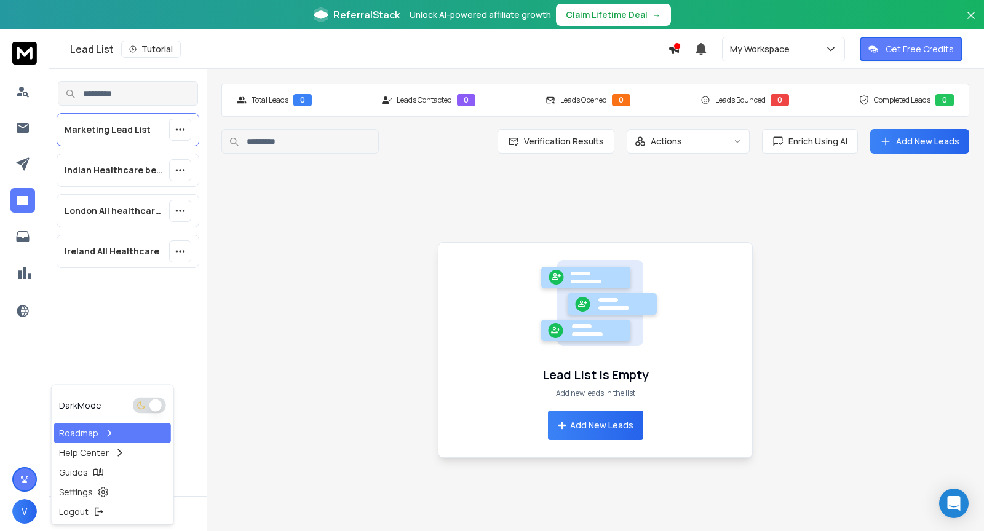
click at [138, 356] on div "Marketing Lead List Indian Healthcare below 25 all London All healthcare under …" at bounding box center [127, 297] width 157 height 369
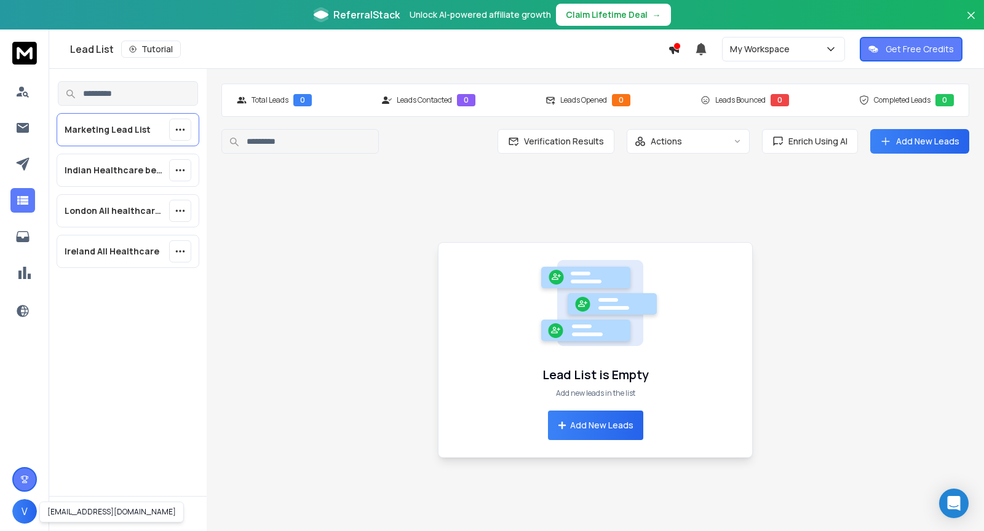
click at [25, 510] on span "V" at bounding box center [24, 511] width 25 height 25
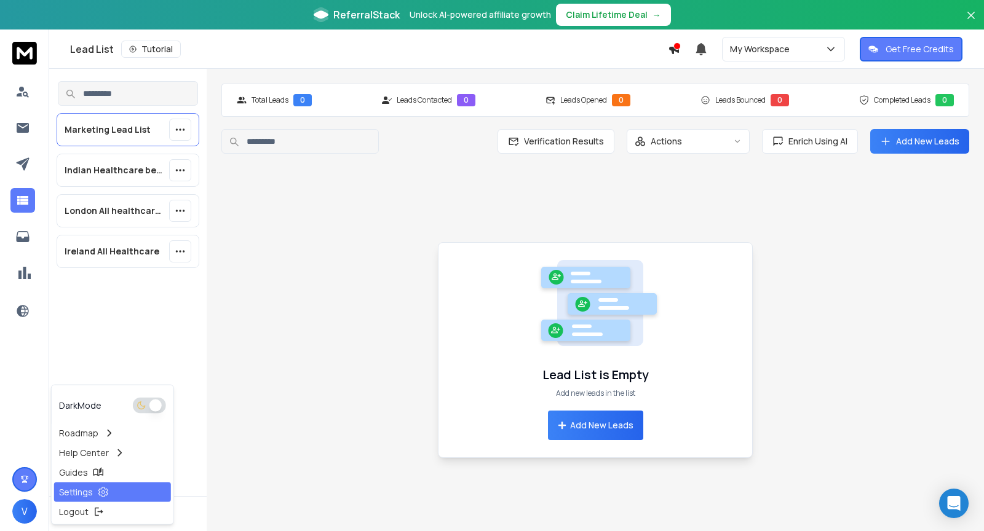
click at [95, 484] on div "Settings" at bounding box center [112, 493] width 117 height 20
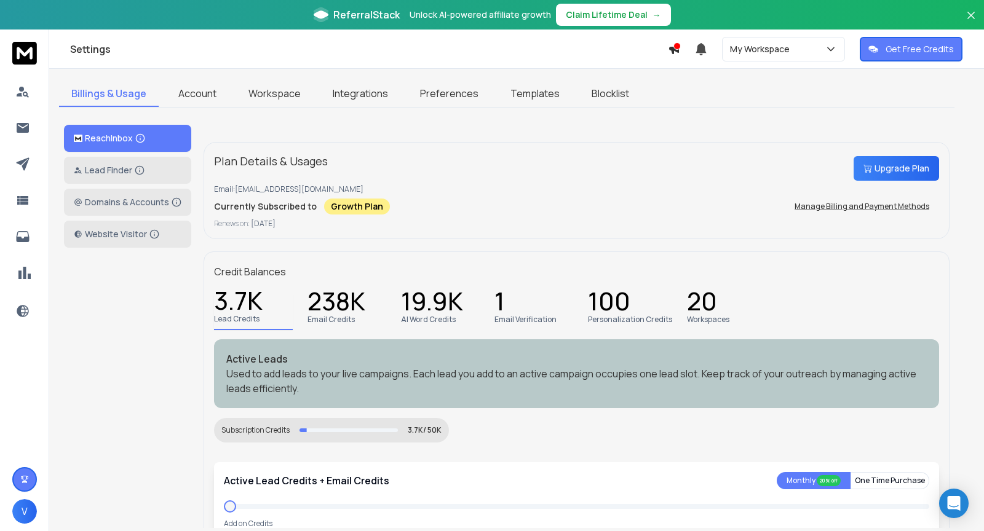
click at [100, 177] on button "Lead Finder" at bounding box center [127, 170] width 127 height 27
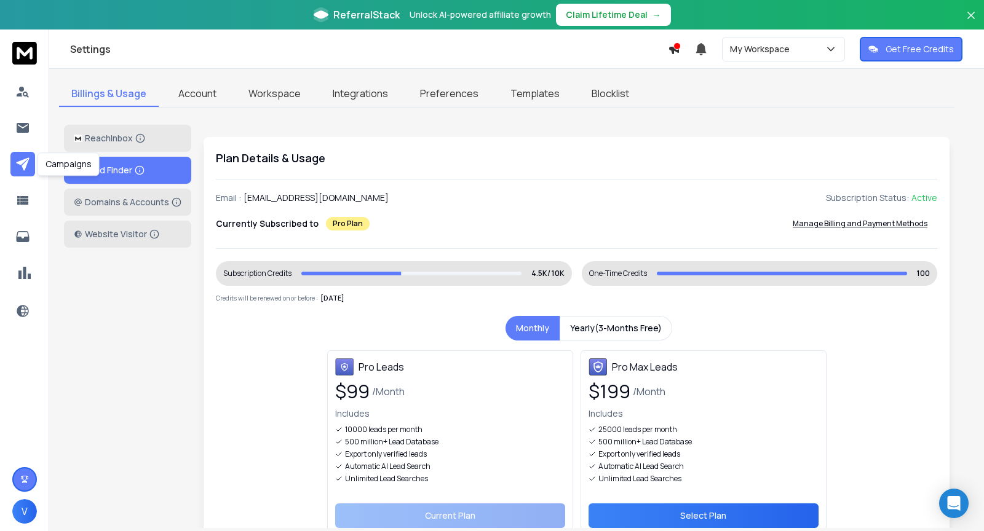
click at [24, 158] on icon at bounding box center [22, 164] width 15 height 15
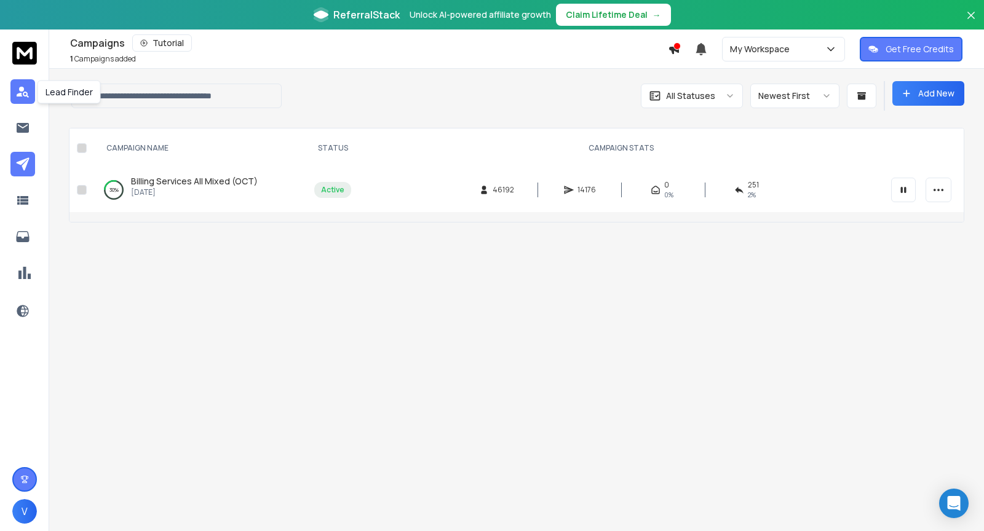
click at [25, 99] on link at bounding box center [22, 91] width 25 height 25
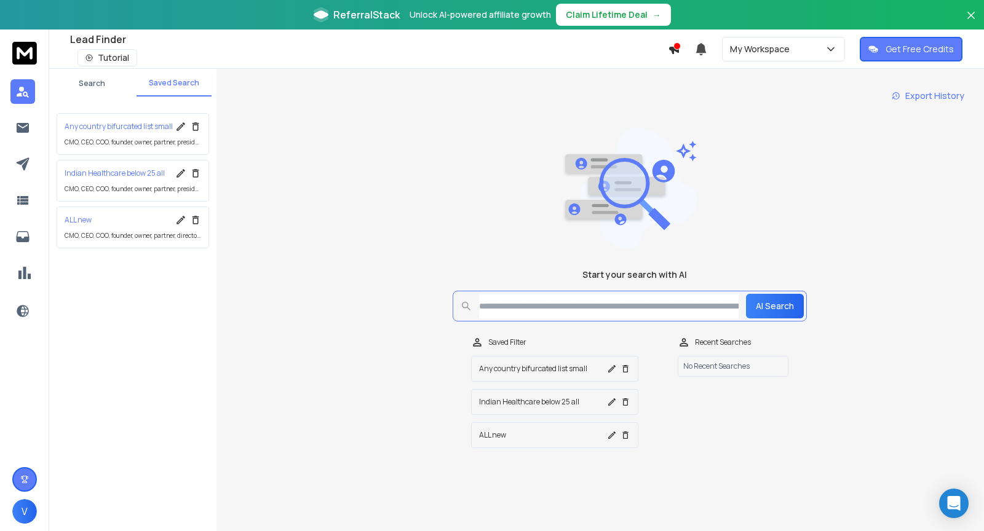
click at [160, 82] on button "Saved Search" at bounding box center [173, 84] width 75 height 26
click at [119, 128] on p "Any country bifurcated list small" at bounding box center [119, 127] width 108 height 10
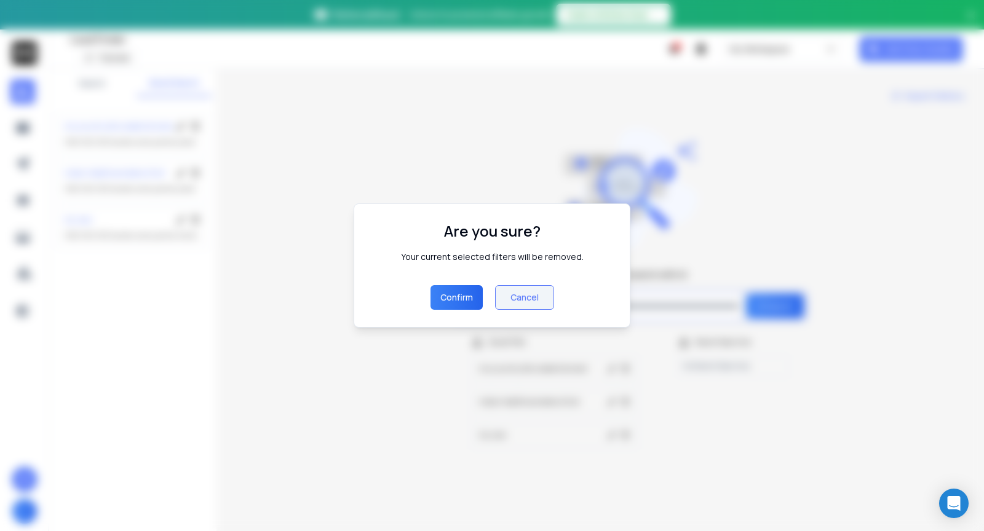
click at [436, 293] on button "Confirm" at bounding box center [456, 297] width 52 height 25
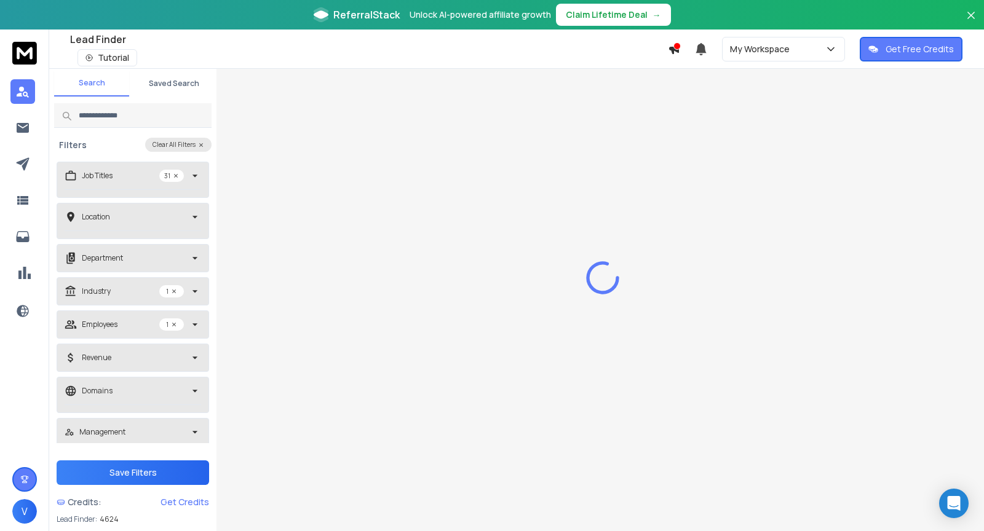
click at [108, 216] on p "Location" at bounding box center [96, 217] width 28 height 10
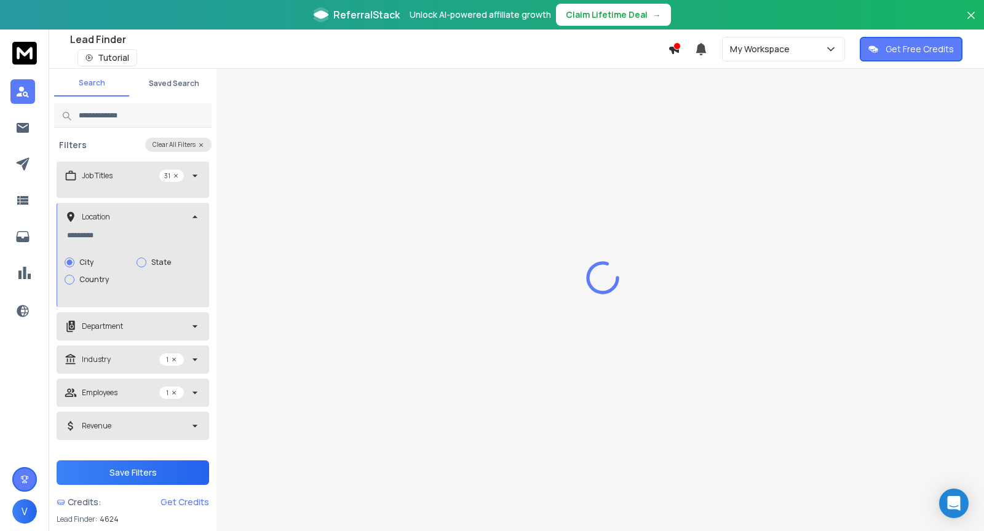
click at [137, 259] on button "State" at bounding box center [141, 263] width 10 height 10
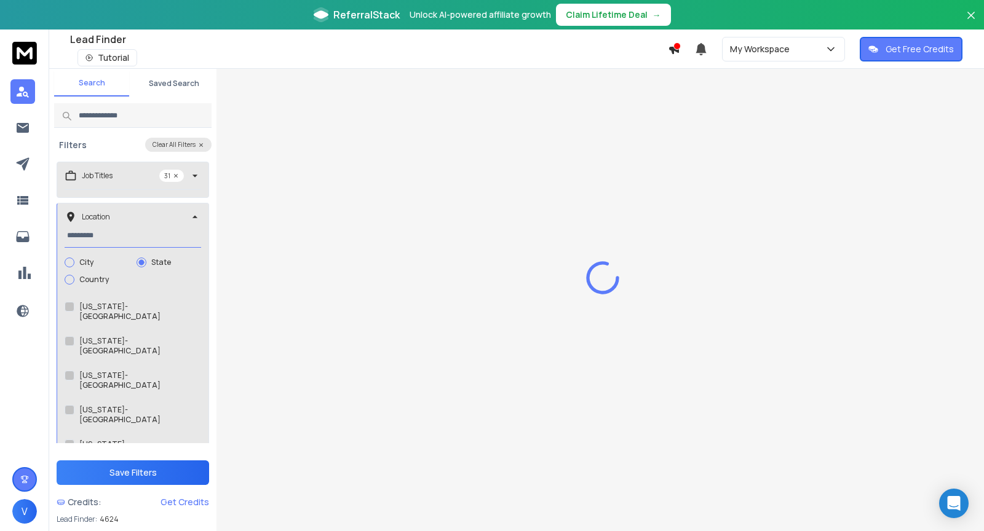
click at [116, 239] on input at bounding box center [133, 235] width 136 height 25
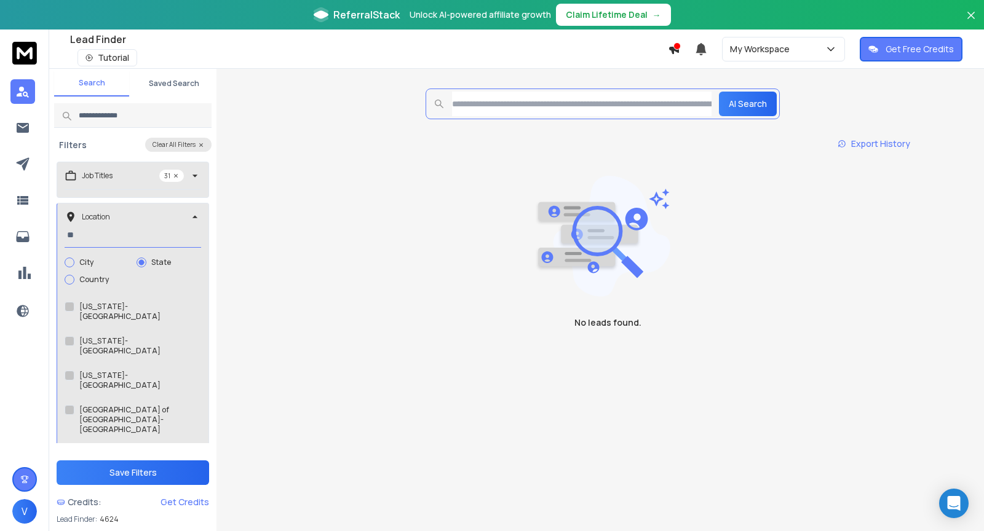
type input "**"
click at [69, 307] on States "[US_STATE]-[GEOGRAPHIC_DATA]" at bounding box center [70, 307] width 10 height 10
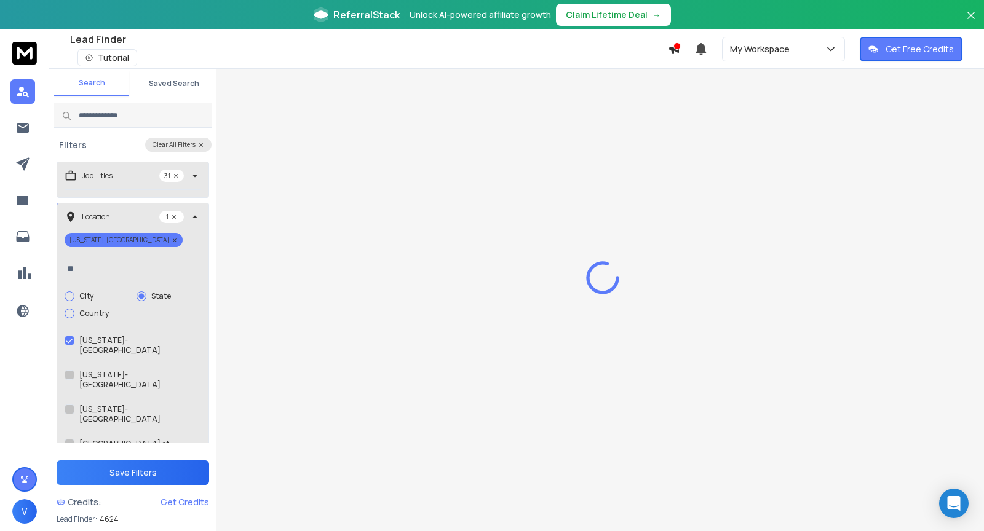
click at [125, 219] on div "Location 1" at bounding box center [133, 217] width 136 height 12
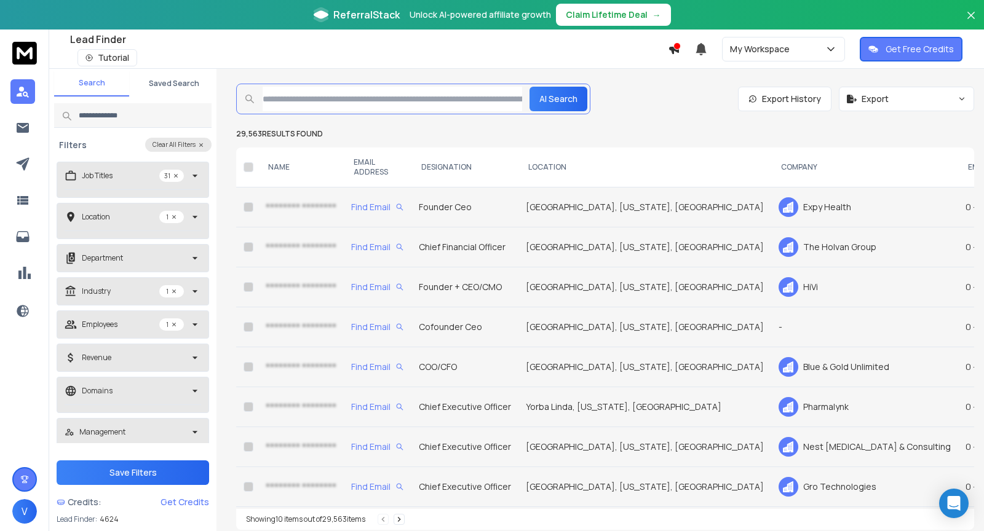
click at [123, 216] on div "Location 1" at bounding box center [133, 217] width 136 height 12
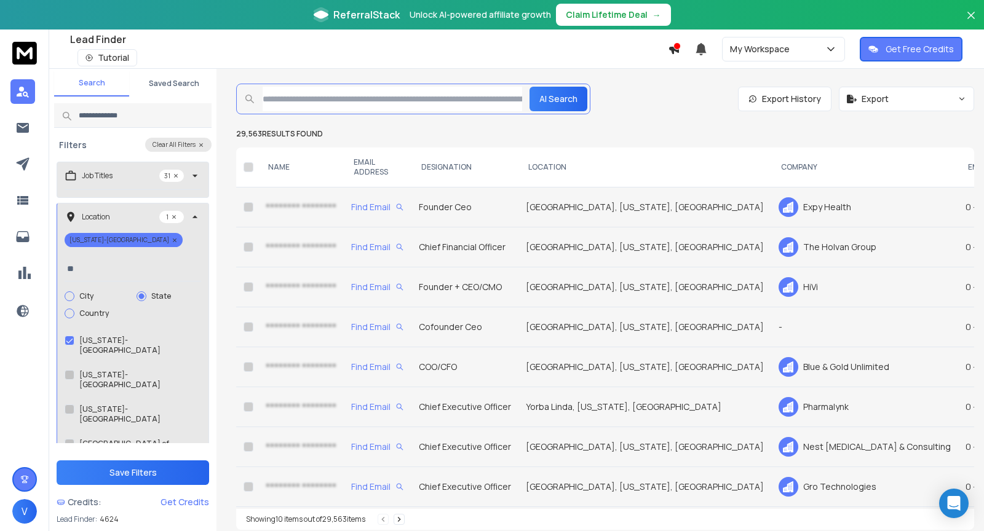
click at [172, 238] on icon at bounding box center [175, 240] width 6 height 6
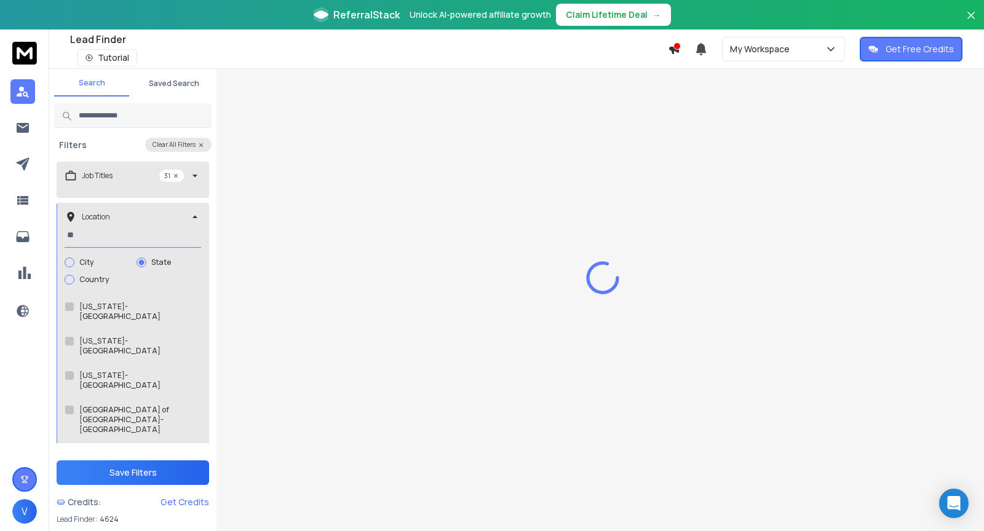
click at [95, 234] on input "**" at bounding box center [133, 235] width 136 height 25
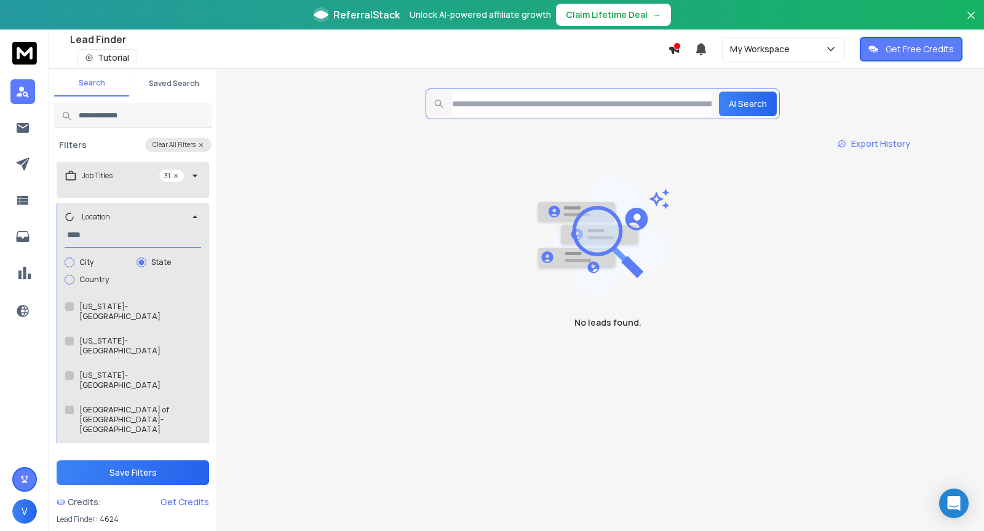
type input "*****"
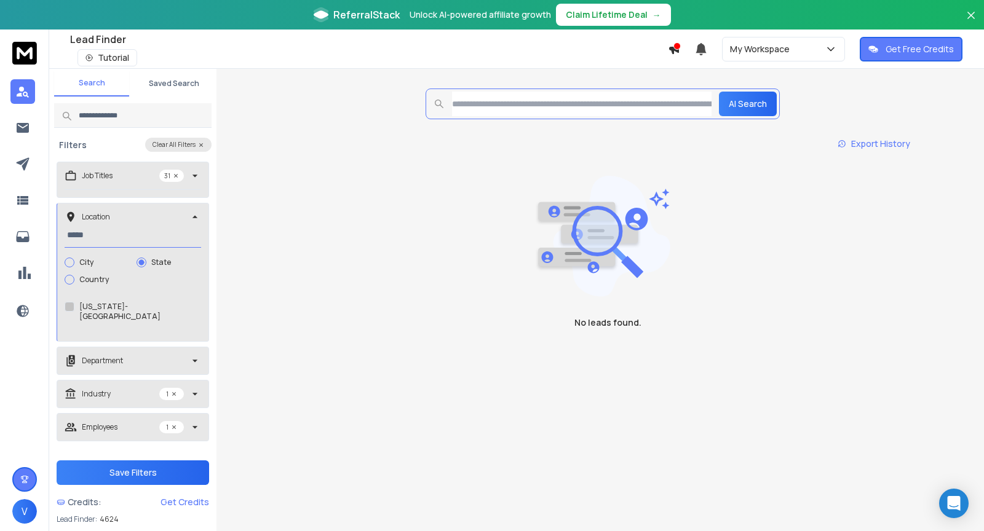
click at [99, 241] on input "*****" at bounding box center [133, 235] width 136 height 25
type input "*******"
click at [69, 305] on States "[US_STATE]-[GEOGRAPHIC_DATA]" at bounding box center [70, 307] width 10 height 10
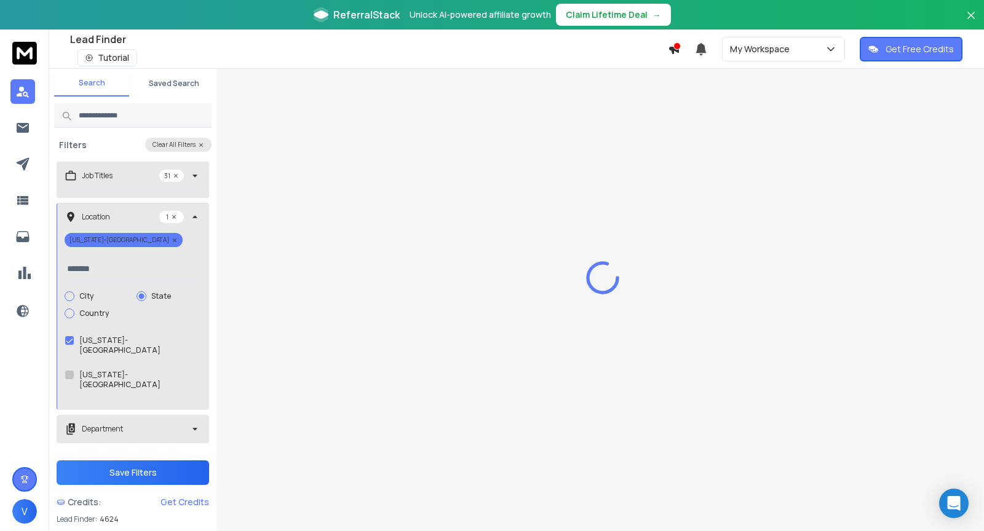
click at [124, 213] on div "Location 1" at bounding box center [133, 217] width 136 height 12
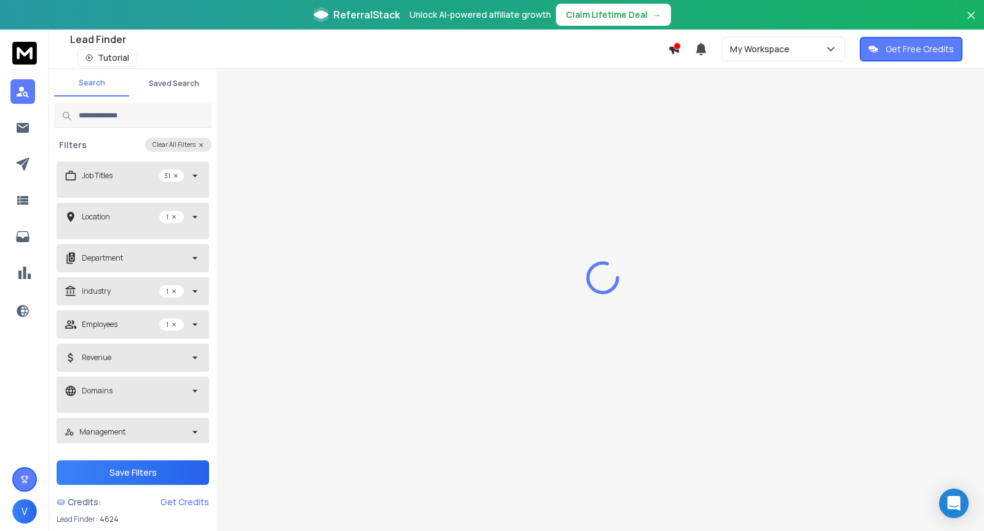
click at [125, 326] on div "Employees 1" at bounding box center [133, 324] width 136 height 12
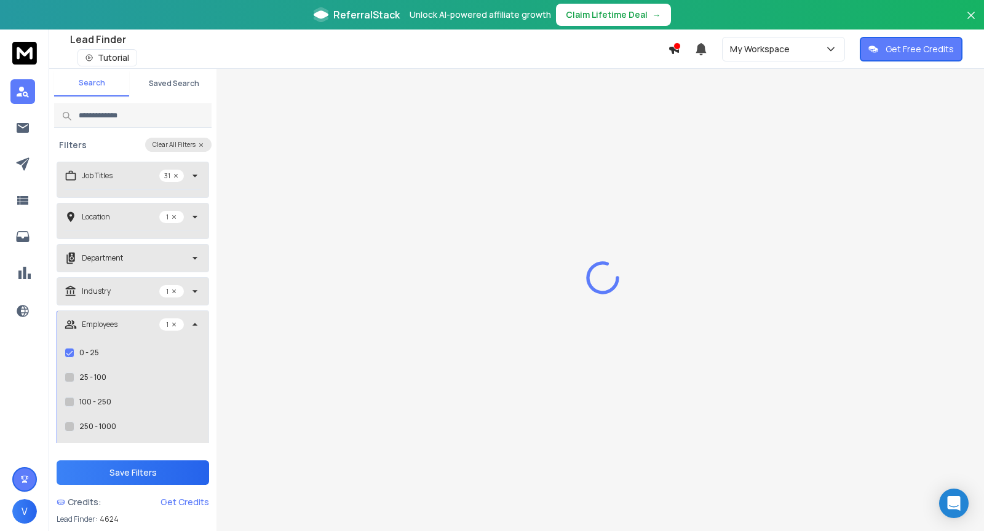
click at [125, 326] on div "Employees 1" at bounding box center [133, 324] width 136 height 12
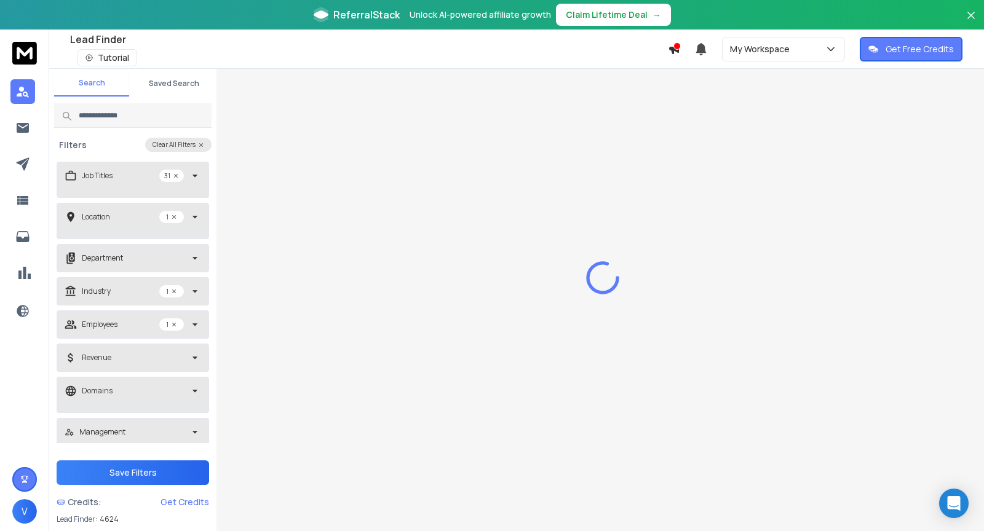
click at [119, 294] on div "Industry 1" at bounding box center [133, 291] width 136 height 12
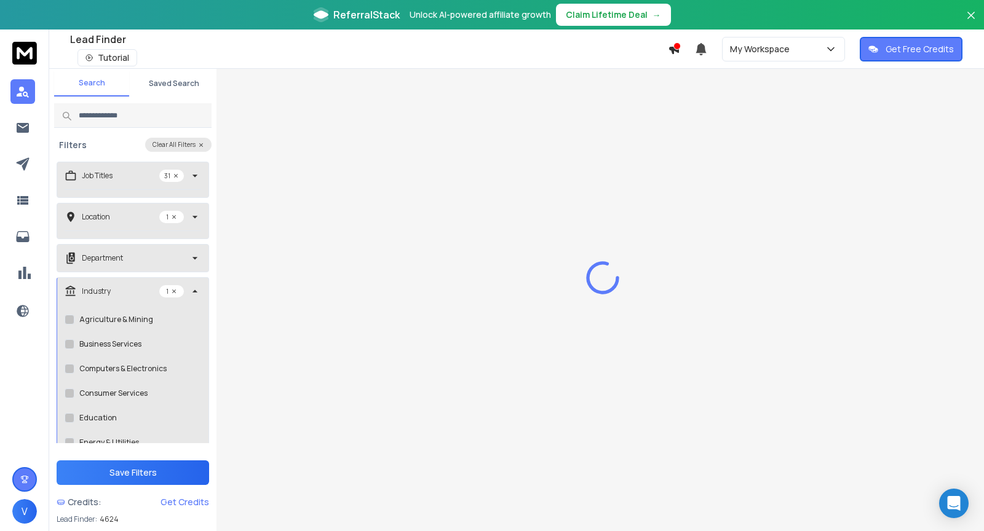
click at [117, 294] on div "Industry 1" at bounding box center [133, 291] width 136 height 12
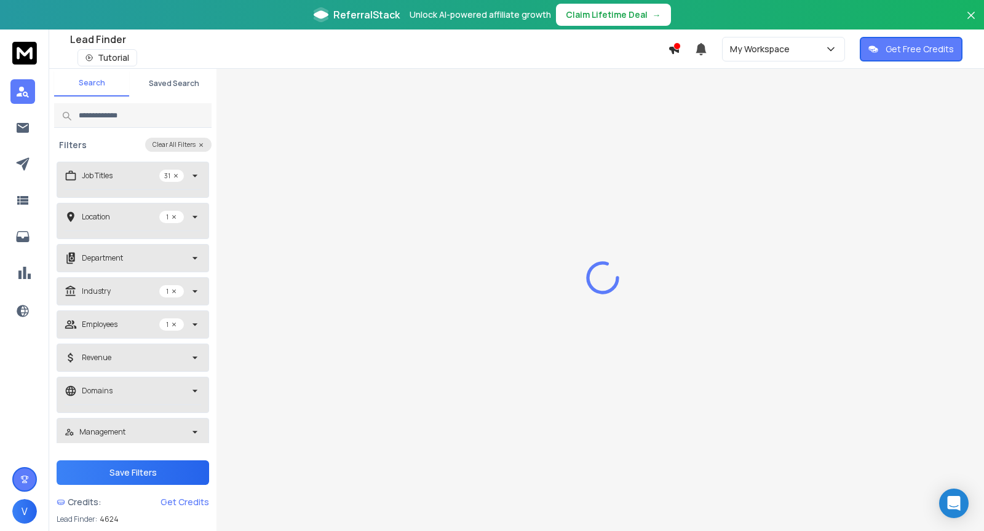
click at [108, 213] on p "Location" at bounding box center [96, 217] width 28 height 10
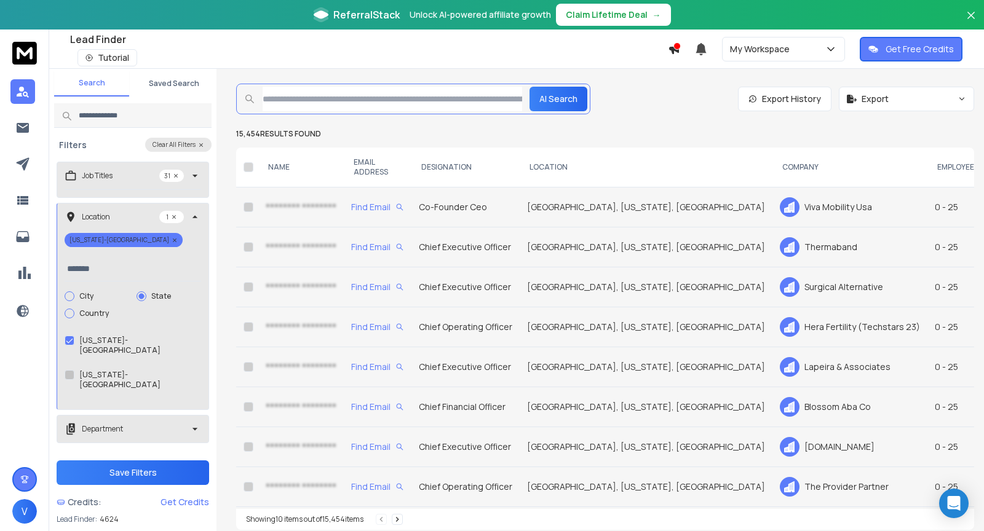
click at [104, 217] on p "Location" at bounding box center [96, 217] width 28 height 10
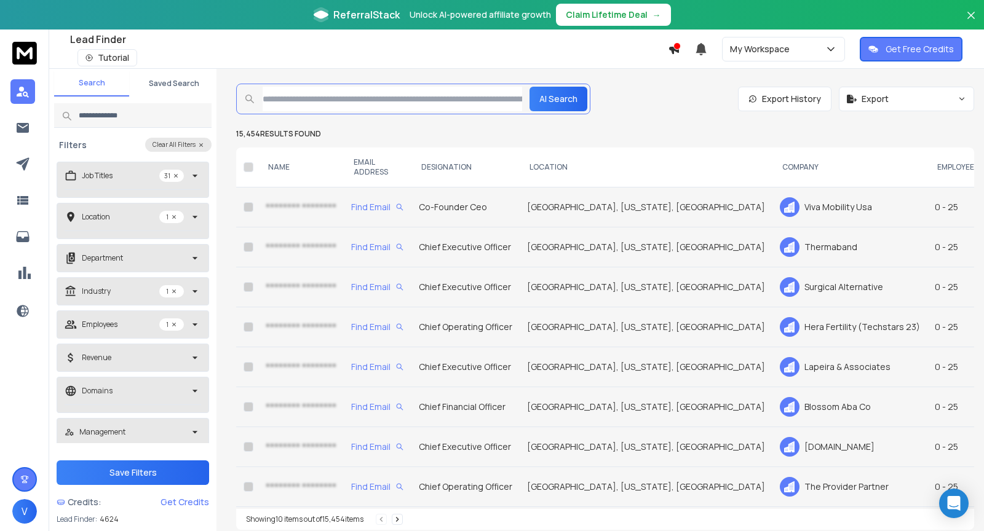
click at [128, 211] on div "Location 1" at bounding box center [133, 217] width 136 height 12
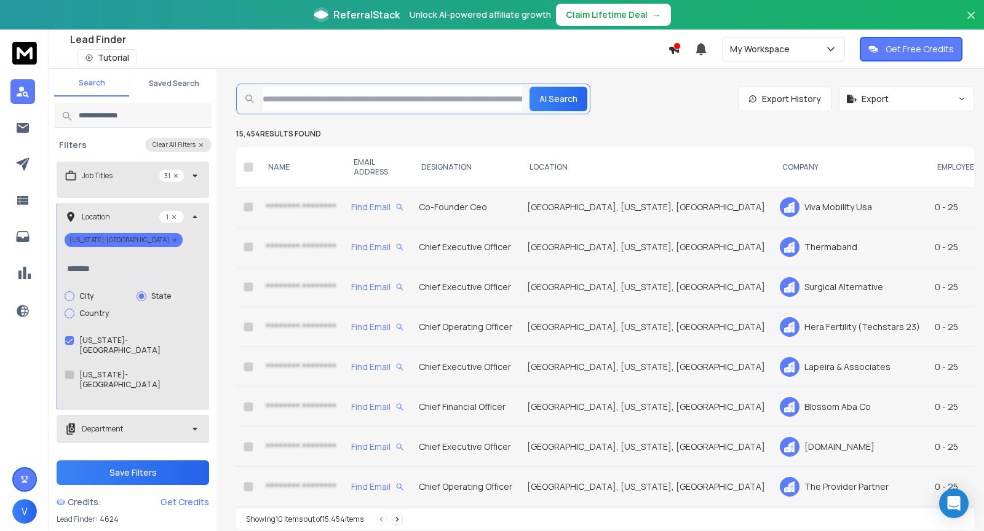
click at [172, 237] on icon at bounding box center [175, 240] width 6 height 6
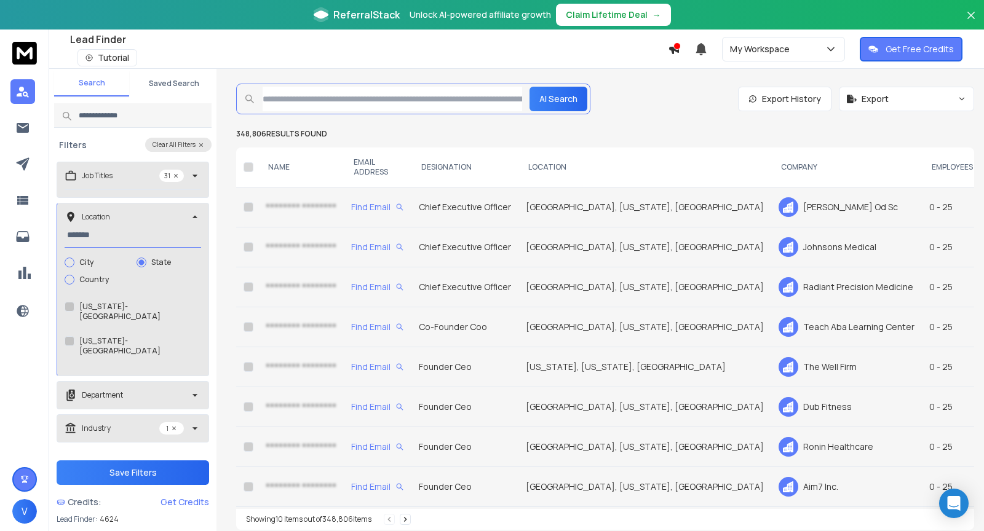
click at [98, 238] on input "*******" at bounding box center [133, 235] width 136 height 25
click at [117, 239] on input at bounding box center [133, 235] width 136 height 25
paste input "**********"
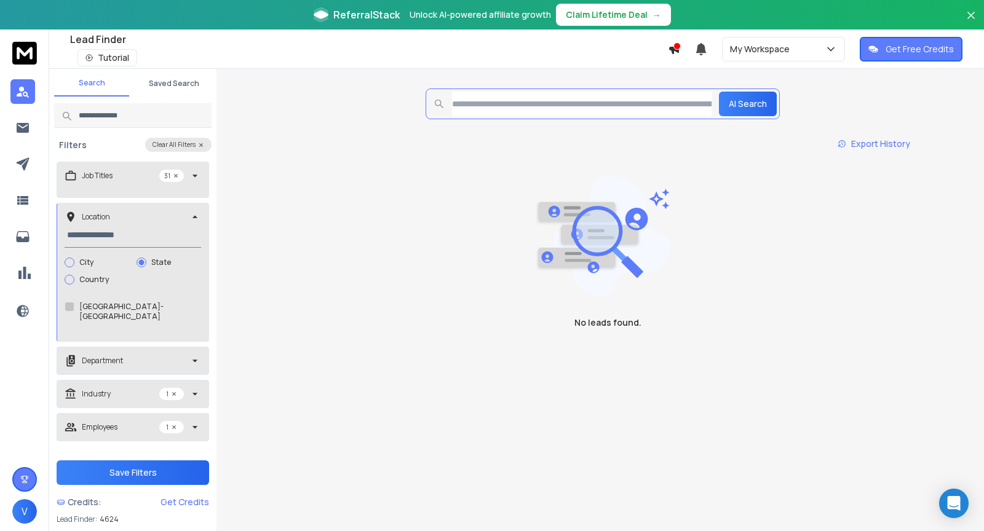
type input "**********"
click at [70, 306] on Wales-Australia "[GEOGRAPHIC_DATA]-[GEOGRAPHIC_DATA]" at bounding box center [70, 307] width 10 height 10
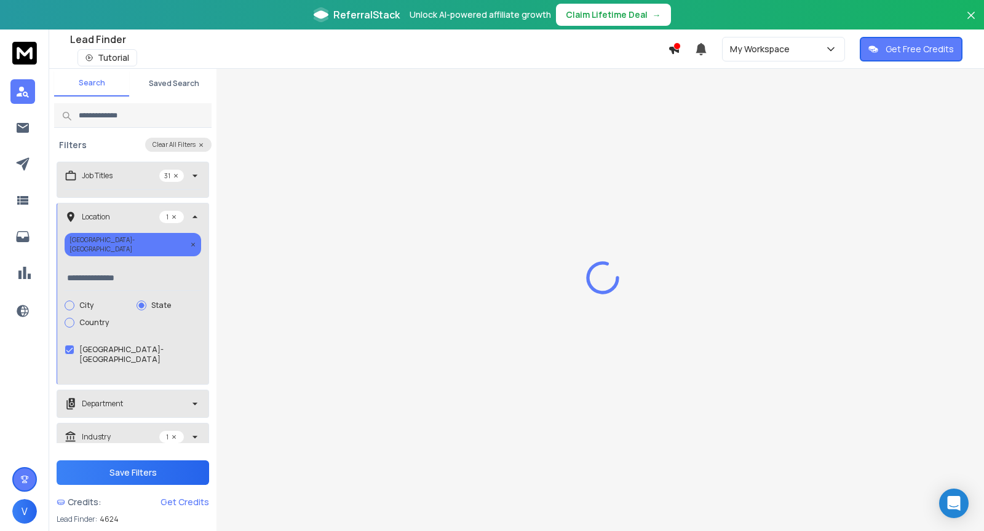
click at [109, 220] on p "Location" at bounding box center [96, 217] width 28 height 10
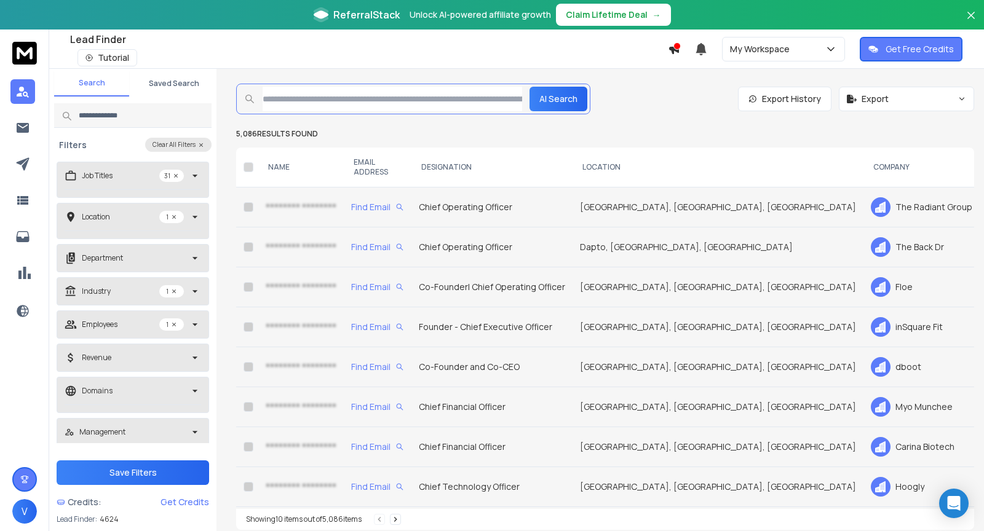
click at [109, 220] on p "Location" at bounding box center [96, 217] width 28 height 10
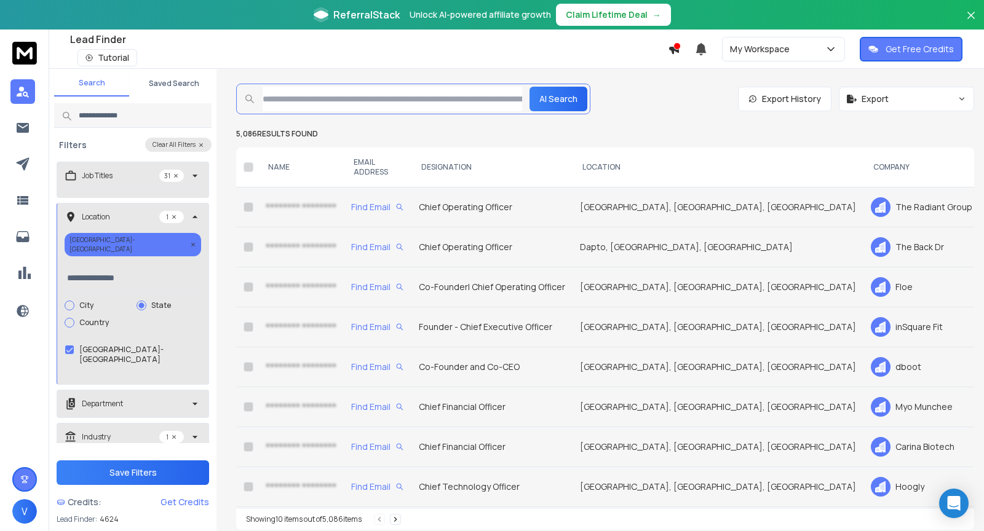
click at [190, 242] on icon at bounding box center [193, 245] width 6 height 6
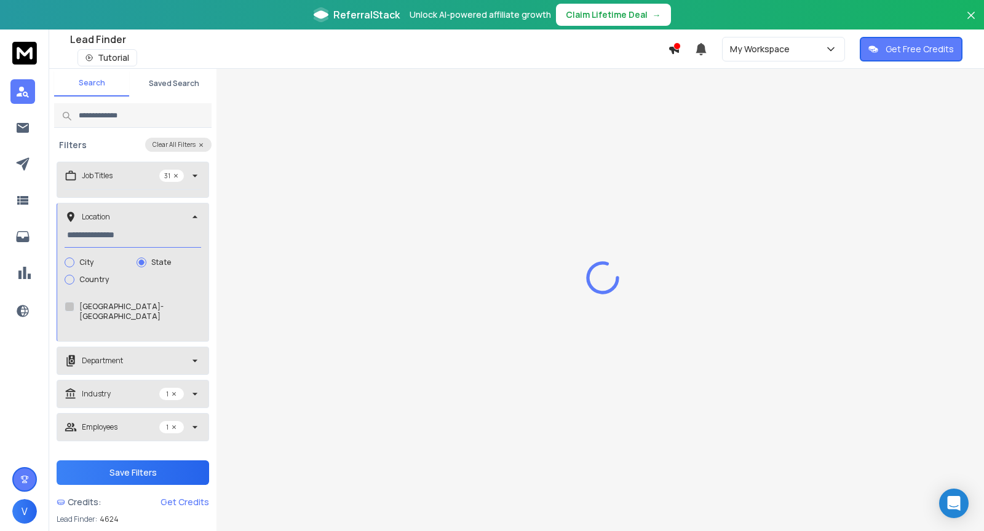
click at [112, 239] on input "**********" at bounding box center [133, 235] width 136 height 25
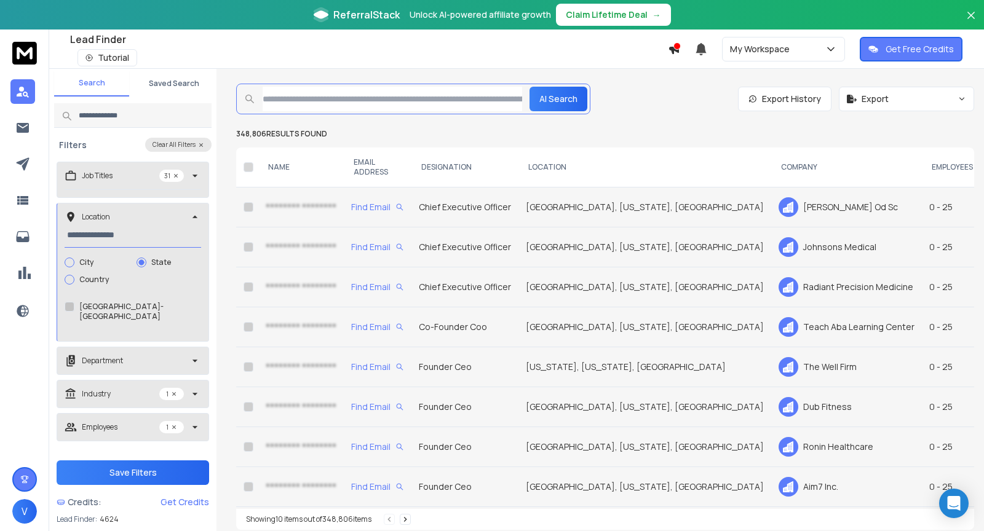
click at [112, 239] on input "**********" at bounding box center [133, 235] width 136 height 25
paste input "********"
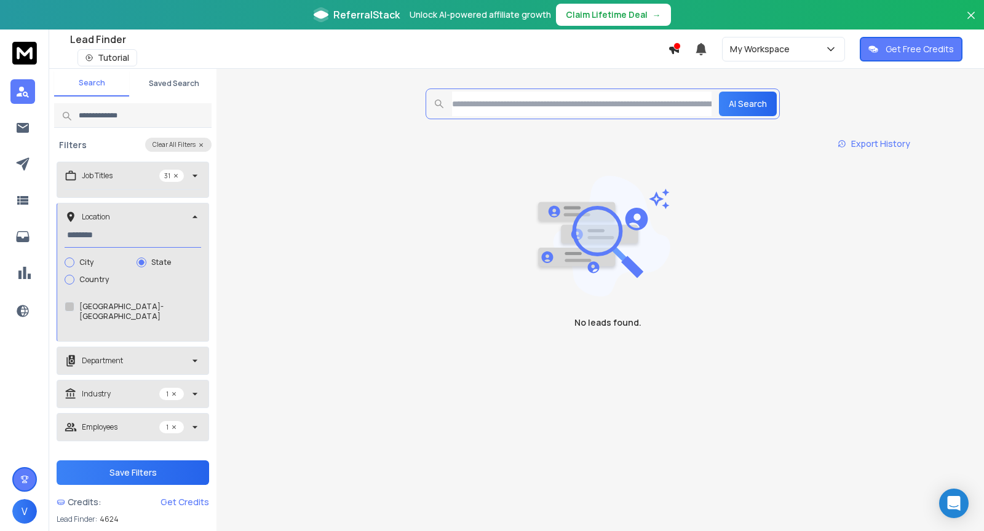
type input "********"
click at [66, 306] on button "[GEOGRAPHIC_DATA]-[GEOGRAPHIC_DATA]" at bounding box center [70, 307] width 10 height 10
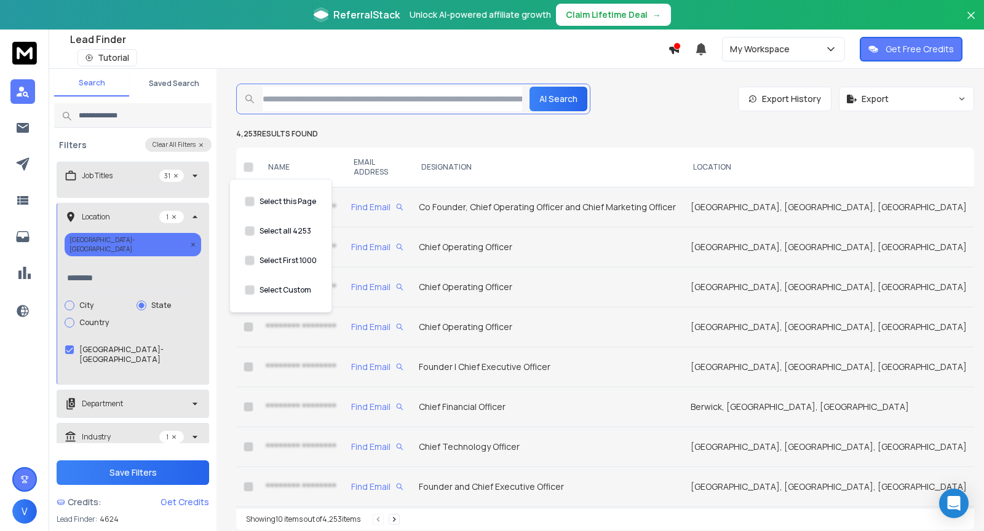
click at [250, 229] on button "Select this Page" at bounding box center [250, 231] width 10 height 10
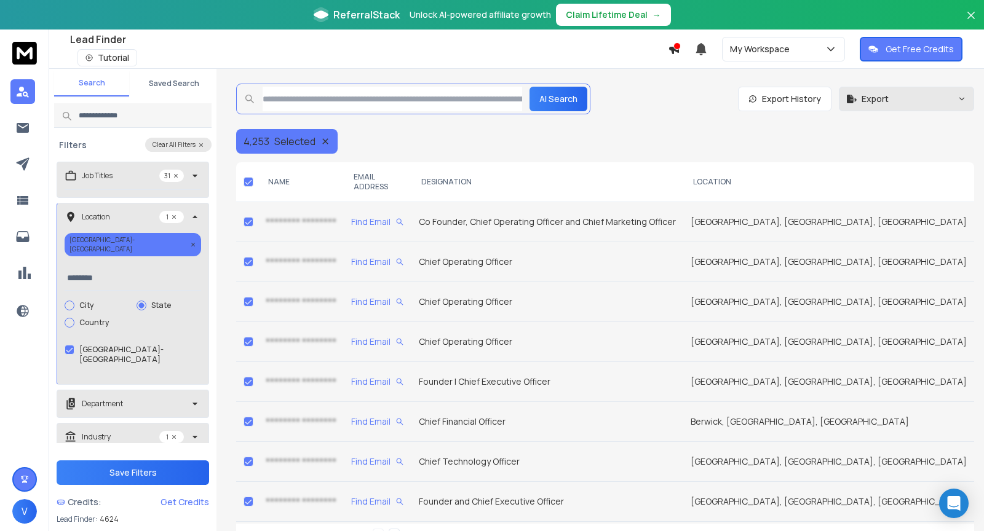
click at [916, 93] on div "Export" at bounding box center [899, 99] width 106 height 12
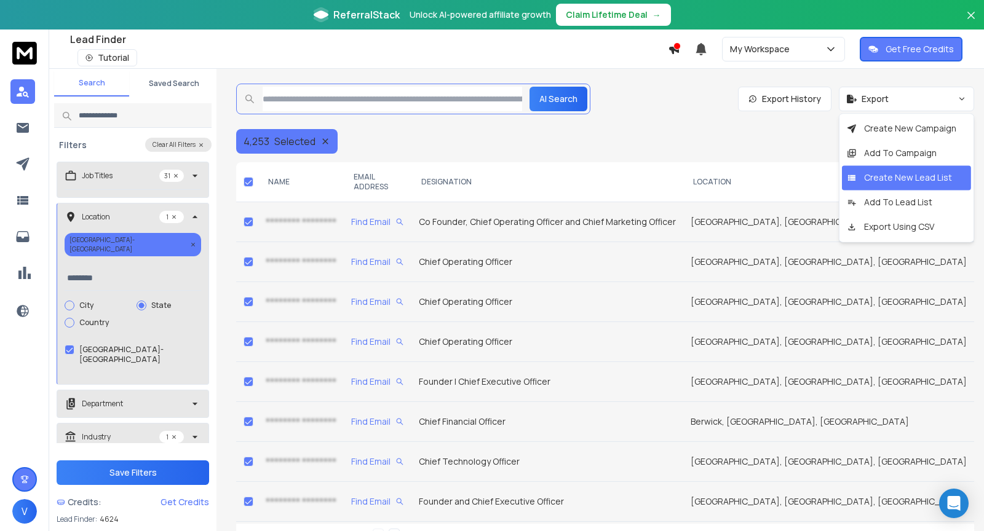
click at [885, 180] on p "Create New Lead List" at bounding box center [907, 177] width 93 height 17
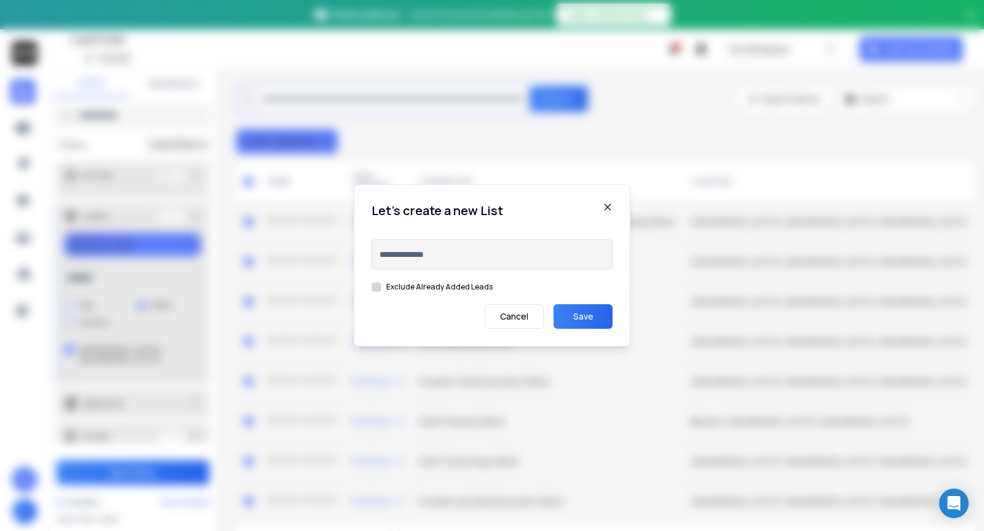
click at [377, 286] on button "Exclude Already Added Leads" at bounding box center [376, 287] width 10 height 10
click at [425, 262] on input at bounding box center [491, 254] width 241 height 31
type input "**********"
click at [577, 316] on button "Save" at bounding box center [582, 316] width 59 height 25
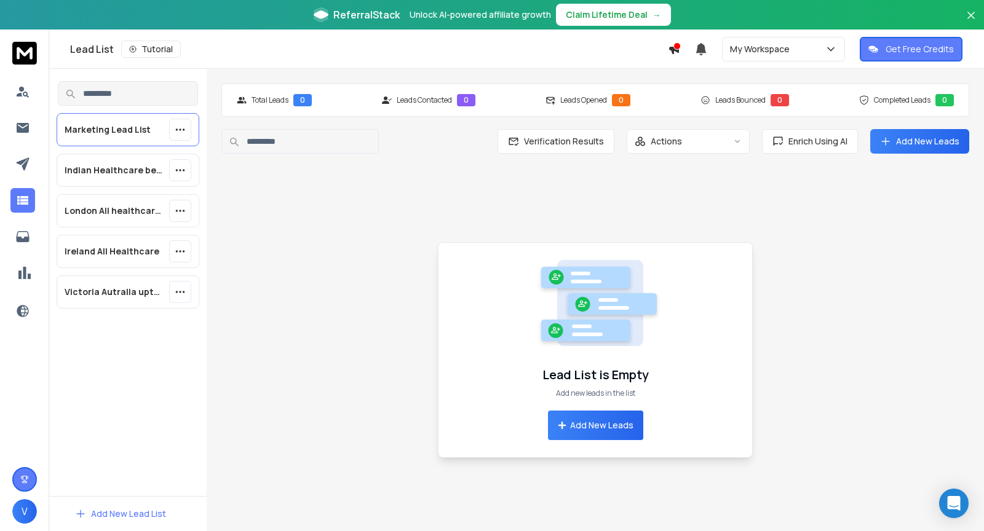
click at [122, 286] on p "Victoria Autralia upto 25" at bounding box center [115, 292] width 100 height 12
